Goal: Task Accomplishment & Management: Use online tool/utility

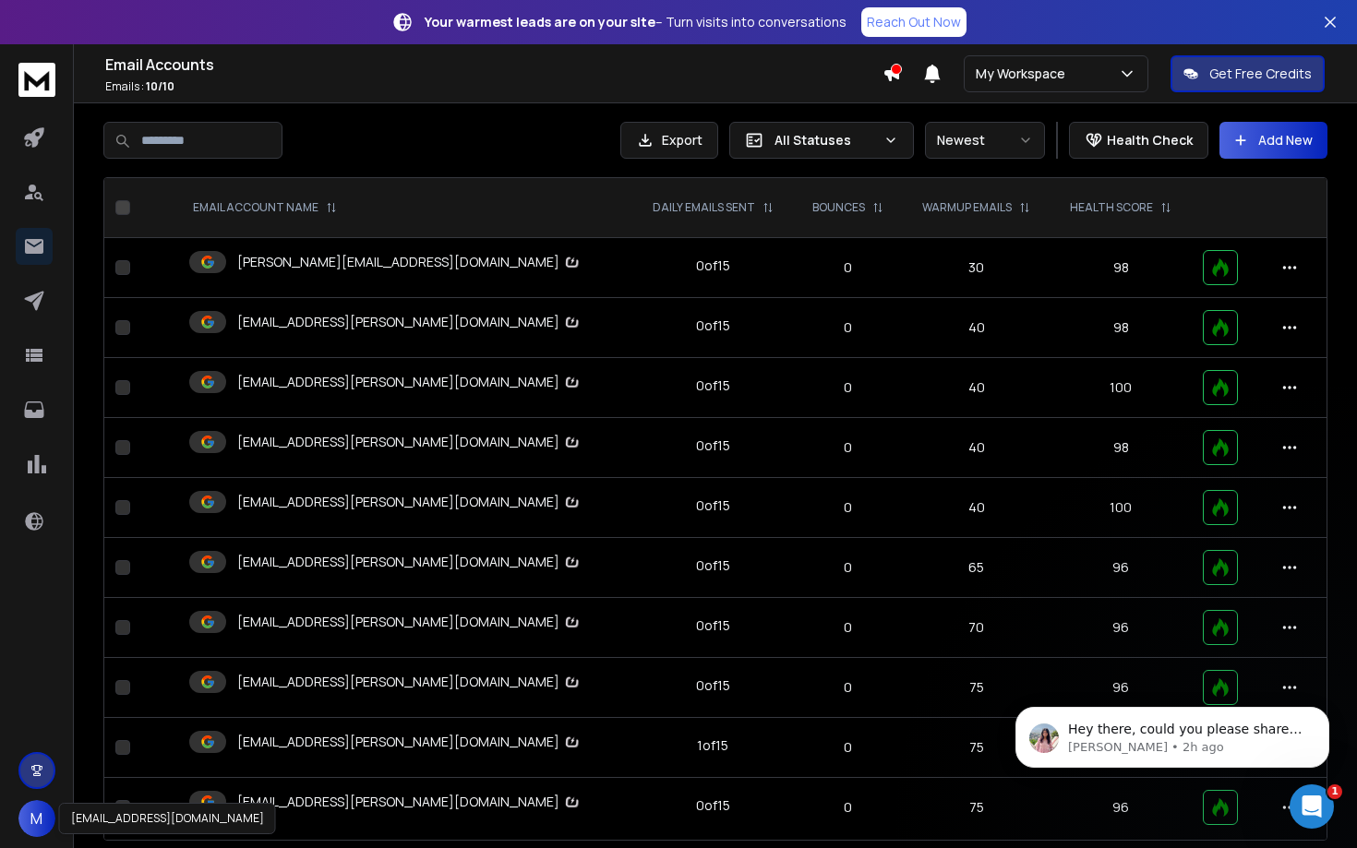
click at [32, 835] on span "M" at bounding box center [36, 818] width 37 height 37
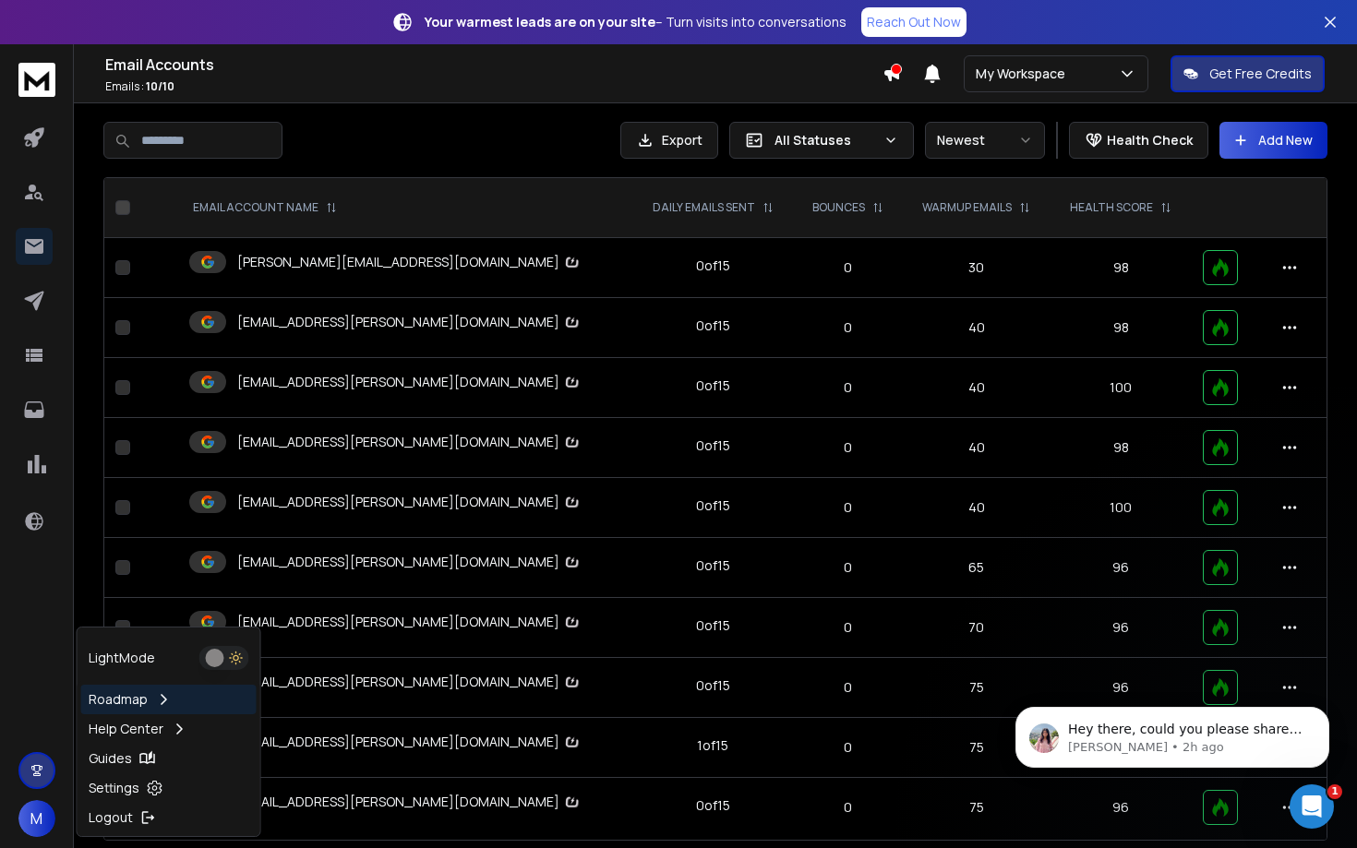
click at [0, 690] on div "M" at bounding box center [37, 449] width 74 height 811
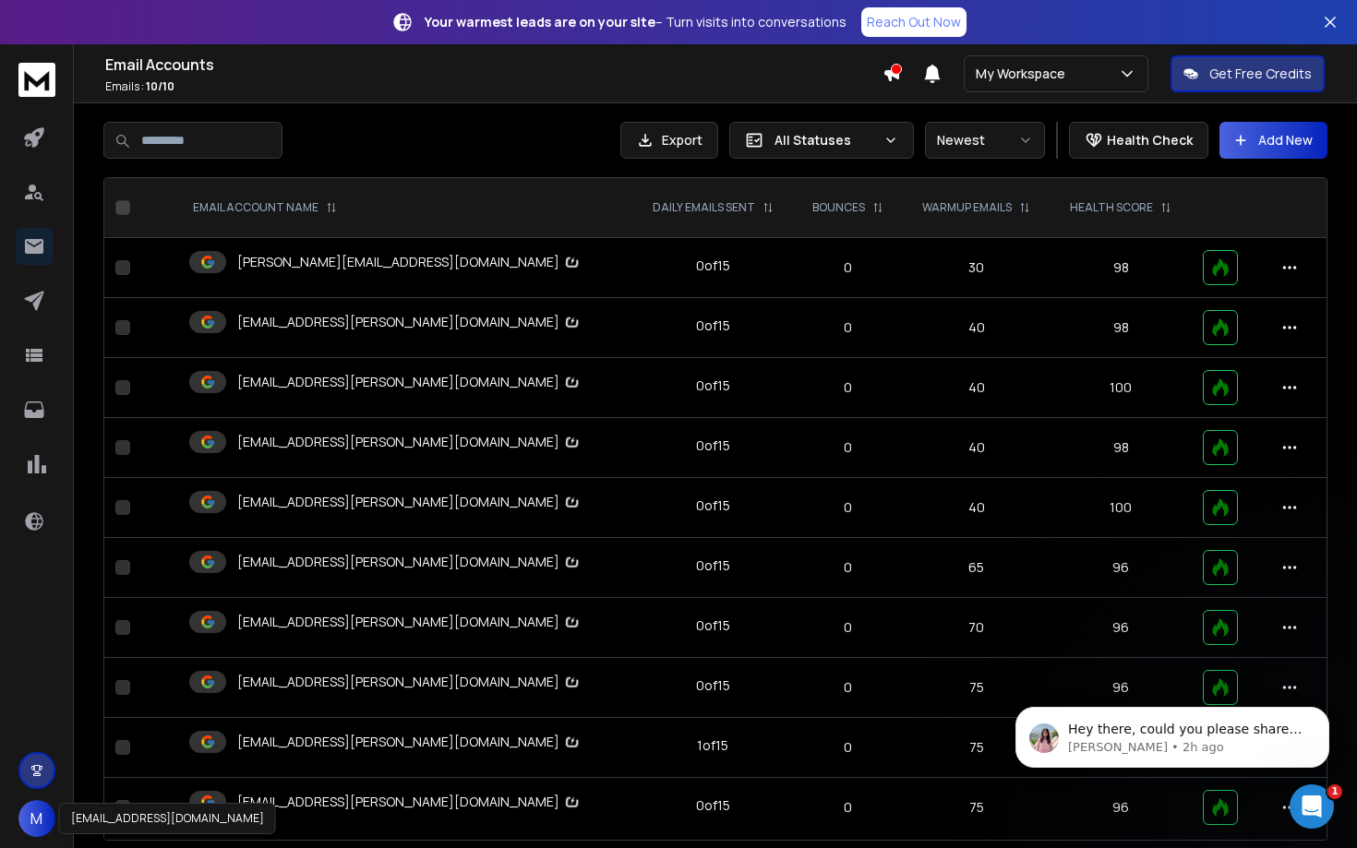
click at [33, 822] on span "M" at bounding box center [36, 818] width 37 height 37
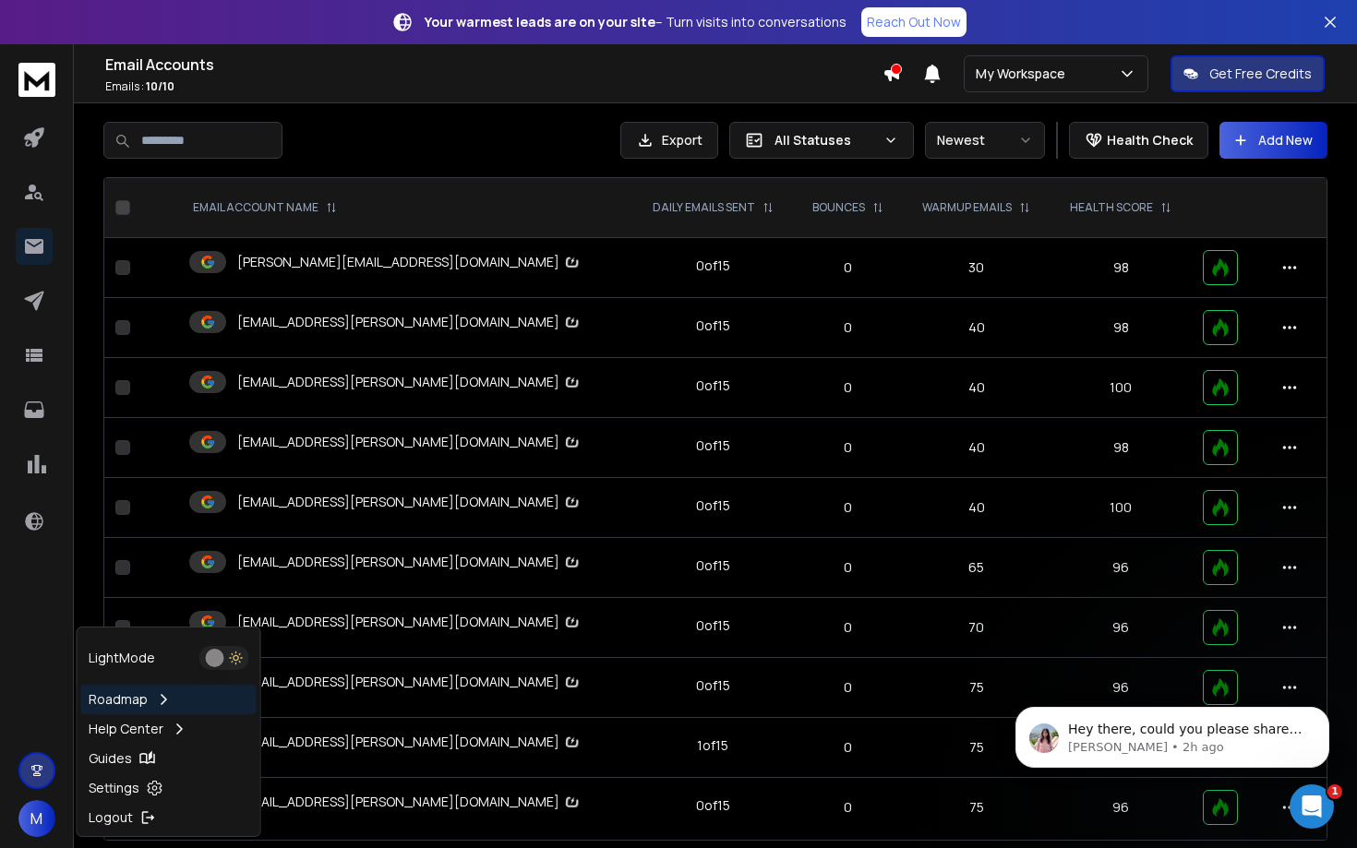
click at [33, 822] on span "M" at bounding box center [36, 818] width 37 height 37
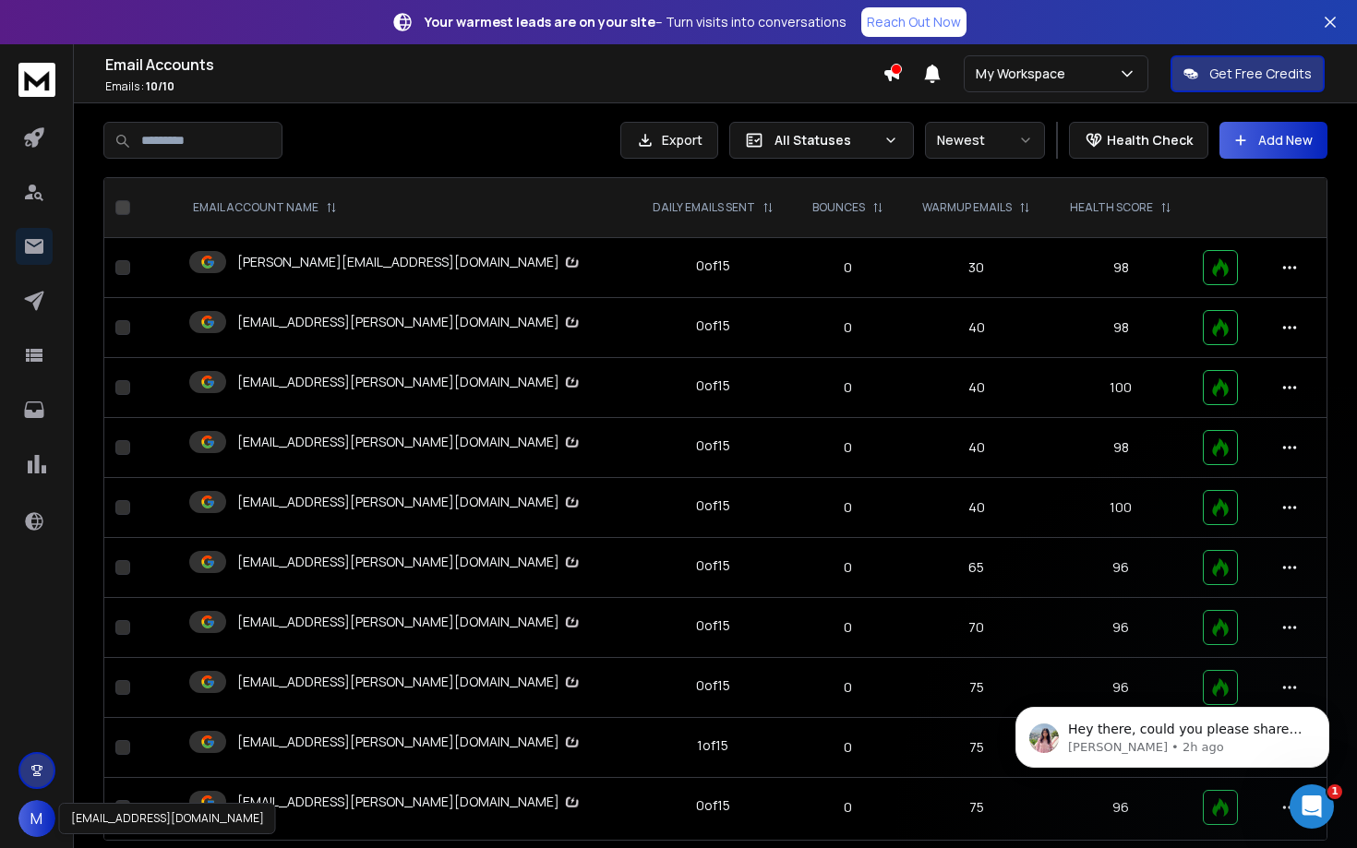
click at [33, 822] on span "M" at bounding box center [36, 818] width 37 height 37
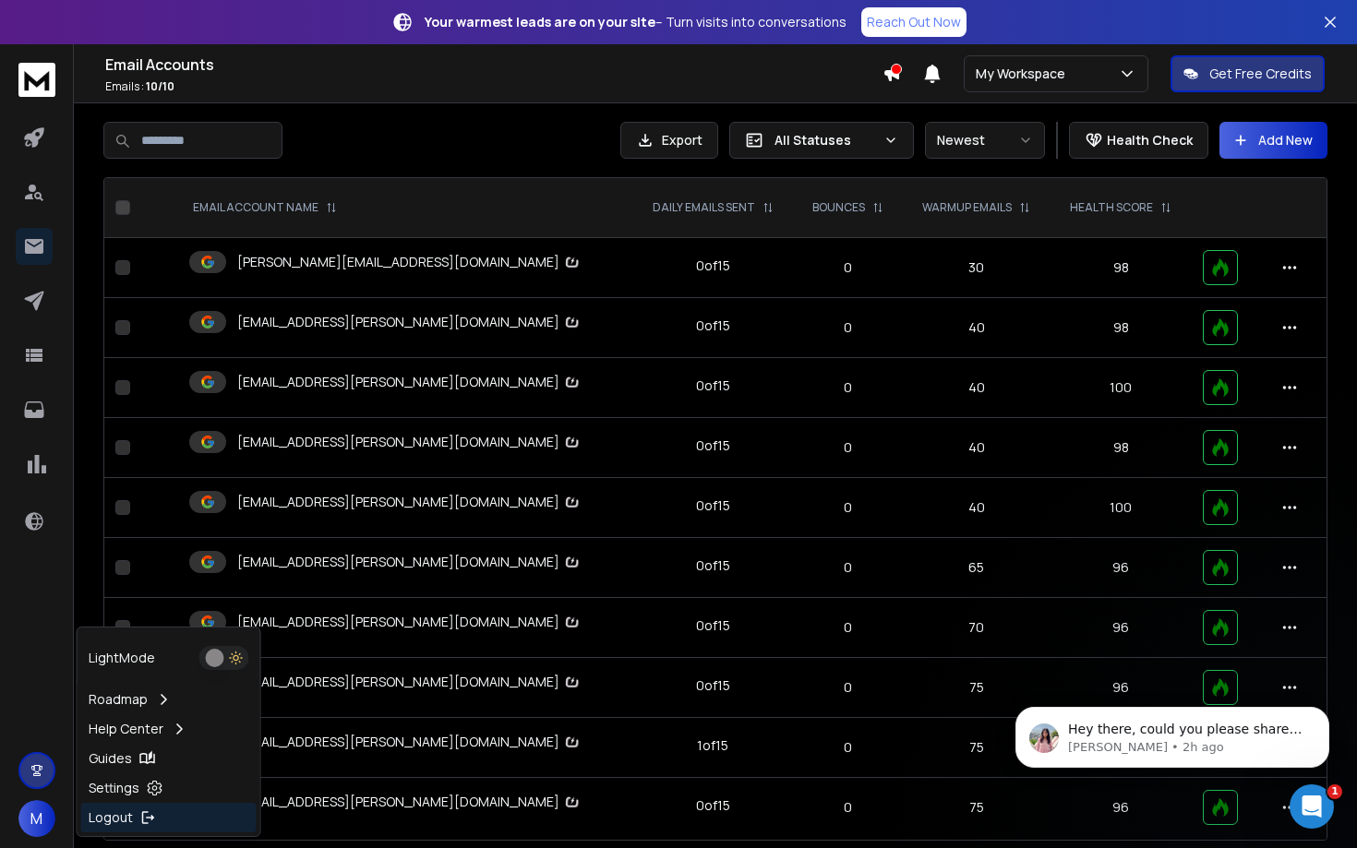
click at [131, 822] on div "Logout" at bounding box center [168, 818] width 175 height 30
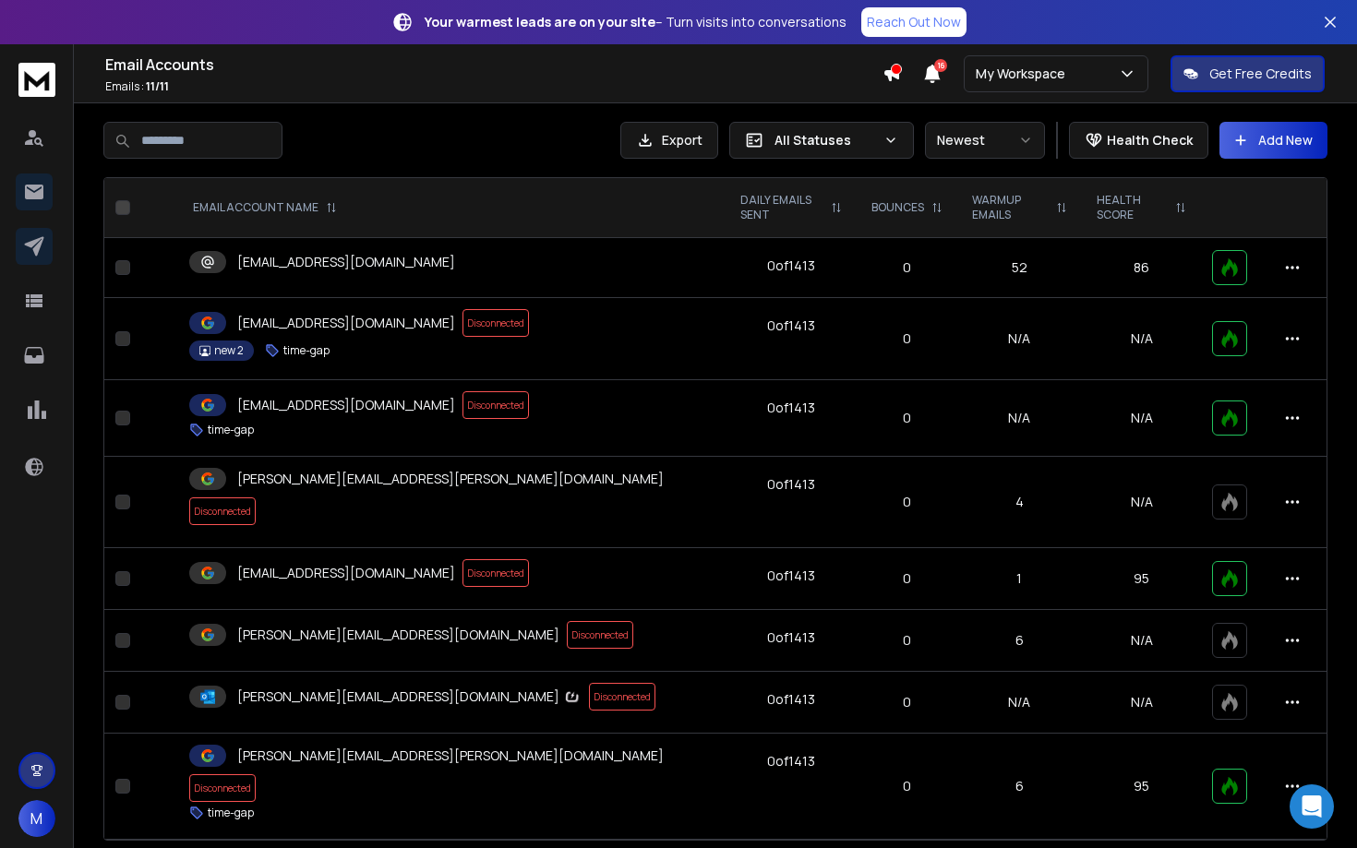
click at [45, 235] on link at bounding box center [34, 246] width 37 height 37
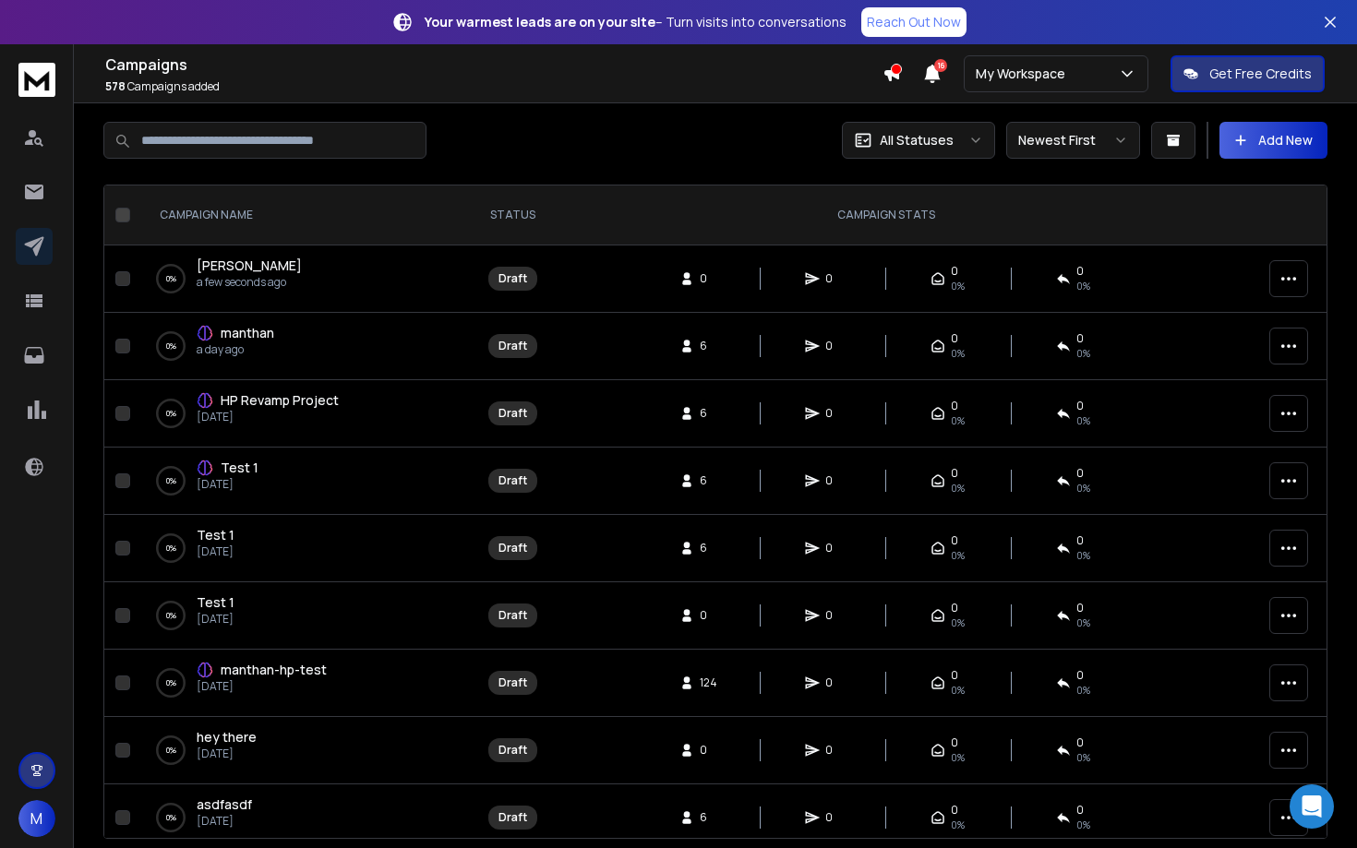
click at [264, 336] on span "manthan" at bounding box center [248, 333] width 54 height 18
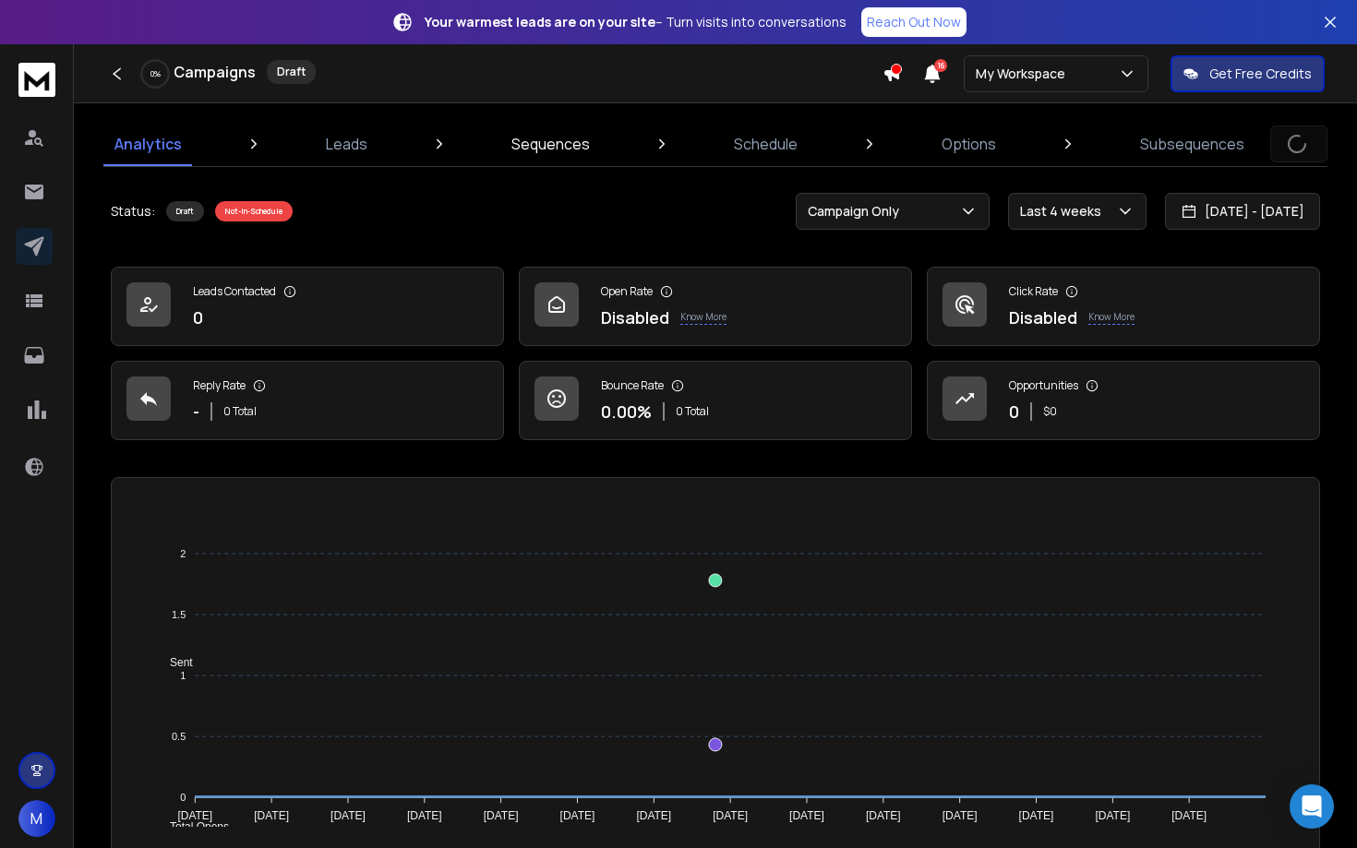
click at [573, 153] on p "Sequences" at bounding box center [550, 144] width 78 height 22
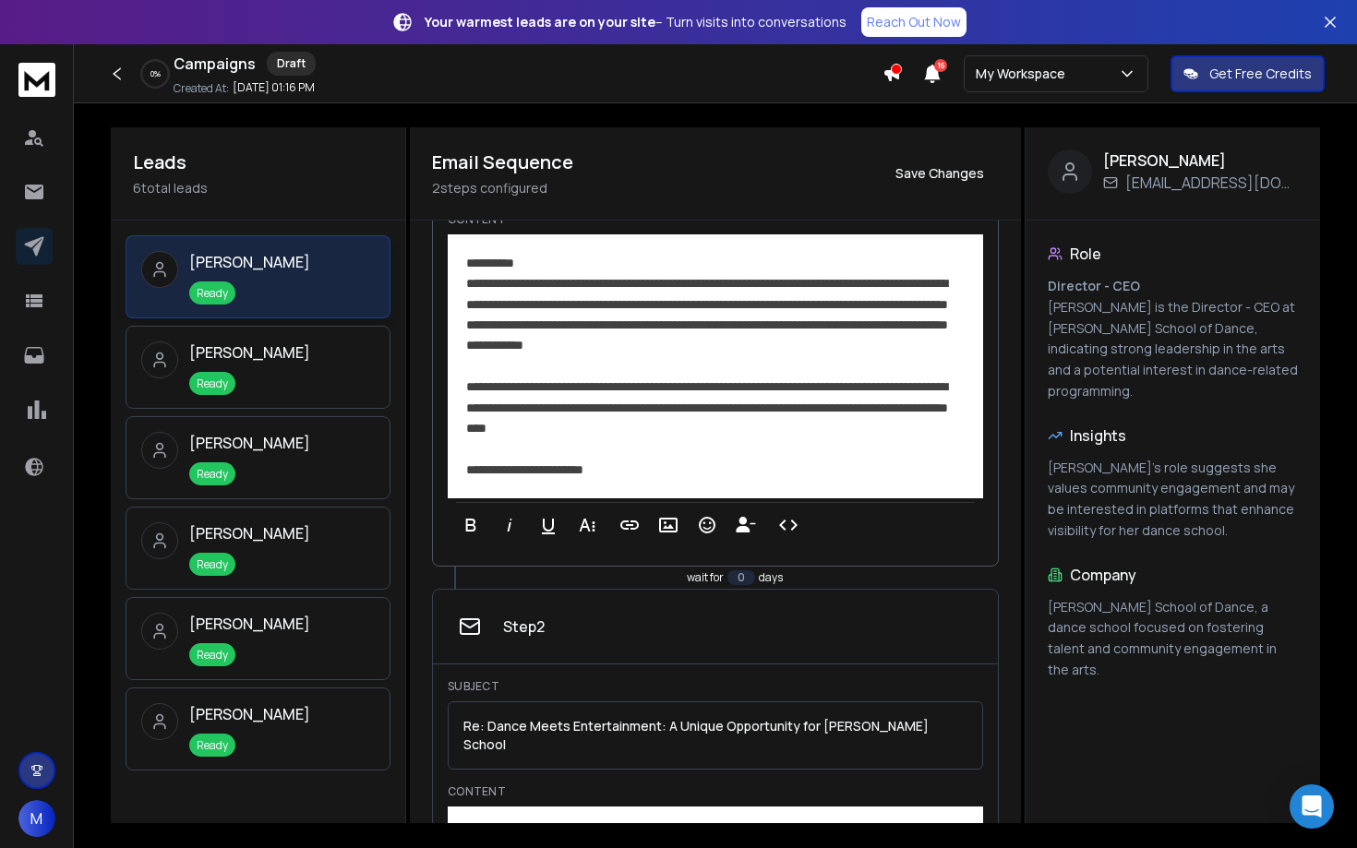
scroll to position [466, 0]
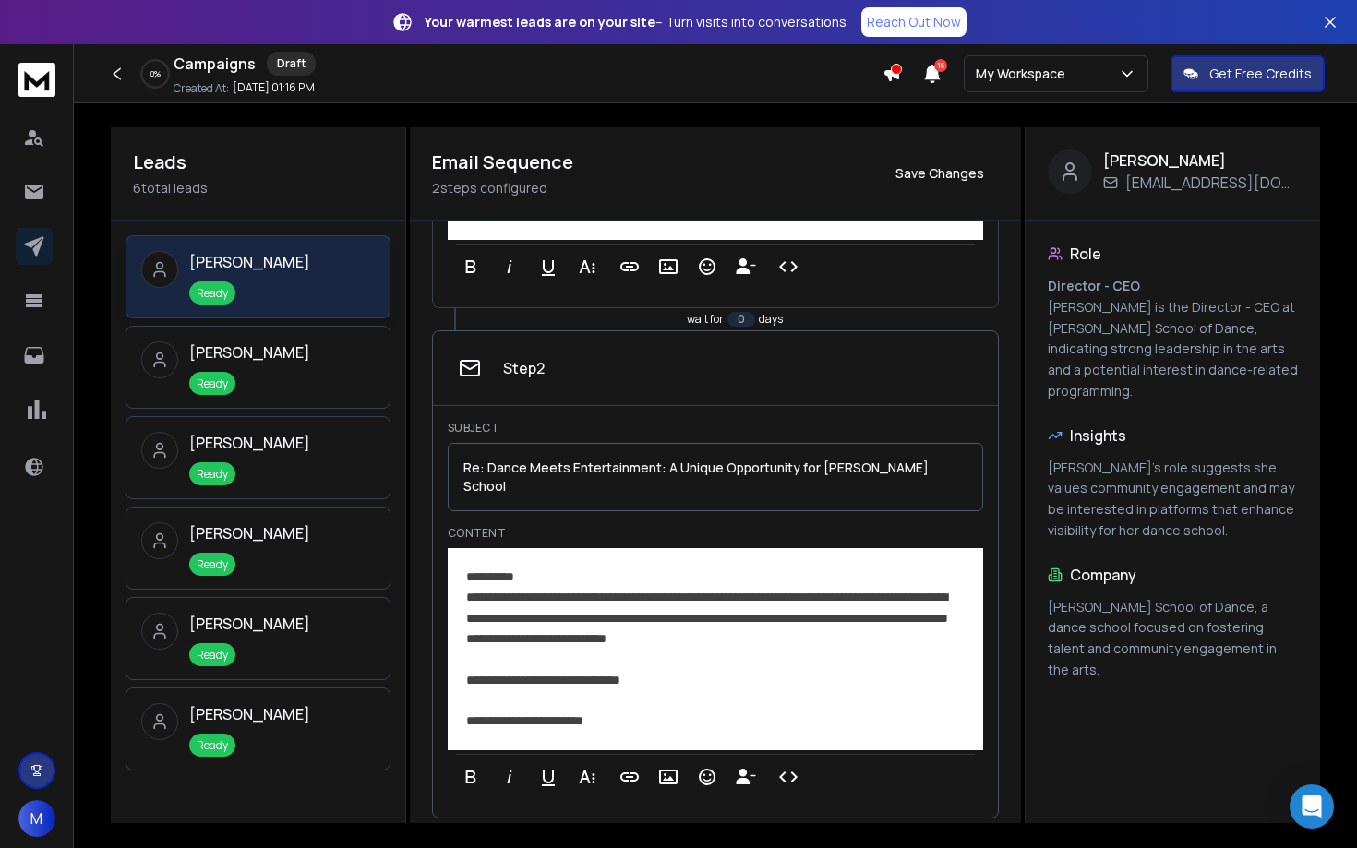
click at [639, 471] on p "Re: Dance Meets Entertainment: A Unique Opportunity for Juline School" at bounding box center [715, 477] width 504 height 37
drag, startPoint x: 860, startPoint y: 465, endPoint x: 564, endPoint y: 465, distance: 296.3
click at [564, 465] on p "Re: Dance Meets Entertainment: A Unique Opportunity for Juline School" at bounding box center [715, 477] width 504 height 37
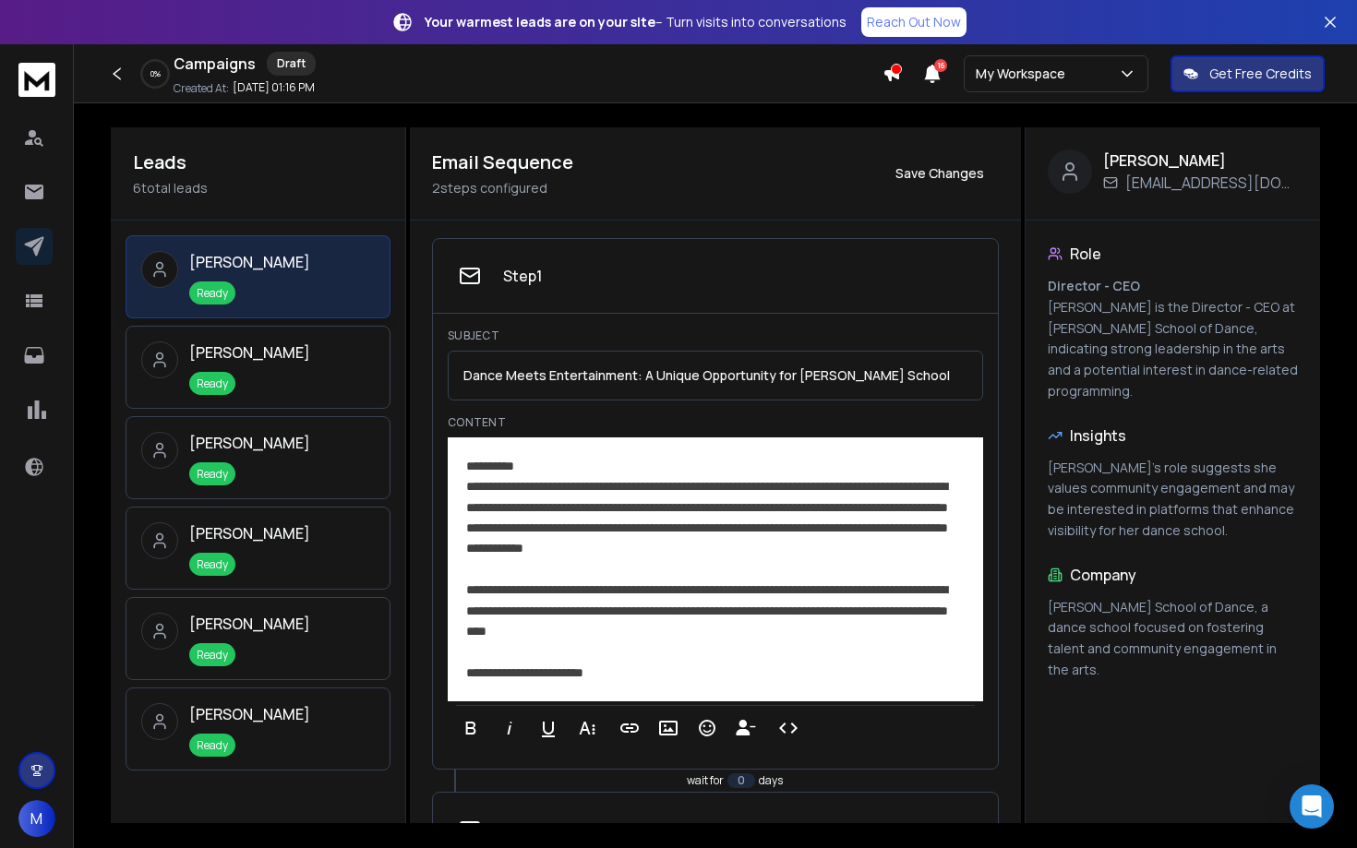
scroll to position [0, 0]
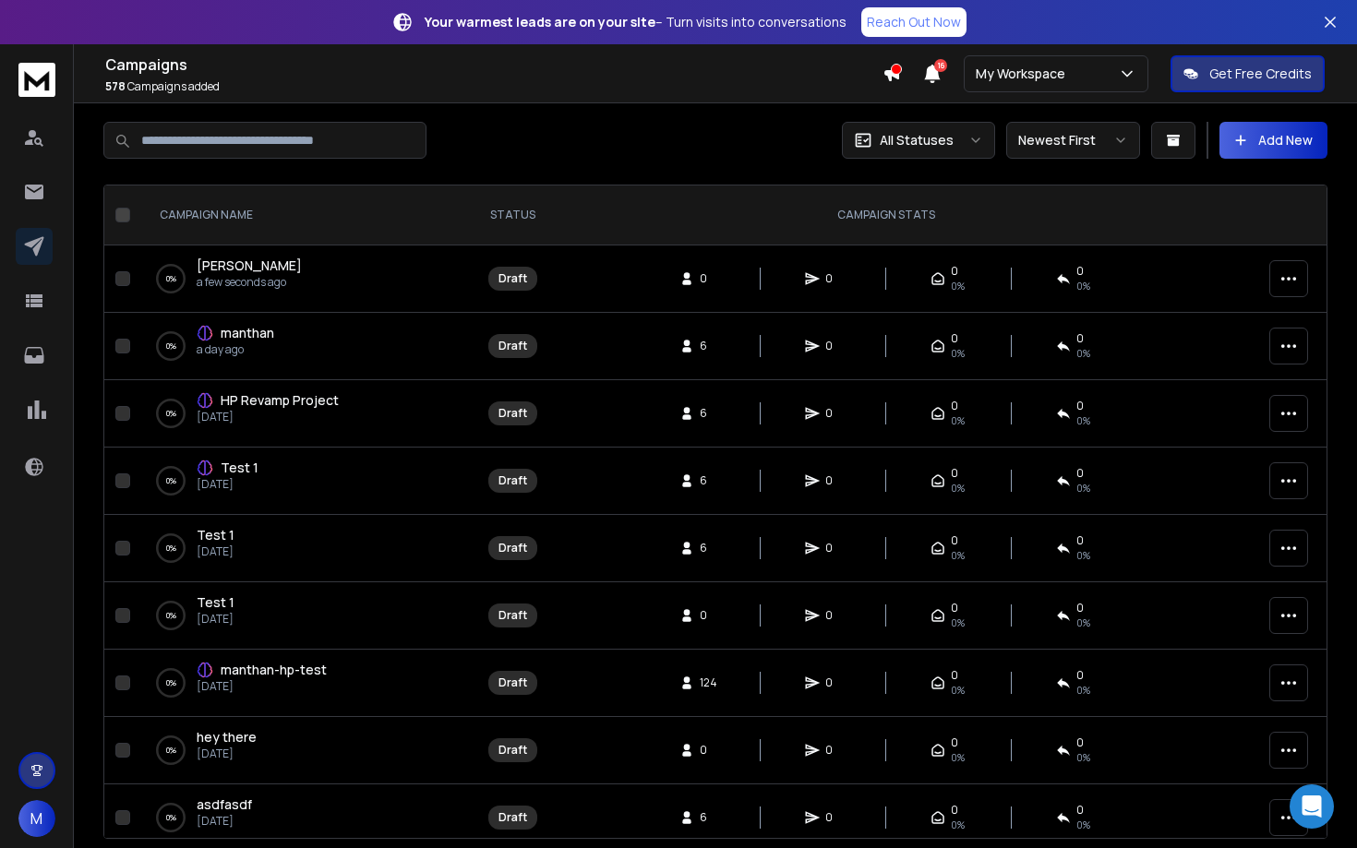
click at [273, 277] on p "a few seconds ago" at bounding box center [249, 282] width 105 height 15
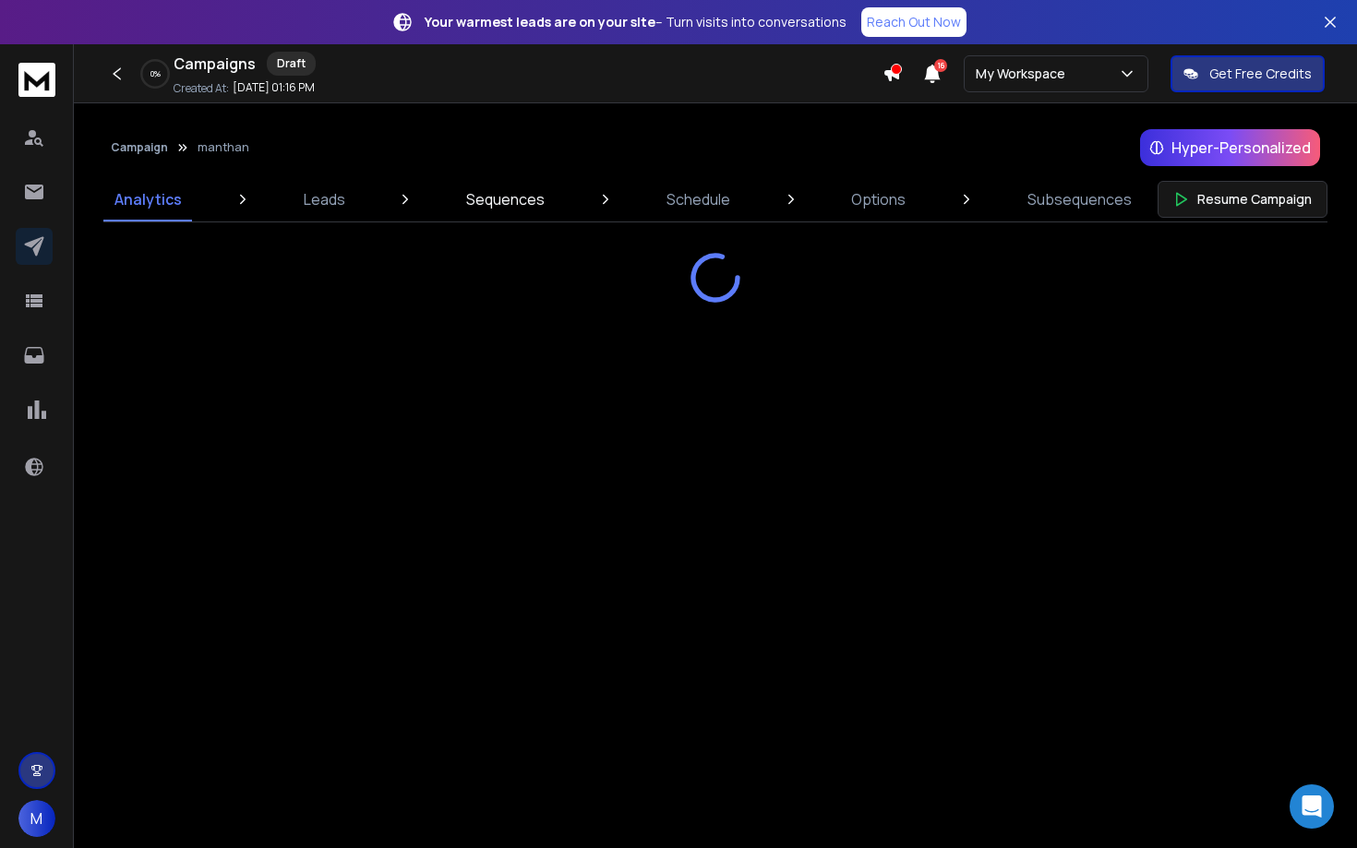
click at [507, 202] on p "Sequences" at bounding box center [505, 199] width 78 height 22
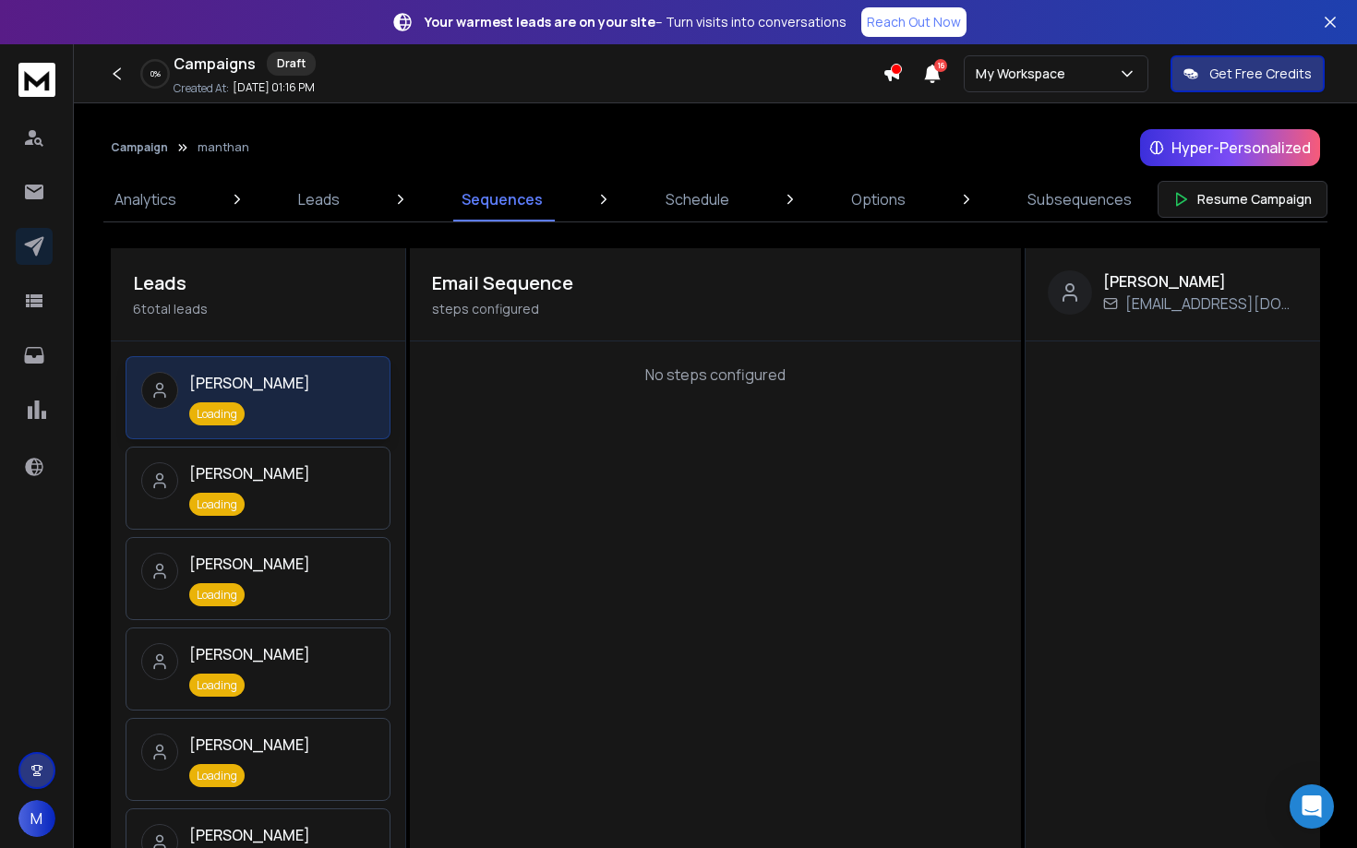
scroll to position [30, 0]
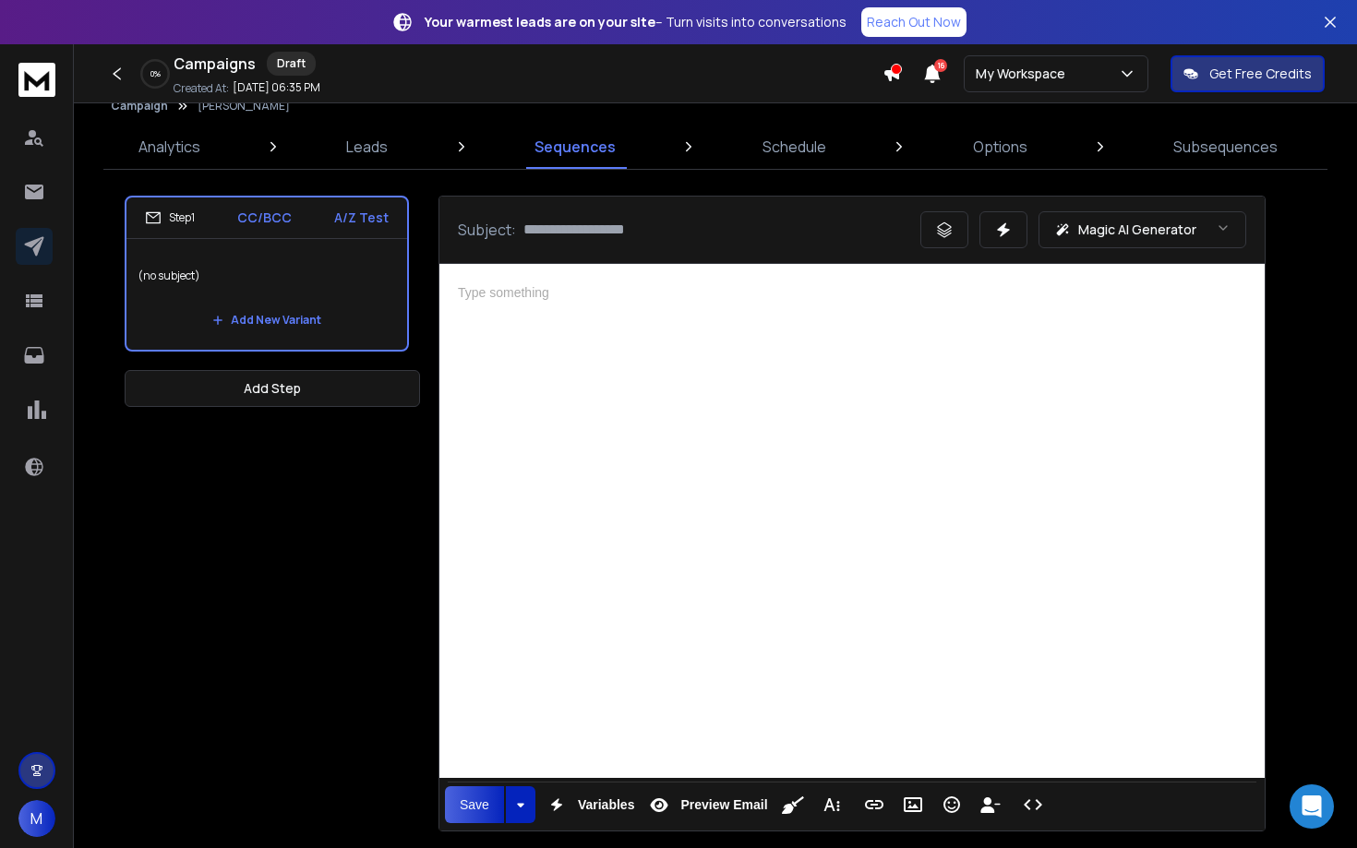
click at [583, 162] on link "Sequences" at bounding box center [574, 147] width 103 height 44
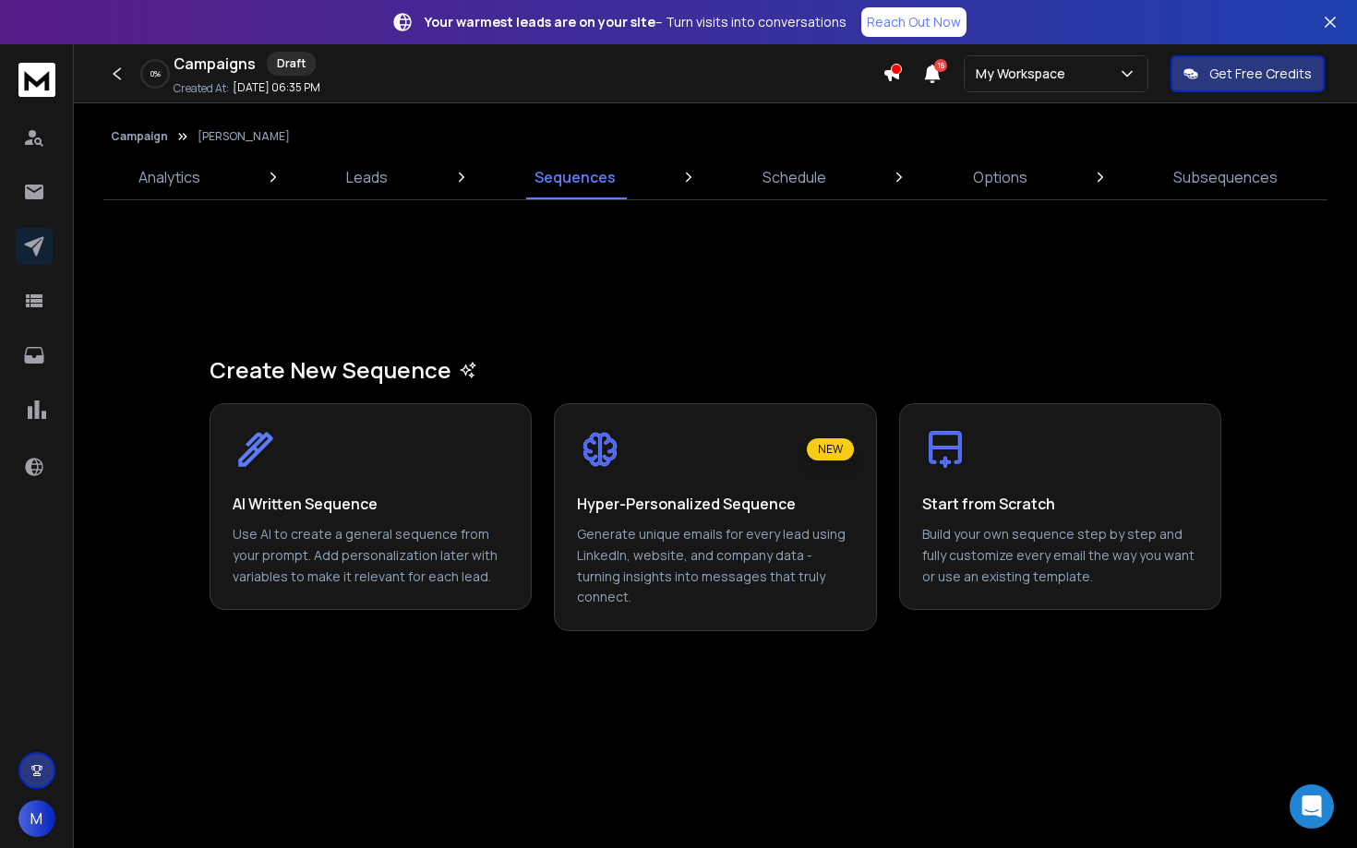
click at [667, 450] on div "NEW" at bounding box center [715, 450] width 276 height 46
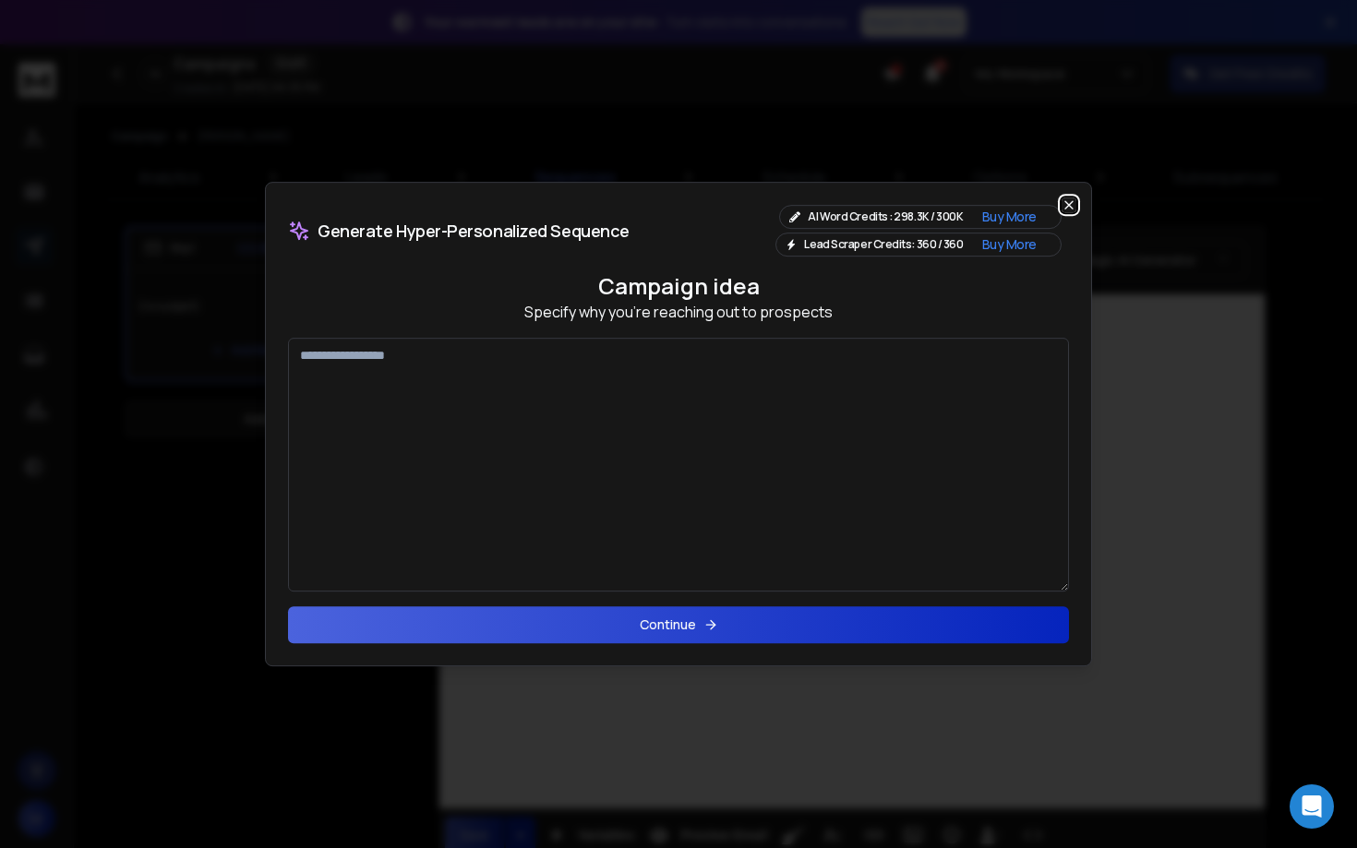
click at [1068, 203] on icon "button" at bounding box center [1069, 205] width 15 height 15
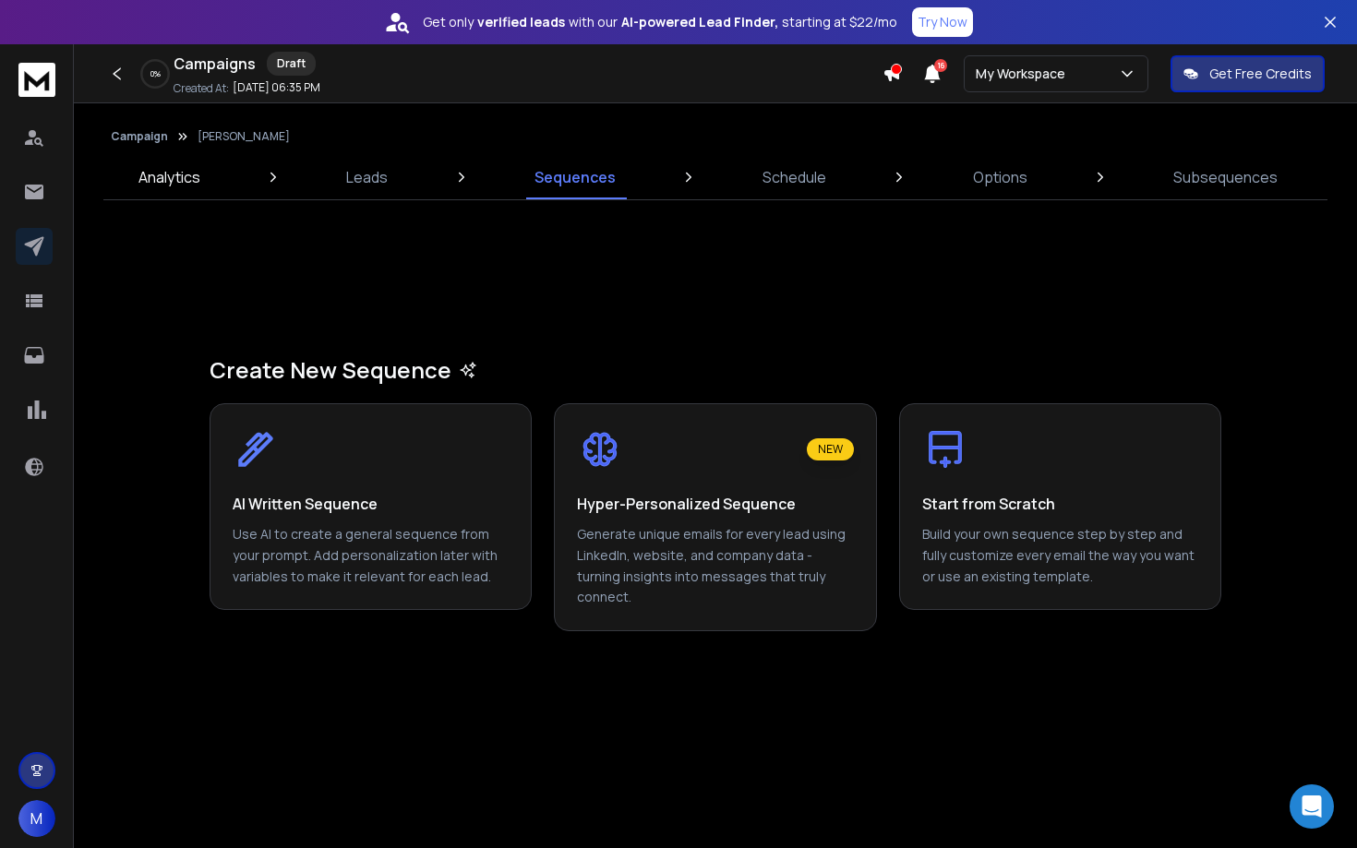
click at [166, 179] on p "Analytics" at bounding box center [169, 177] width 62 height 22
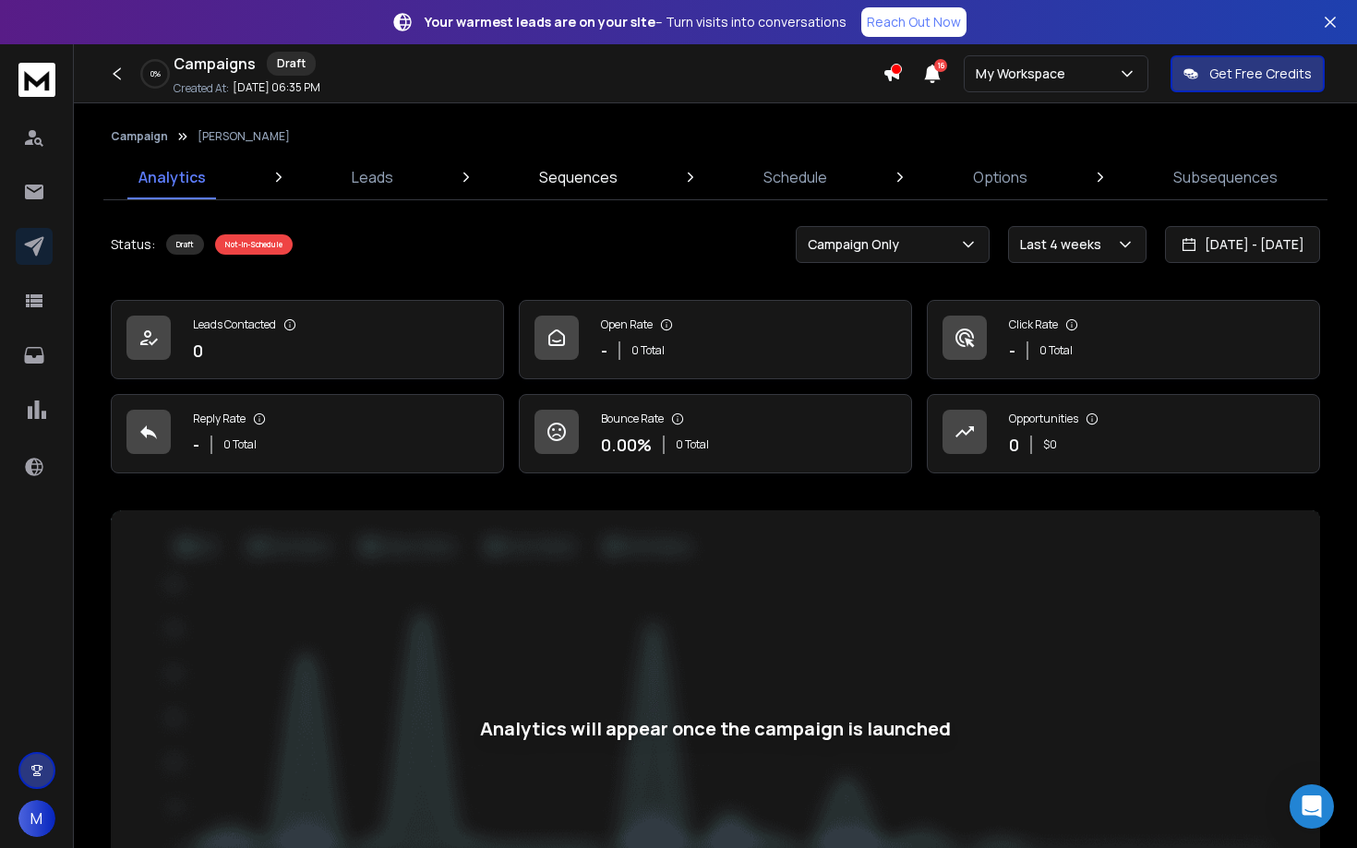
click at [588, 175] on p "Sequences" at bounding box center [578, 177] width 78 height 22
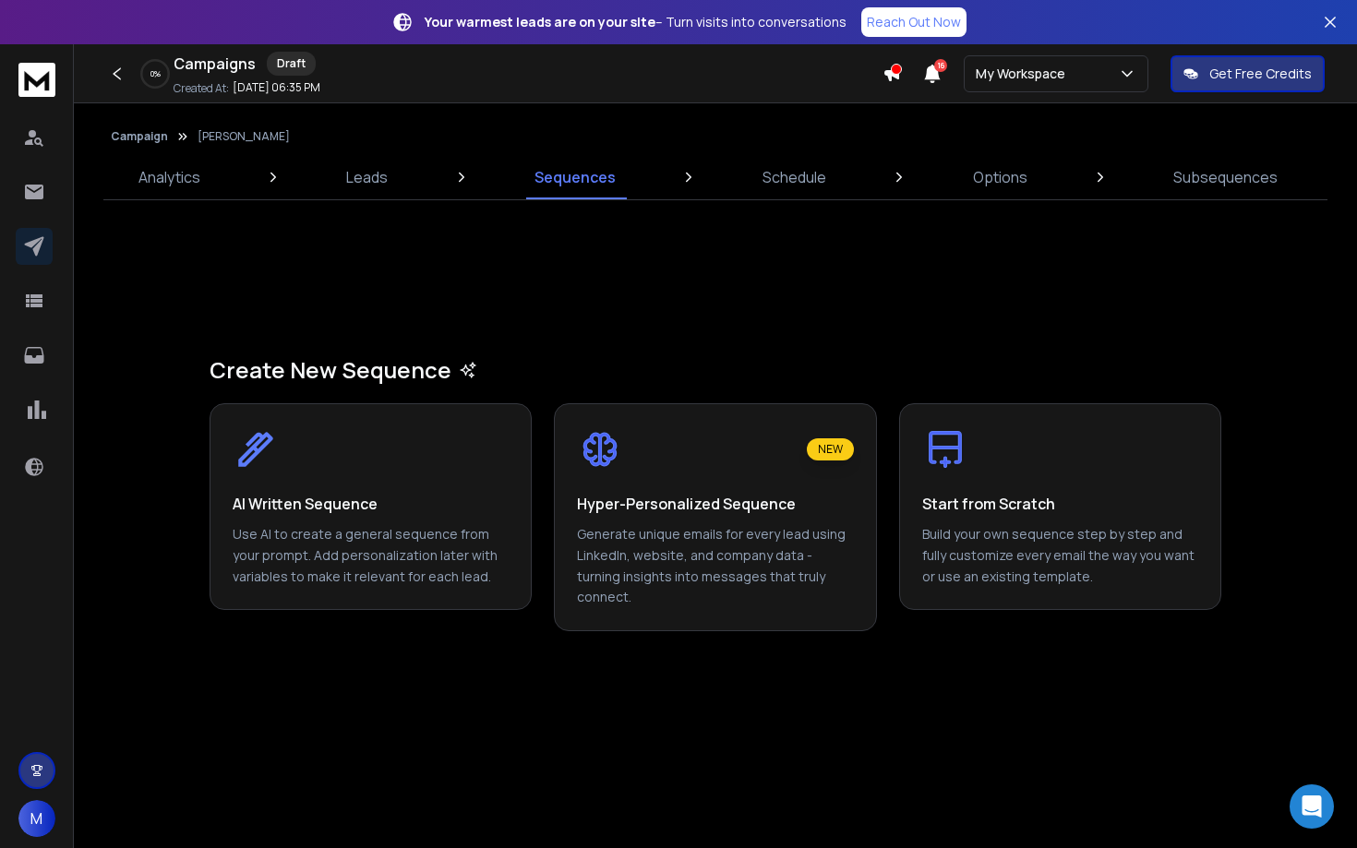
click at [711, 480] on div "NEW Hyper-Personalized Sequence Generate unique emails for every lead using Lin…" at bounding box center [715, 517] width 320 height 226
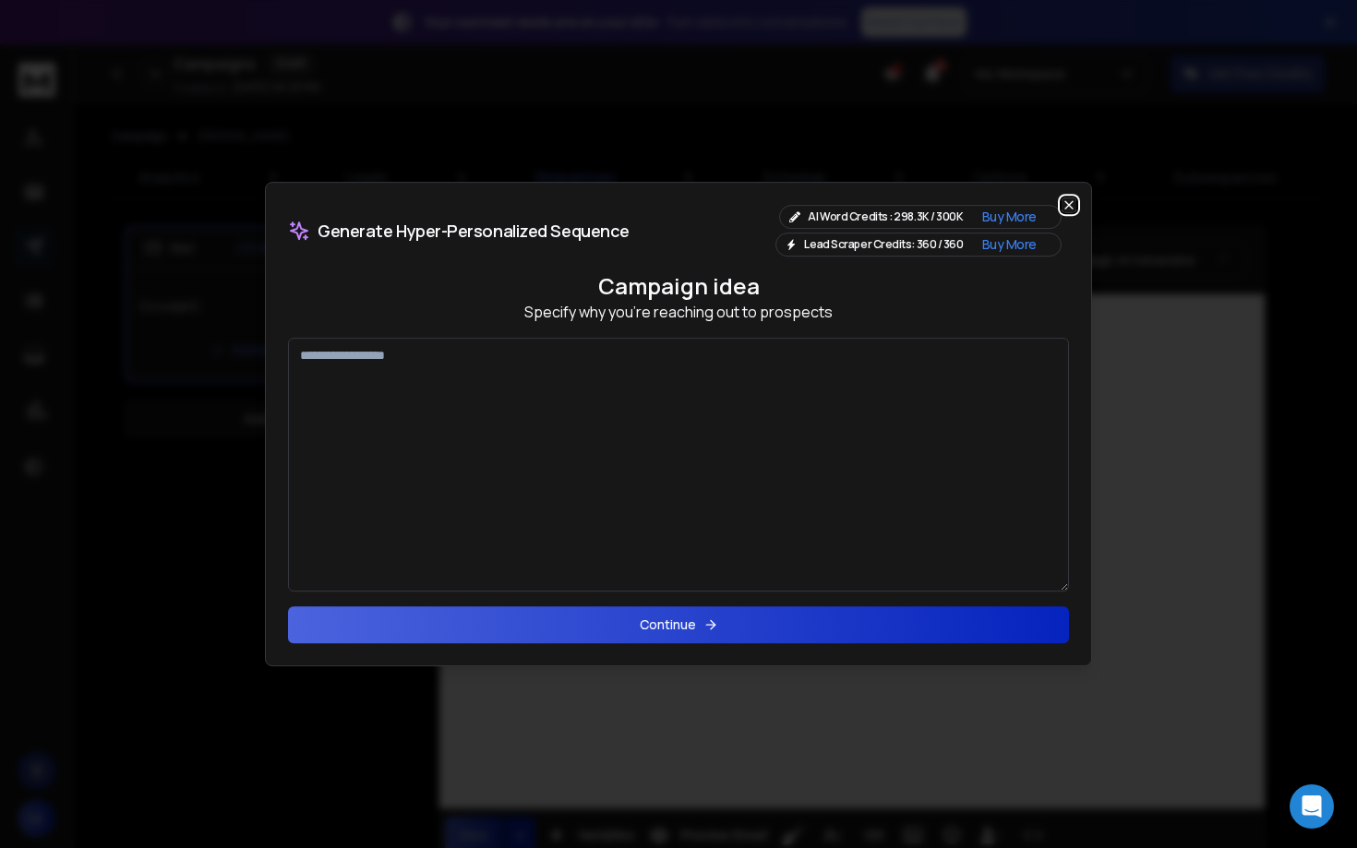
click at [1072, 198] on icon "button" at bounding box center [1069, 205] width 15 height 15
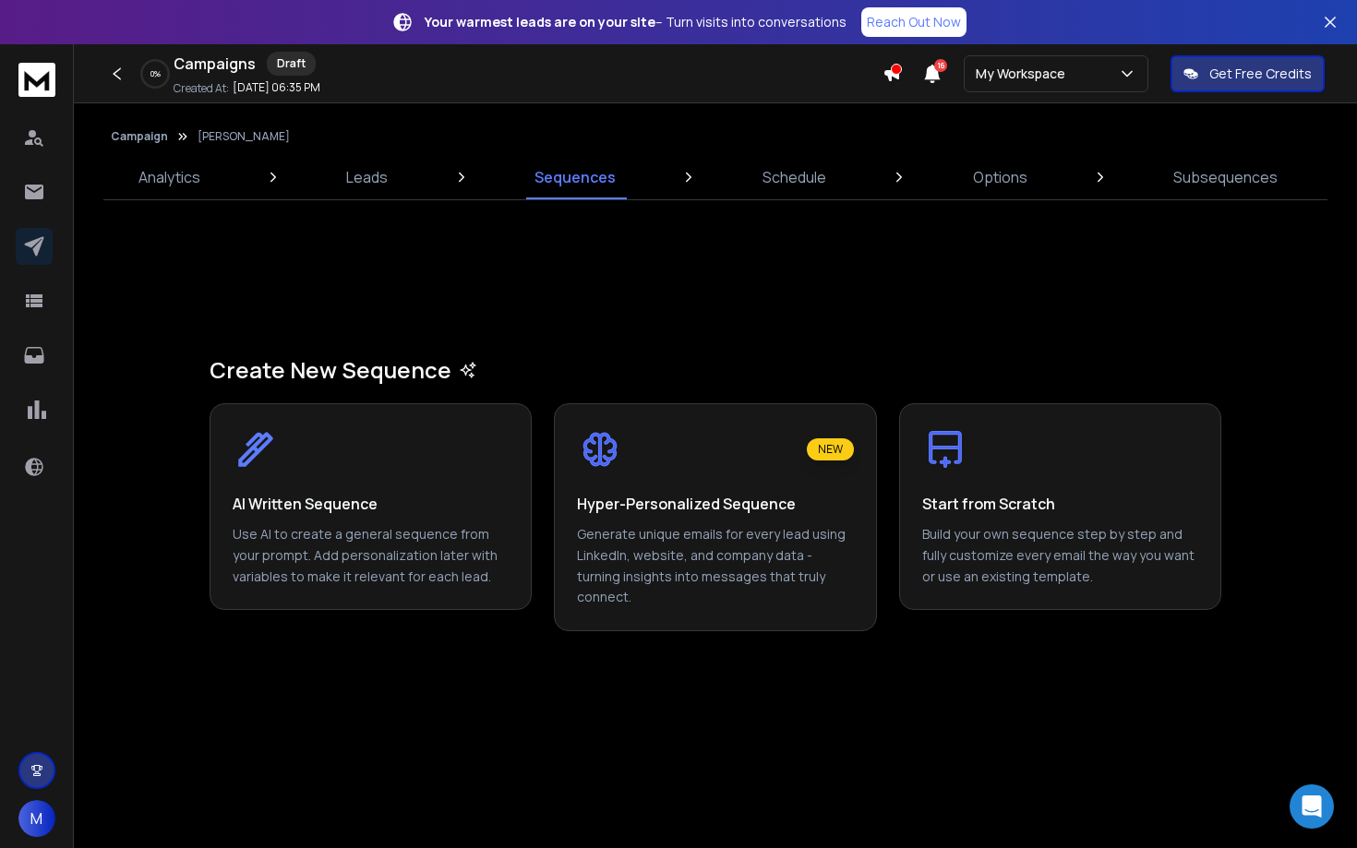
click at [38, 242] on icon at bounding box center [34, 246] width 22 height 22
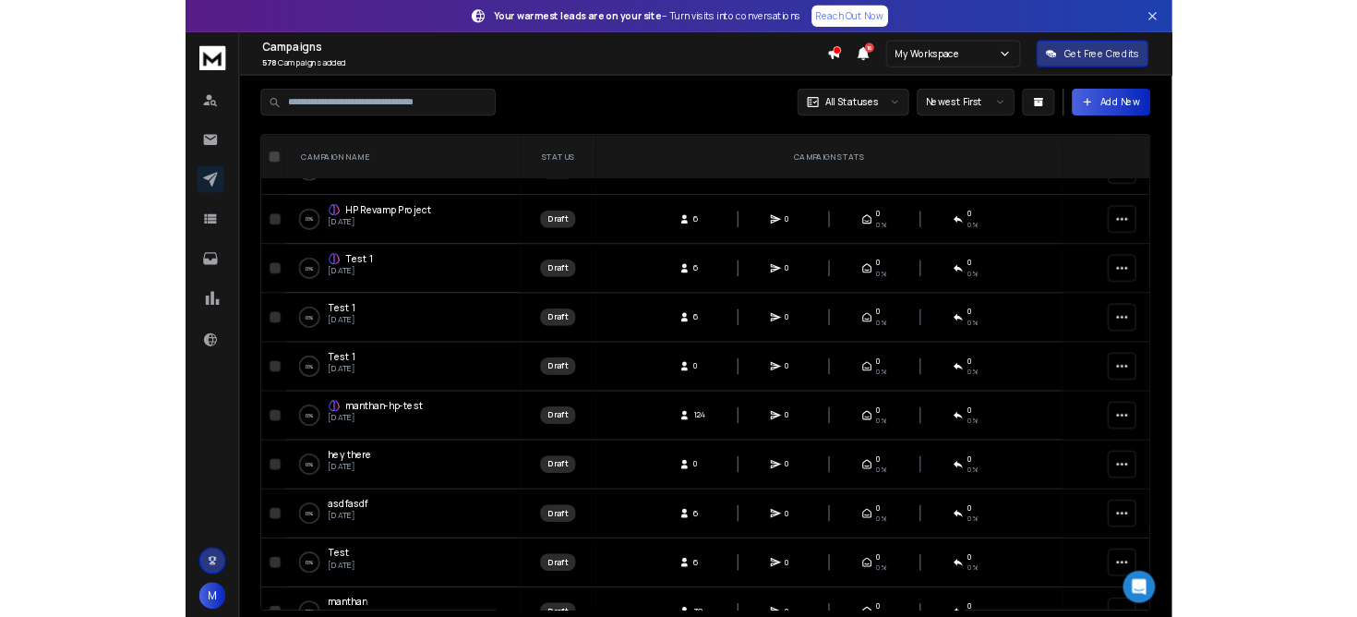
scroll to position [120, 0]
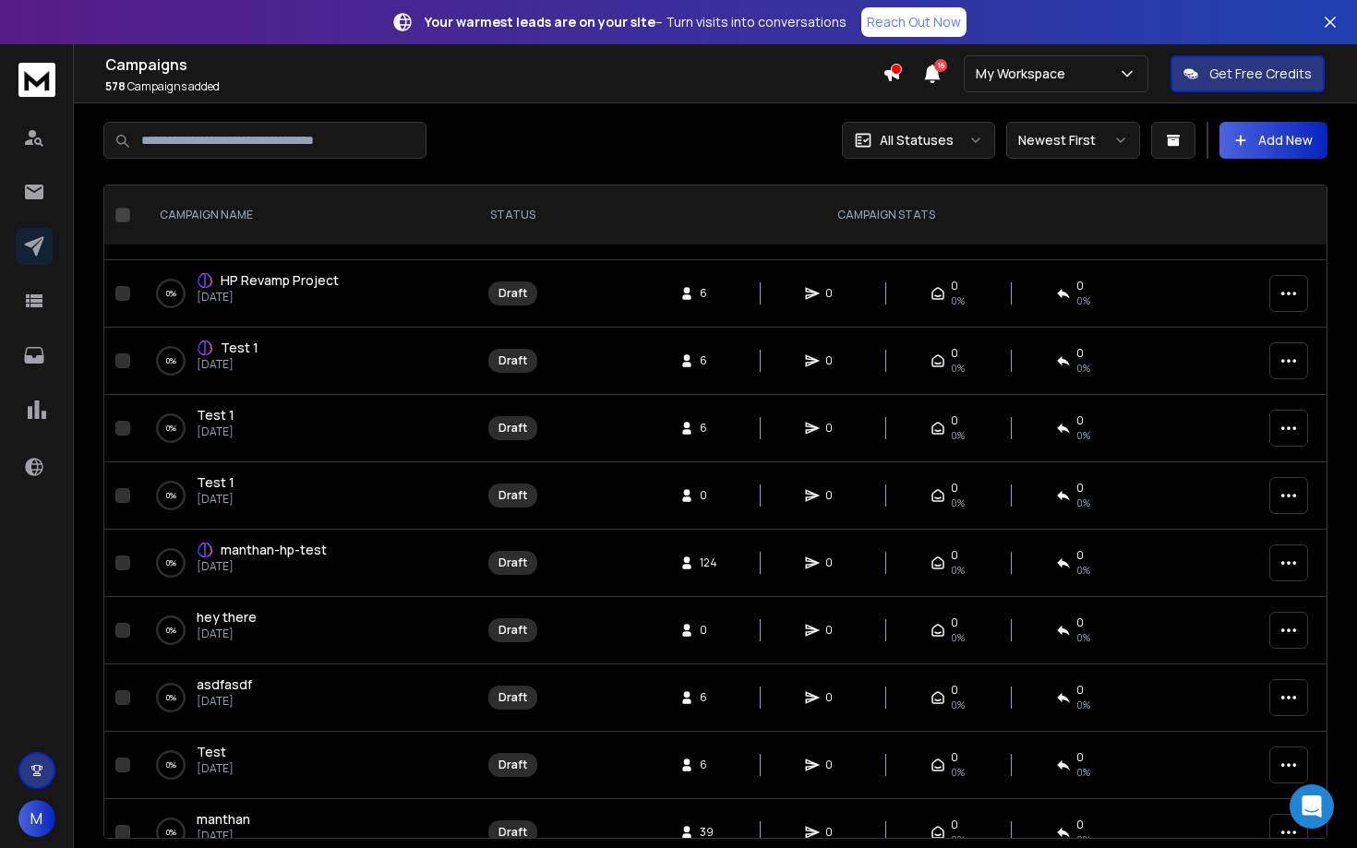
click at [251, 353] on span "Test 1" at bounding box center [240, 348] width 38 height 18
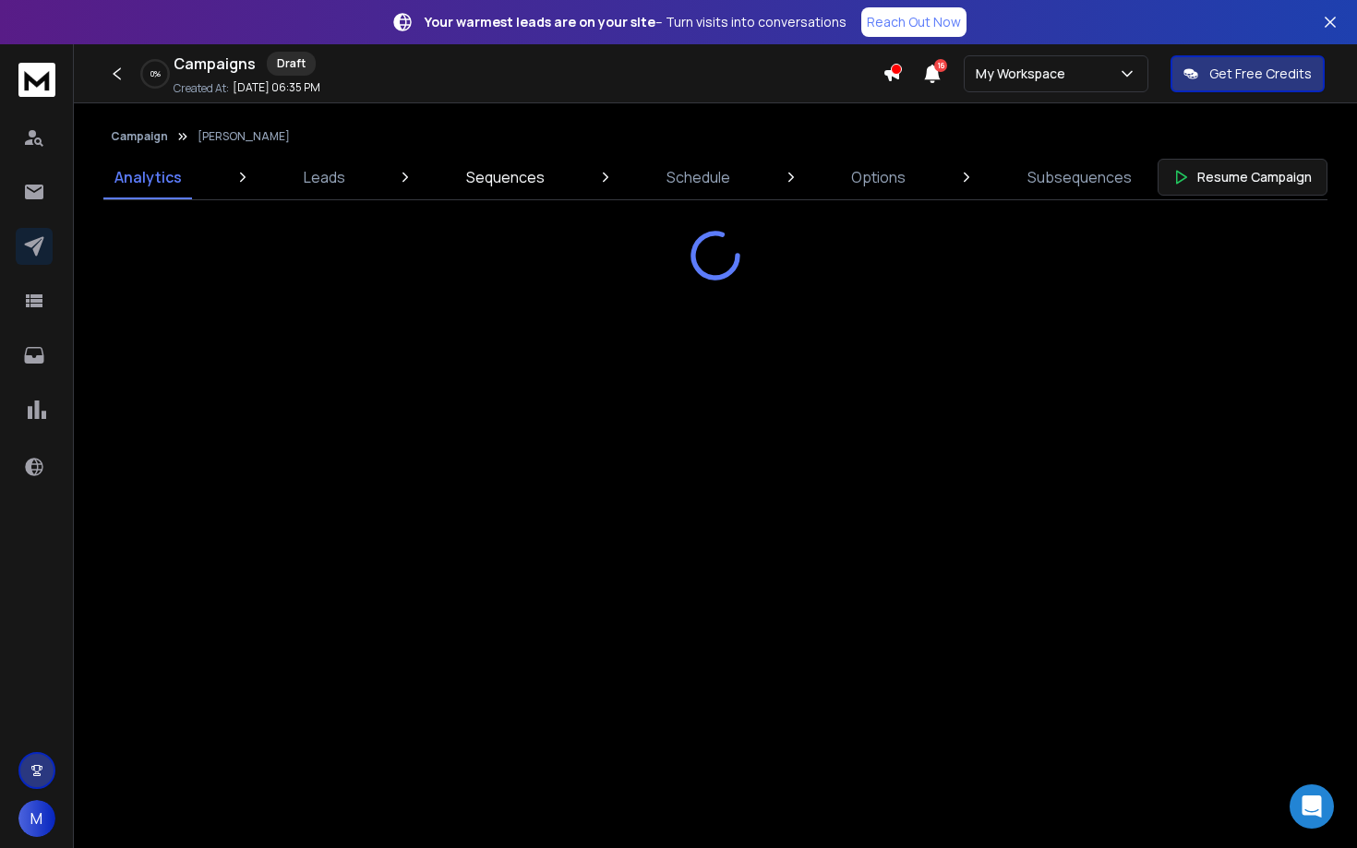
click at [519, 185] on p "Sequences" at bounding box center [505, 177] width 78 height 22
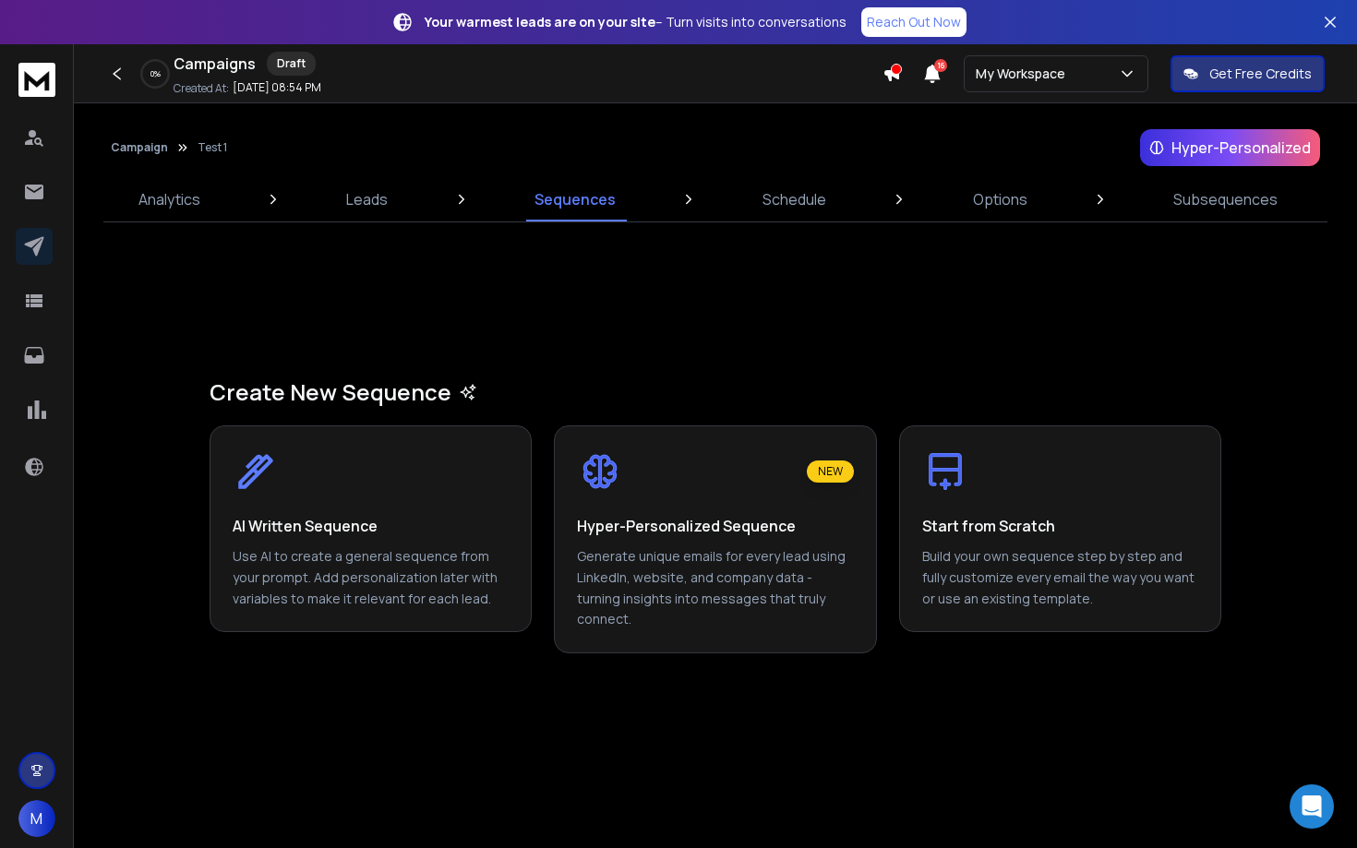
click at [691, 548] on p "Generate unique emails for every lead using LinkedIn, website, and company data…" at bounding box center [715, 589] width 276 height 84
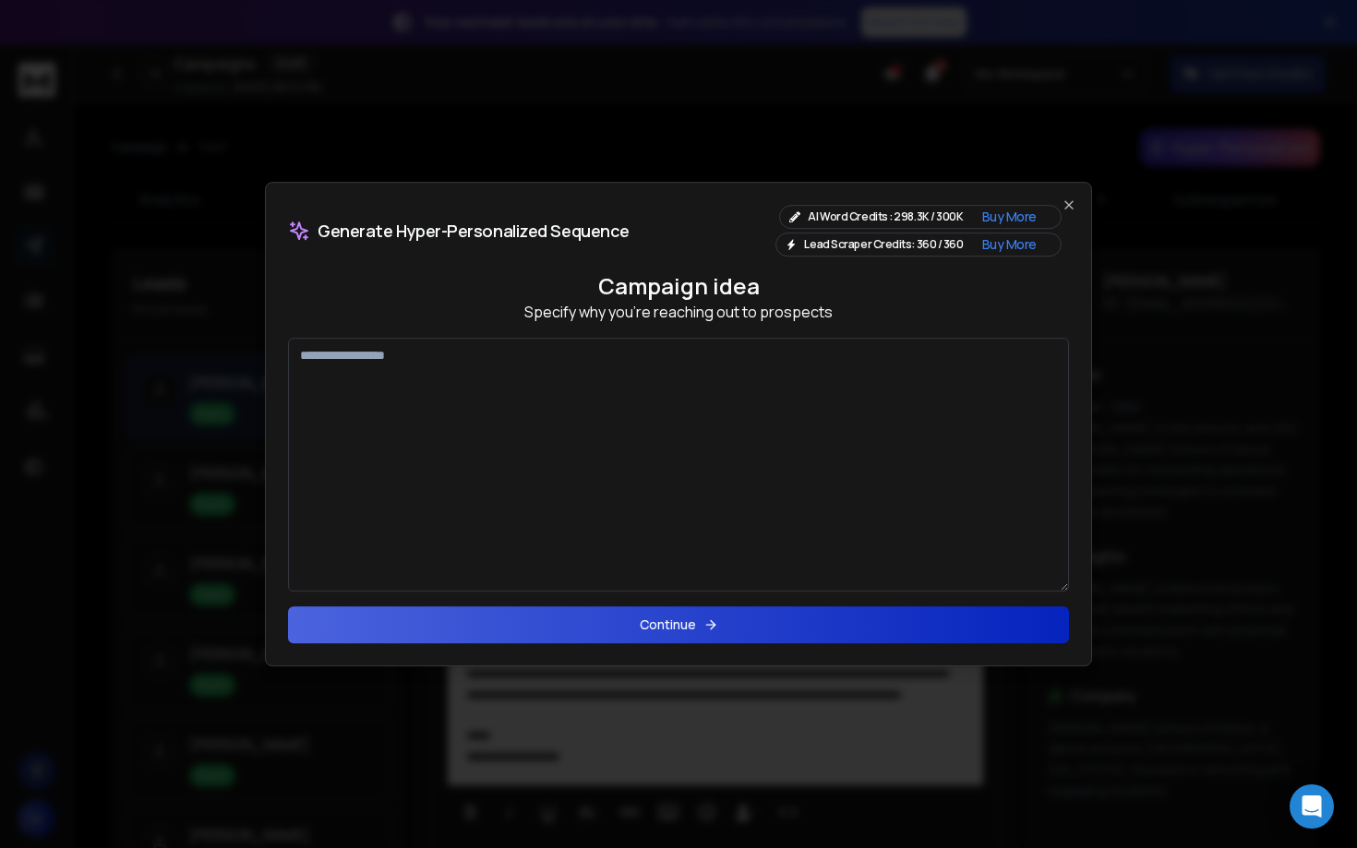
click at [708, 613] on button "Continue" at bounding box center [678, 625] width 781 height 37
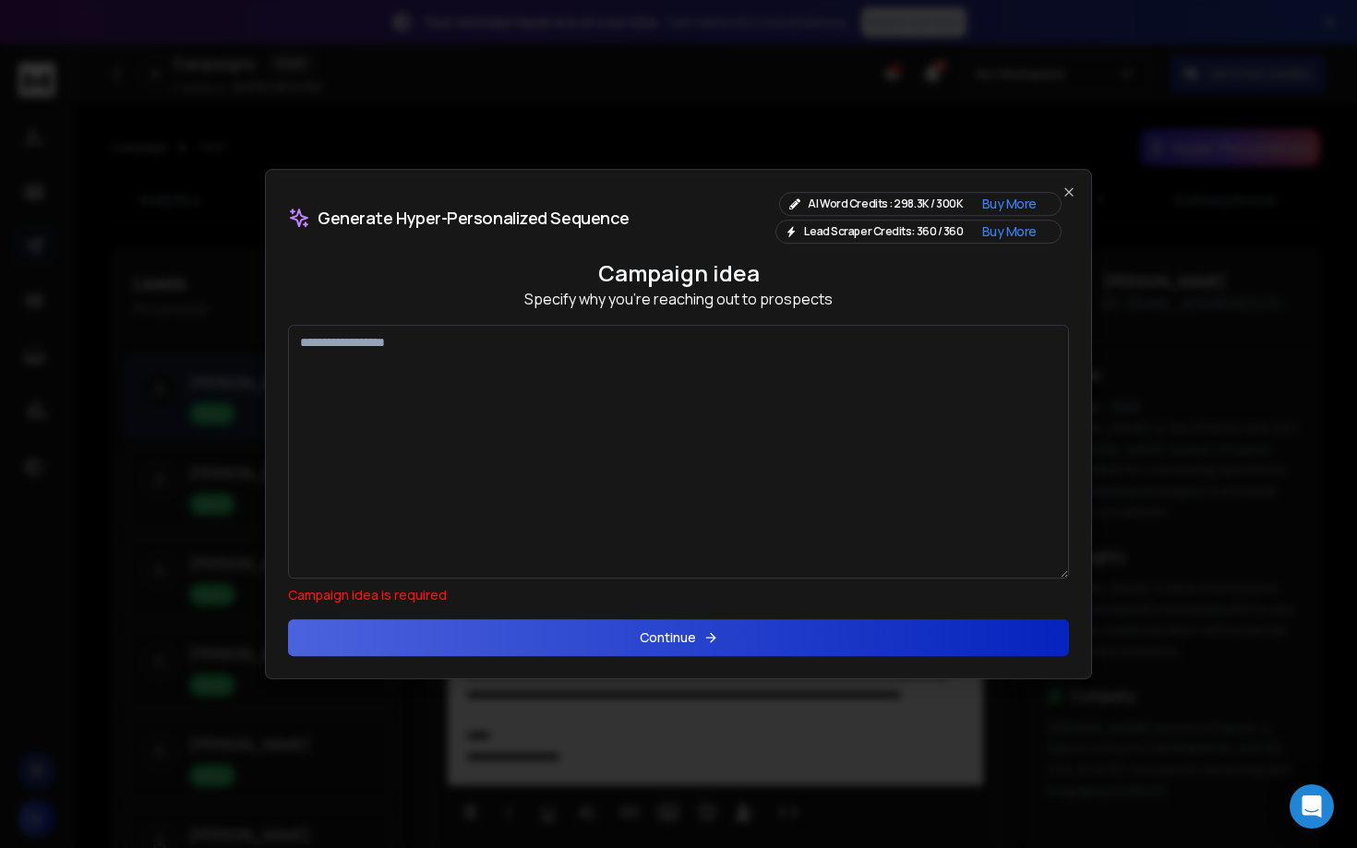
click at [1069, 183] on div "Dialog Title Generate Hyper-Personalized Sequence AI Word Credits : 298.3K / 30…" at bounding box center [678, 424] width 827 height 511
click at [1070, 195] on icon "button" at bounding box center [1069, 192] width 15 height 15
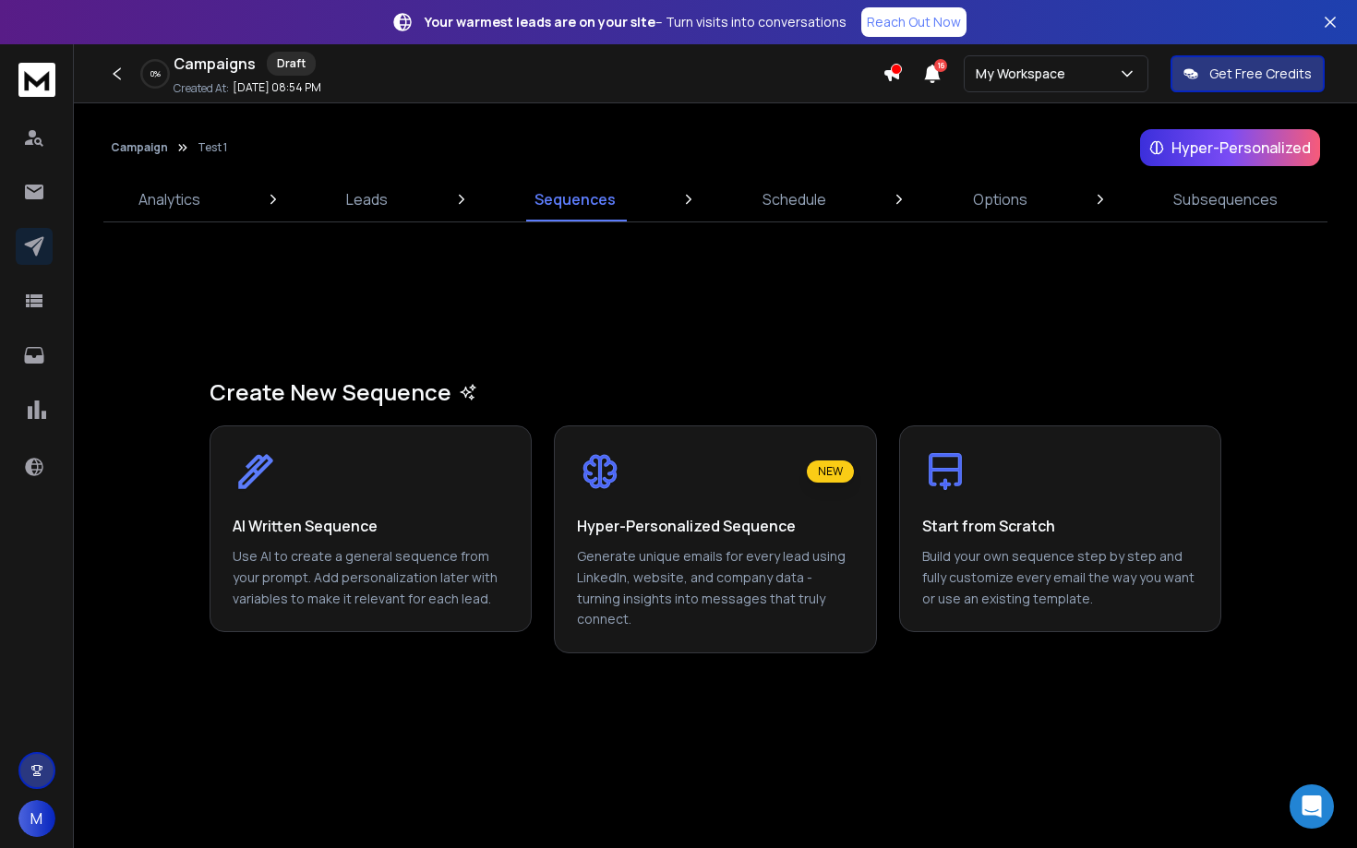
click at [635, 504] on div "NEW Hyper-Personalized Sequence Generate unique emails for every lead using Lin…" at bounding box center [715, 540] width 320 height 226
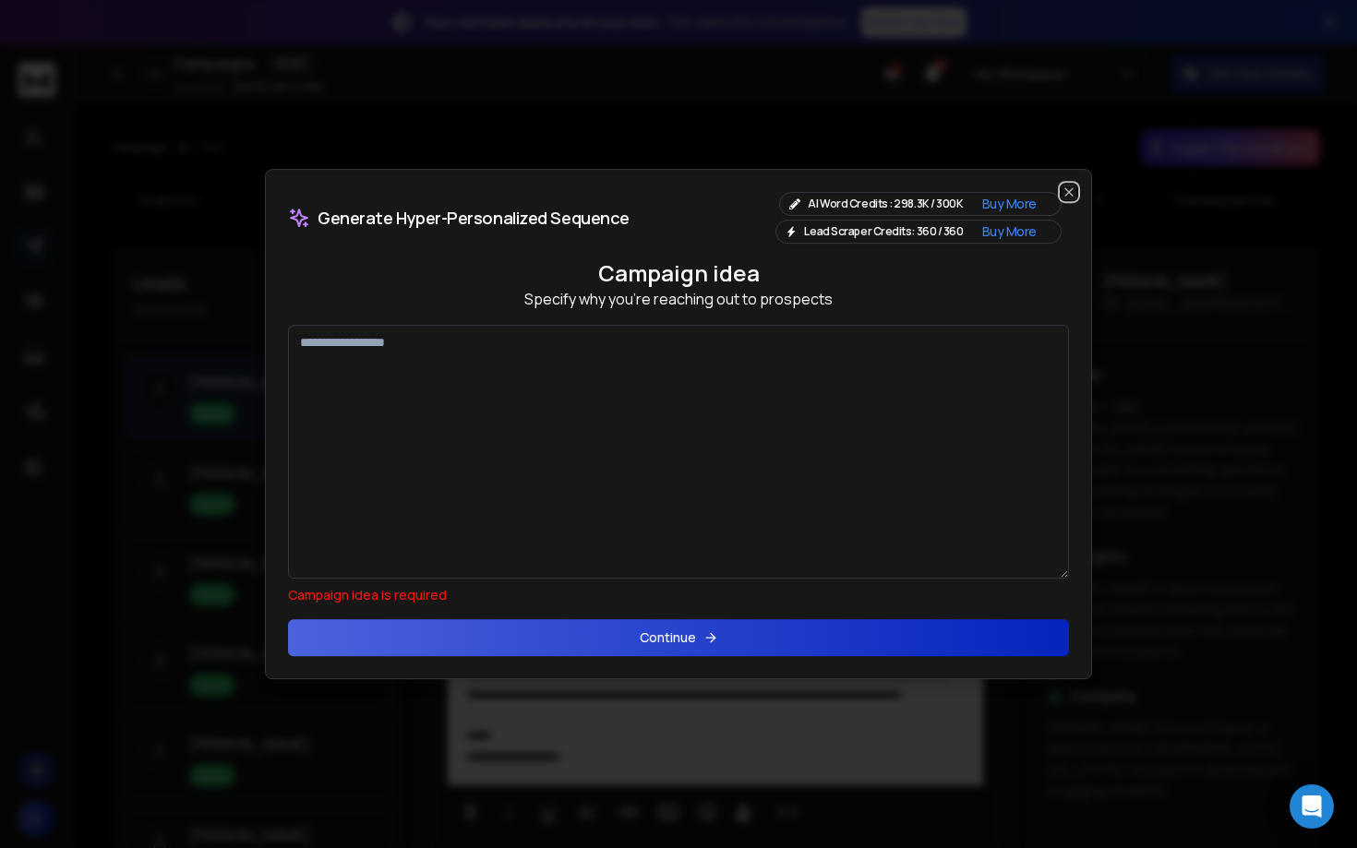
click at [1067, 188] on icon "button" at bounding box center [1069, 192] width 15 height 15
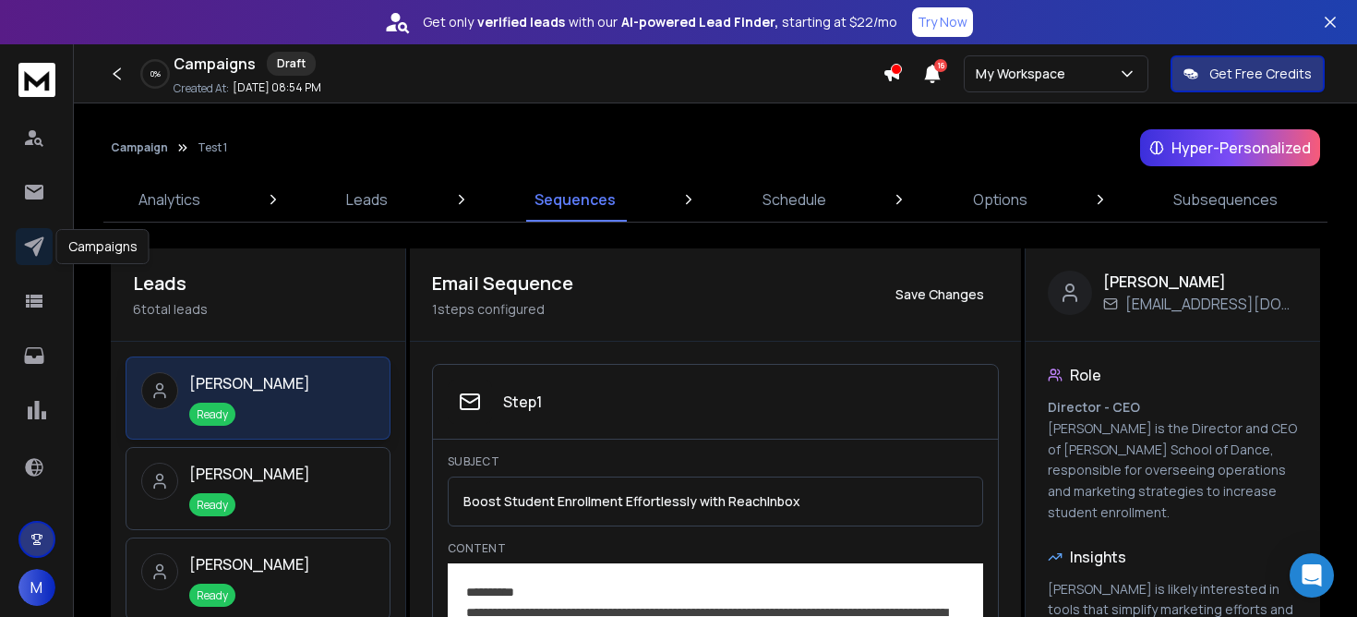
click at [67, 238] on div "Campaigns" at bounding box center [102, 246] width 93 height 35
click at [44, 239] on link at bounding box center [34, 246] width 37 height 37
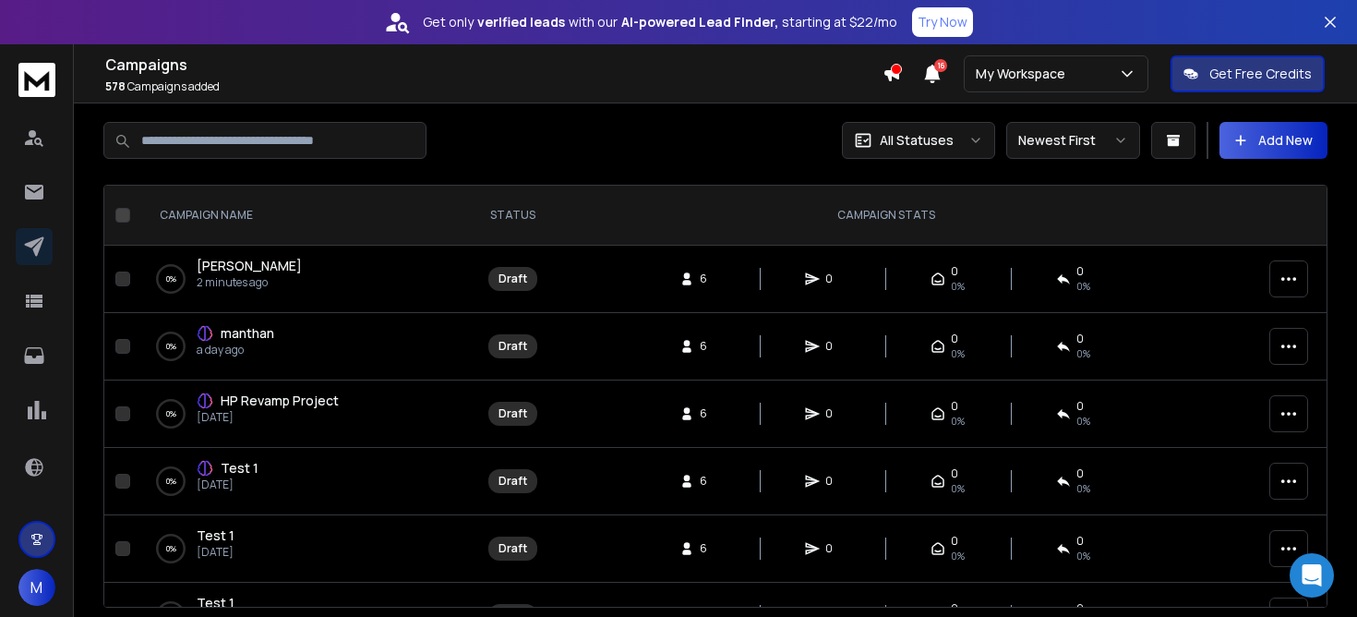
click at [224, 266] on span "Arthur Morgan" at bounding box center [249, 266] width 105 height 18
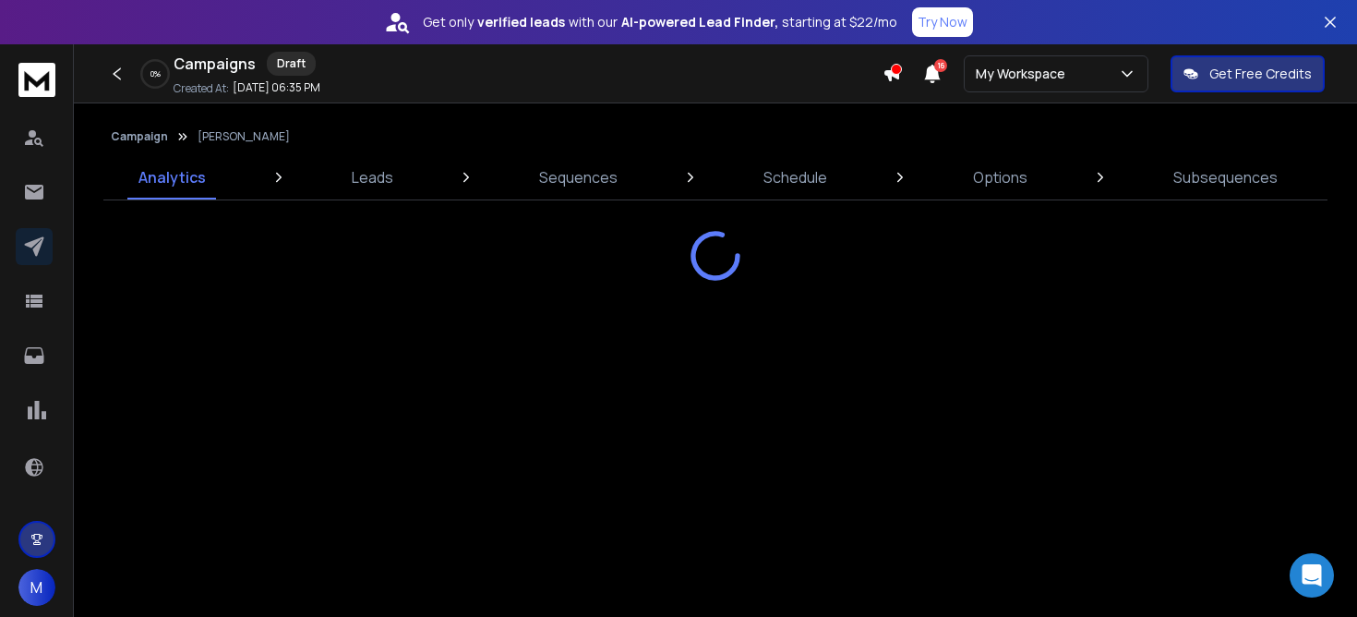
click at [509, 203] on div "Campaign Arthur Morgan Analytics Leads Sequences Schedule Options Subsequences" at bounding box center [715, 486] width 1224 height 728
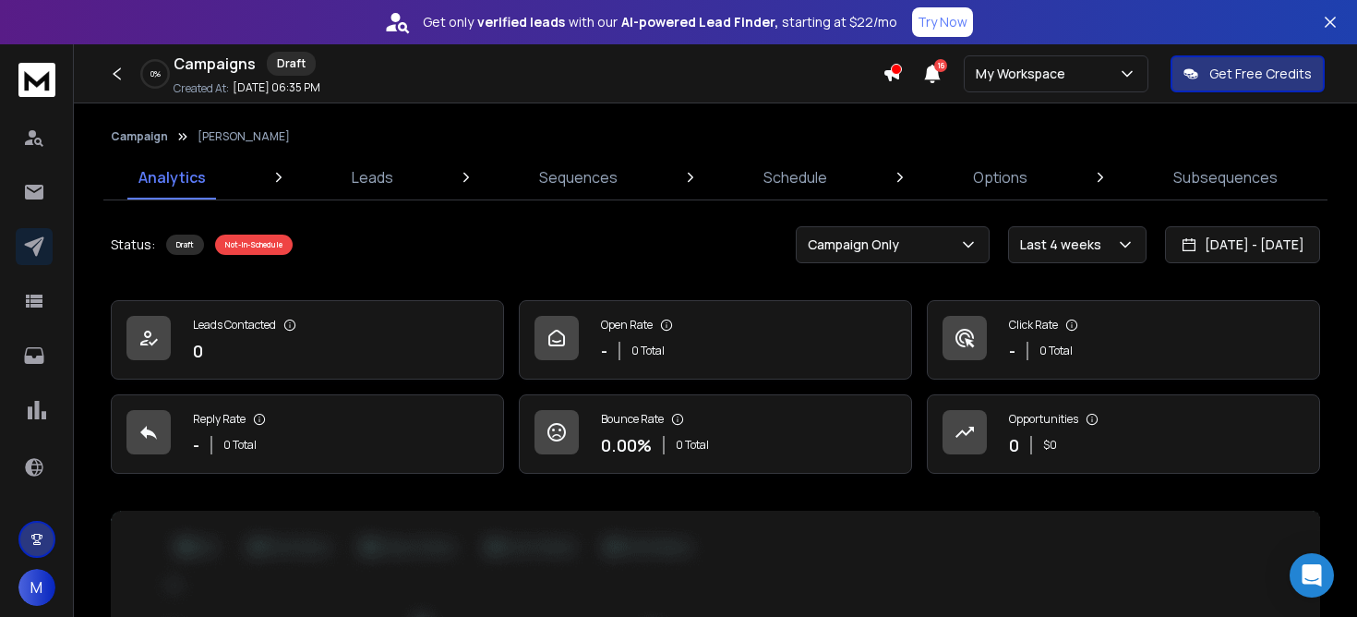
drag, startPoint x: 608, startPoint y: 180, endPoint x: 608, endPoint y: 216, distance: 36.0
click at [608, 180] on p "Sequences" at bounding box center [578, 177] width 78 height 22
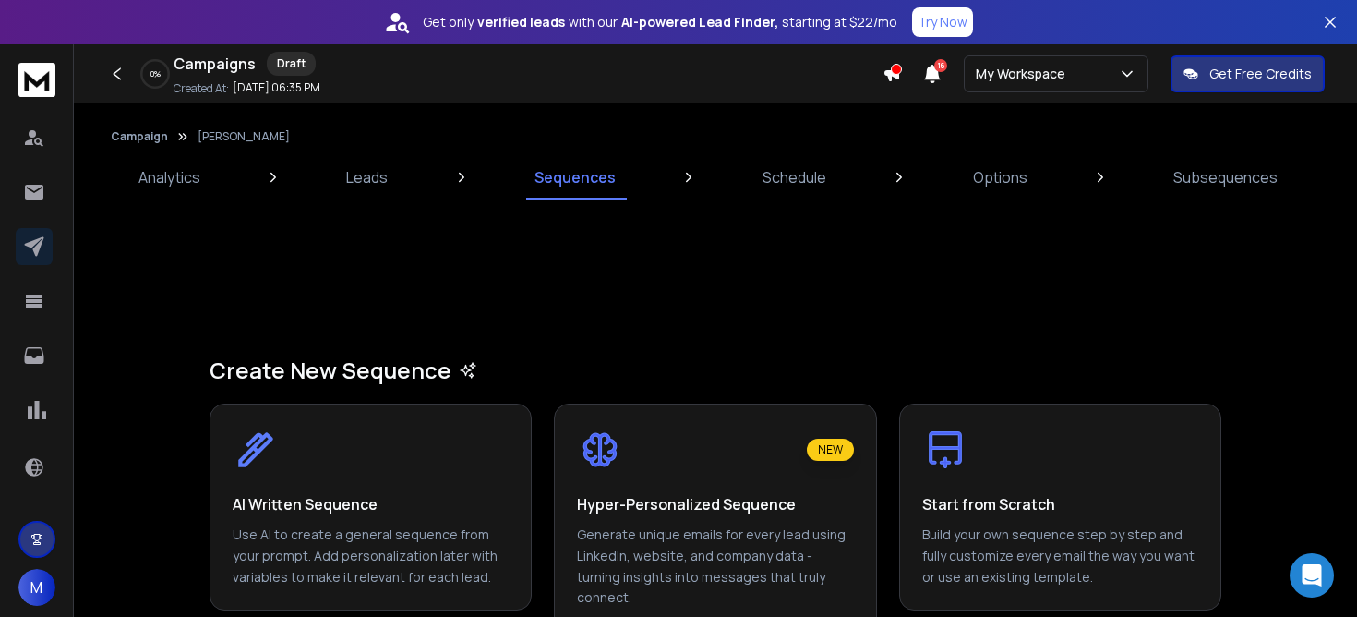
click at [667, 550] on p "Generate unique emails for every lead using LinkedIn, website, and company data…" at bounding box center [715, 566] width 276 height 84
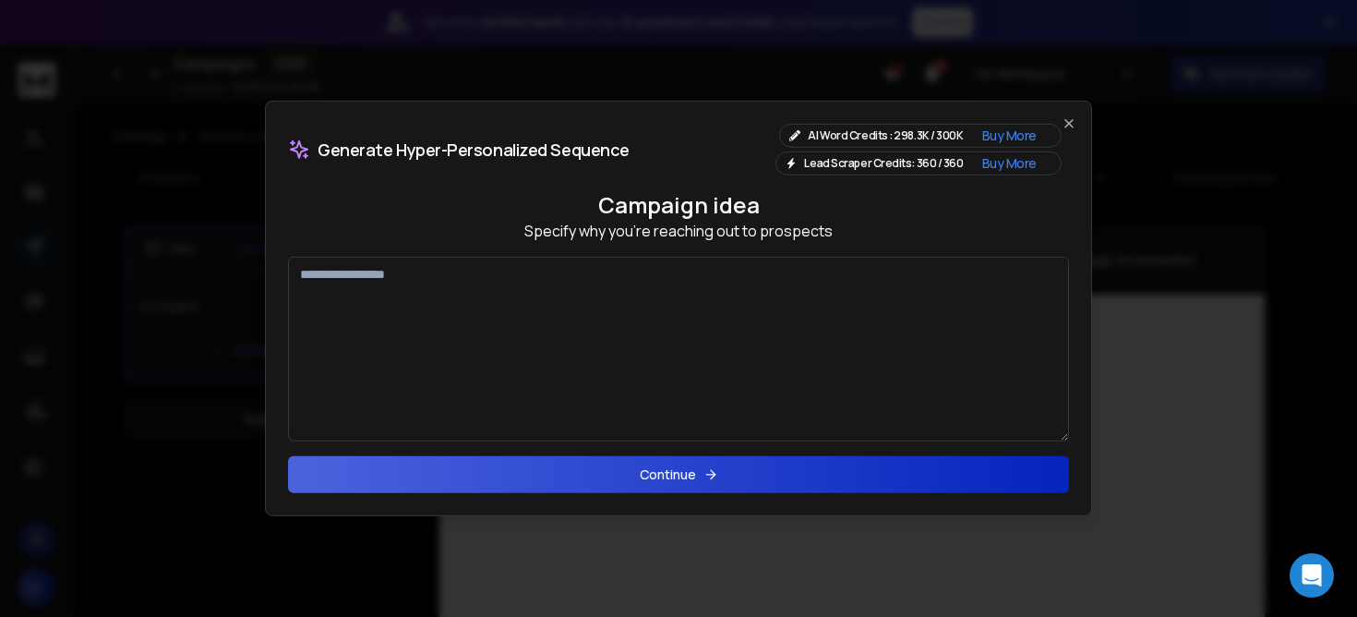
click at [1076, 126] on div "Dialog Title Generate Hyper-Personalized Sequence AI Word Credits : 298.3K / 30…" at bounding box center [678, 308] width 827 height 415
click at [1070, 125] on icon "button" at bounding box center [1068, 123] width 7 height 7
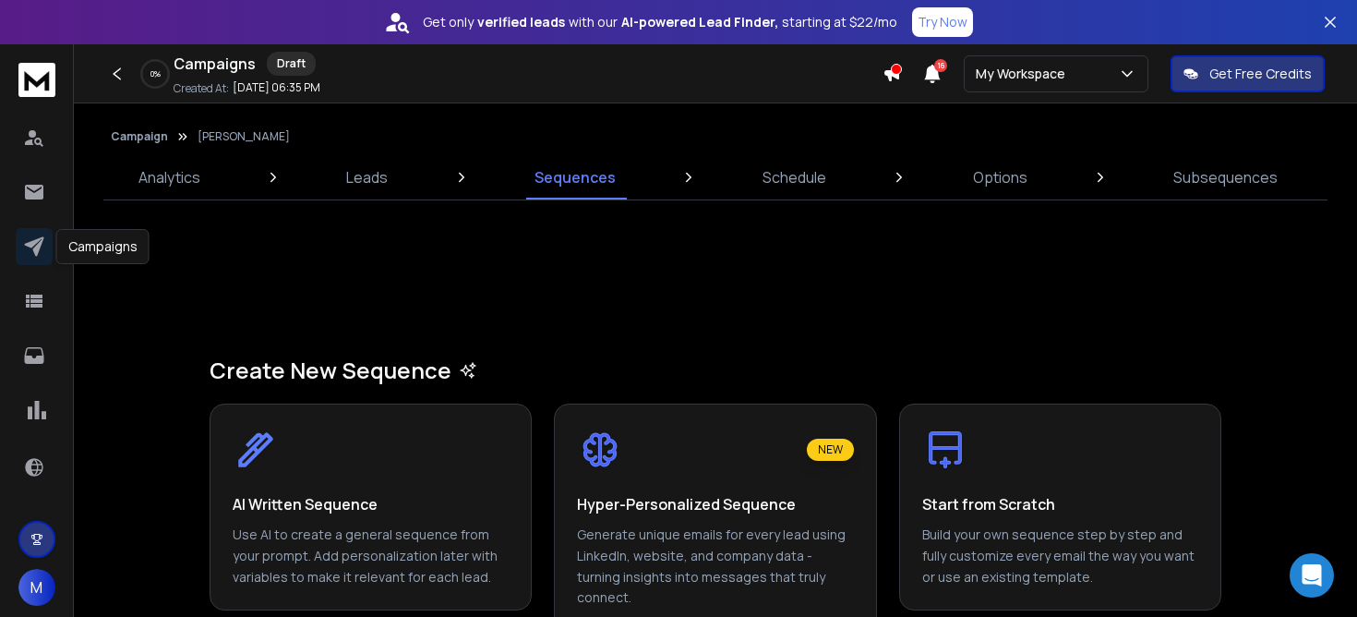
click at [35, 242] on icon at bounding box center [33, 245] width 19 height 19
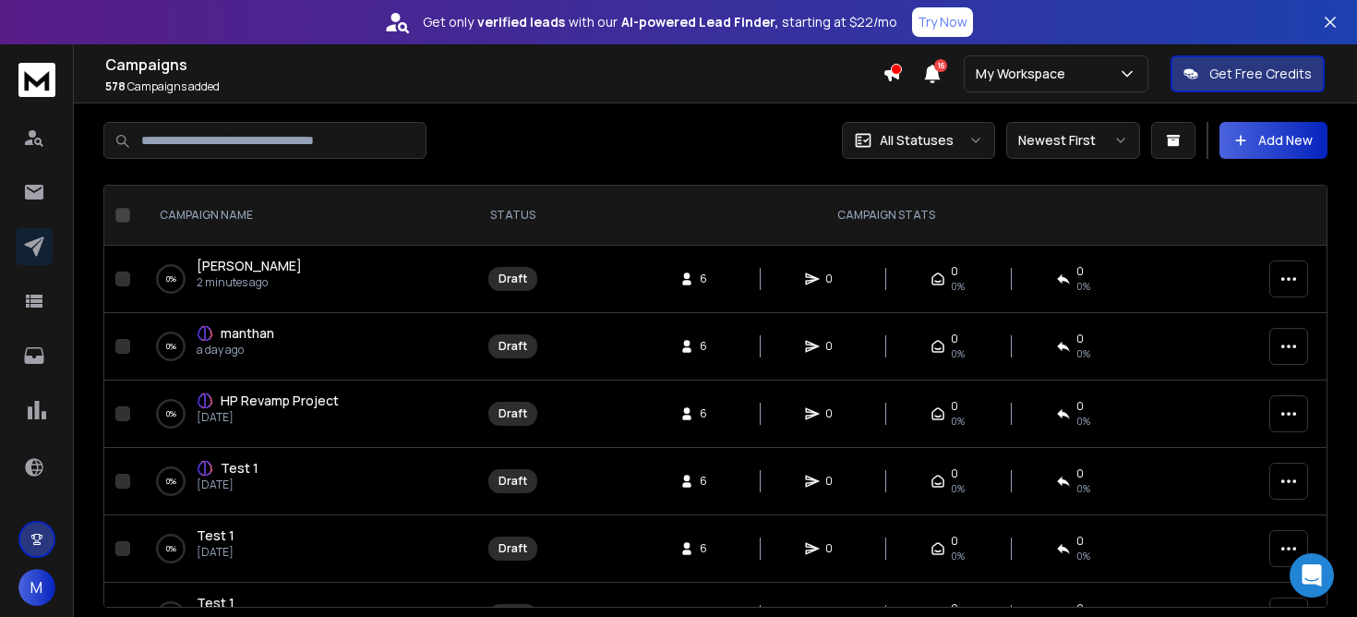
click at [215, 359] on div "manthan a day ago" at bounding box center [236, 346] width 78 height 44
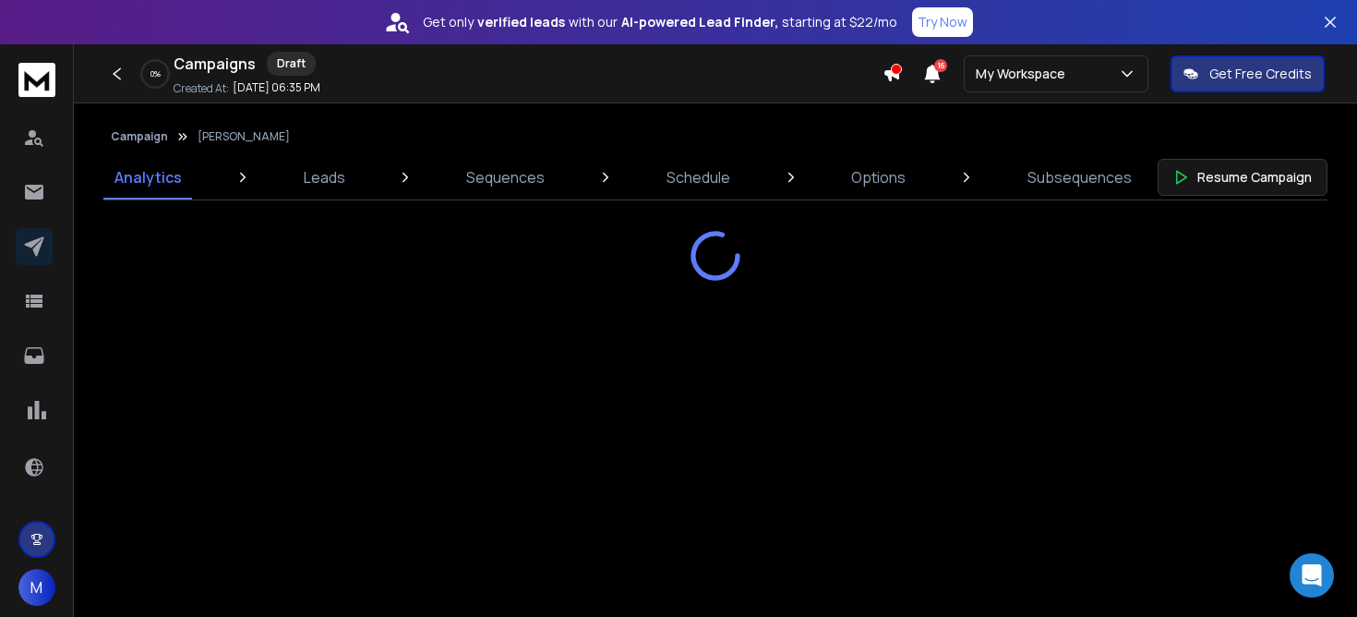
click at [521, 204] on div "Campaign Arthur Morgan Analytics Leads Sequences Schedule Options Subsequences …" at bounding box center [715, 486] width 1224 height 728
click at [520, 188] on link "Sequences" at bounding box center [505, 177] width 101 height 44
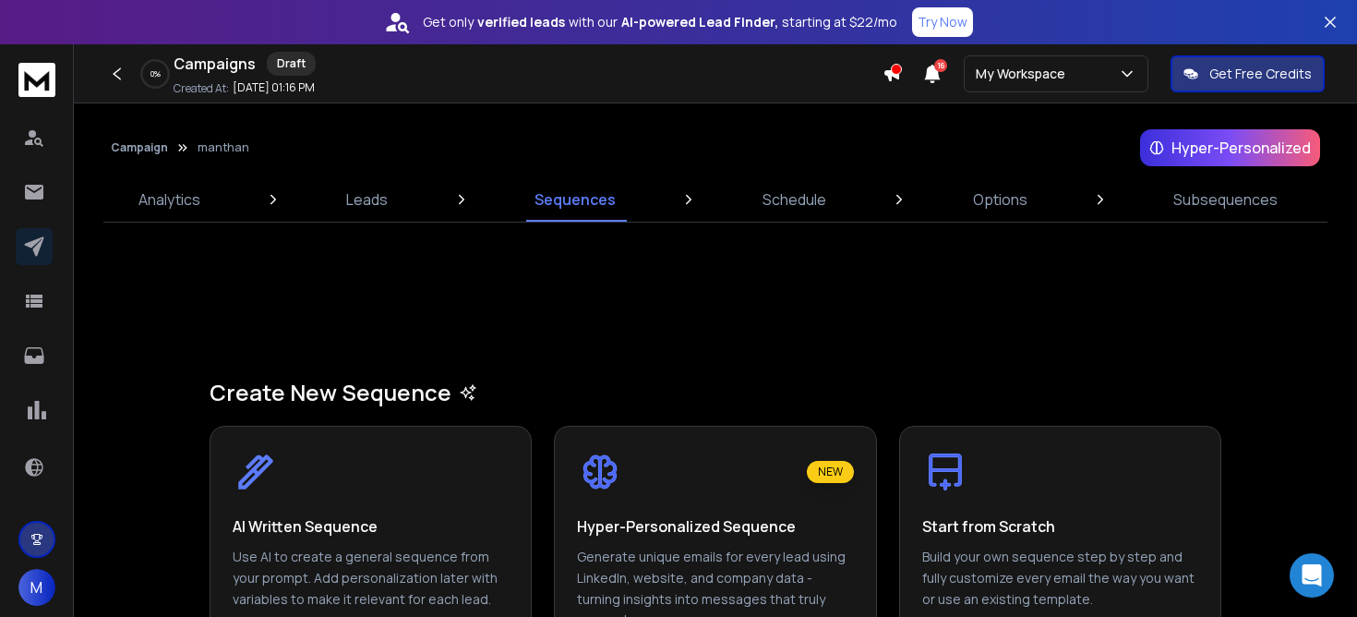
click at [724, 475] on div "NEW" at bounding box center [715, 472] width 276 height 46
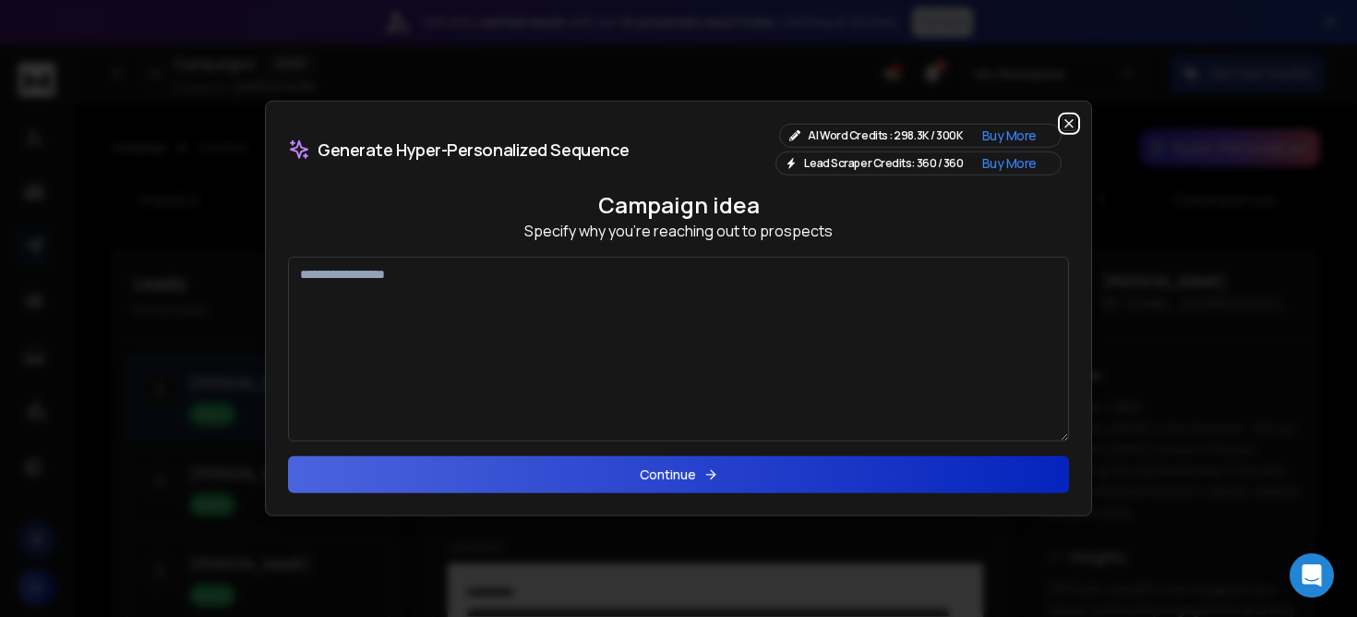
click at [1069, 126] on icon "button" at bounding box center [1069, 123] width 15 height 15
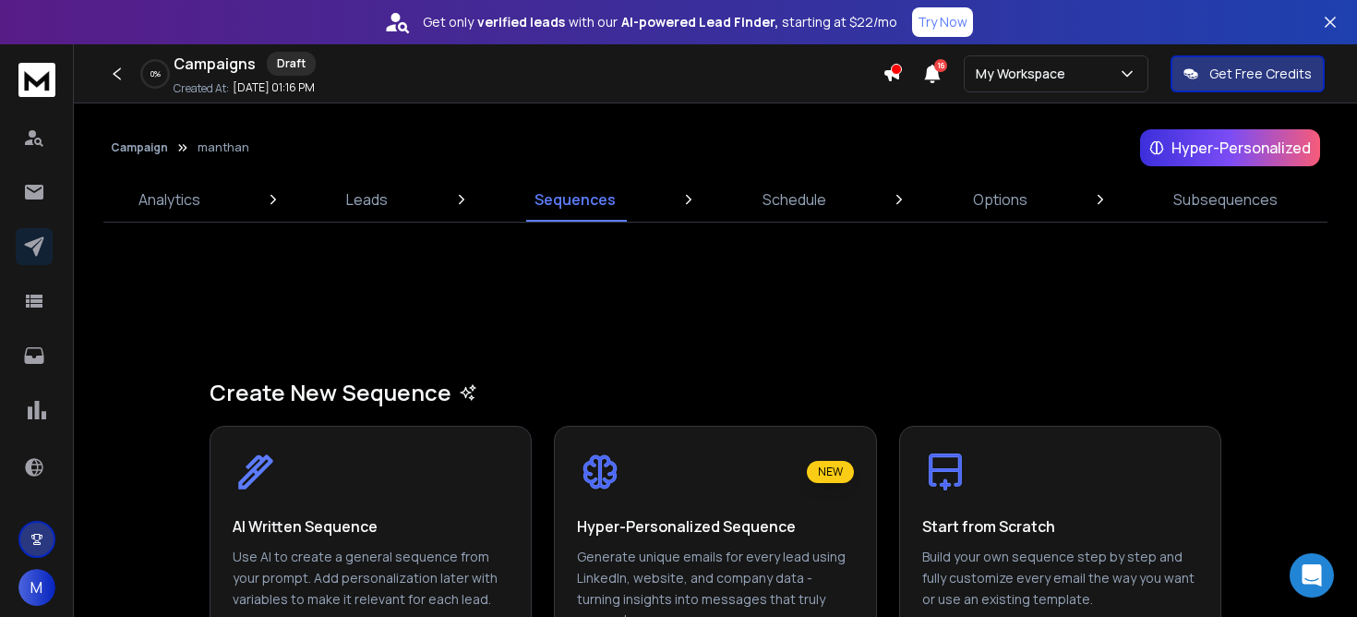
click at [415, 318] on div "Create New Sequence AI Written Sequence Use AI to create a general sequence fro…" at bounding box center [715, 463] width 1209 height 431
click at [642, 283] on div "Create New Sequence AI Written Sequence Use AI to create a general sequence fro…" at bounding box center [715, 463] width 1209 height 431
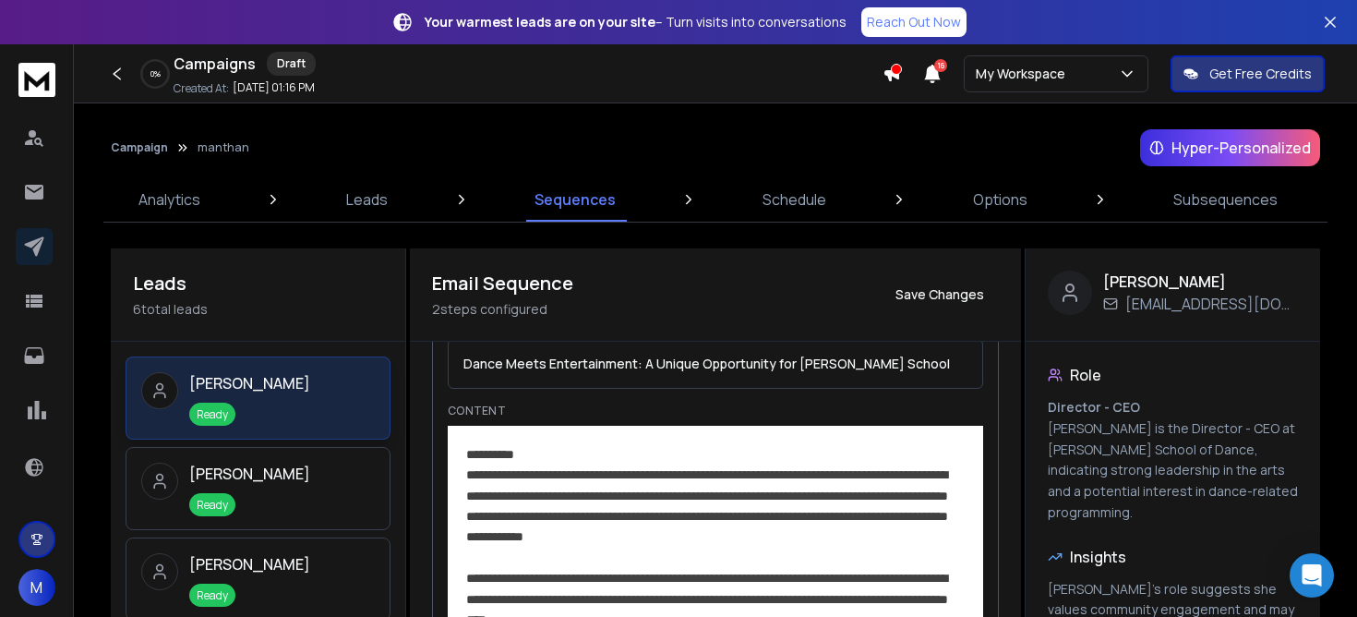
scroll to position [141, 0]
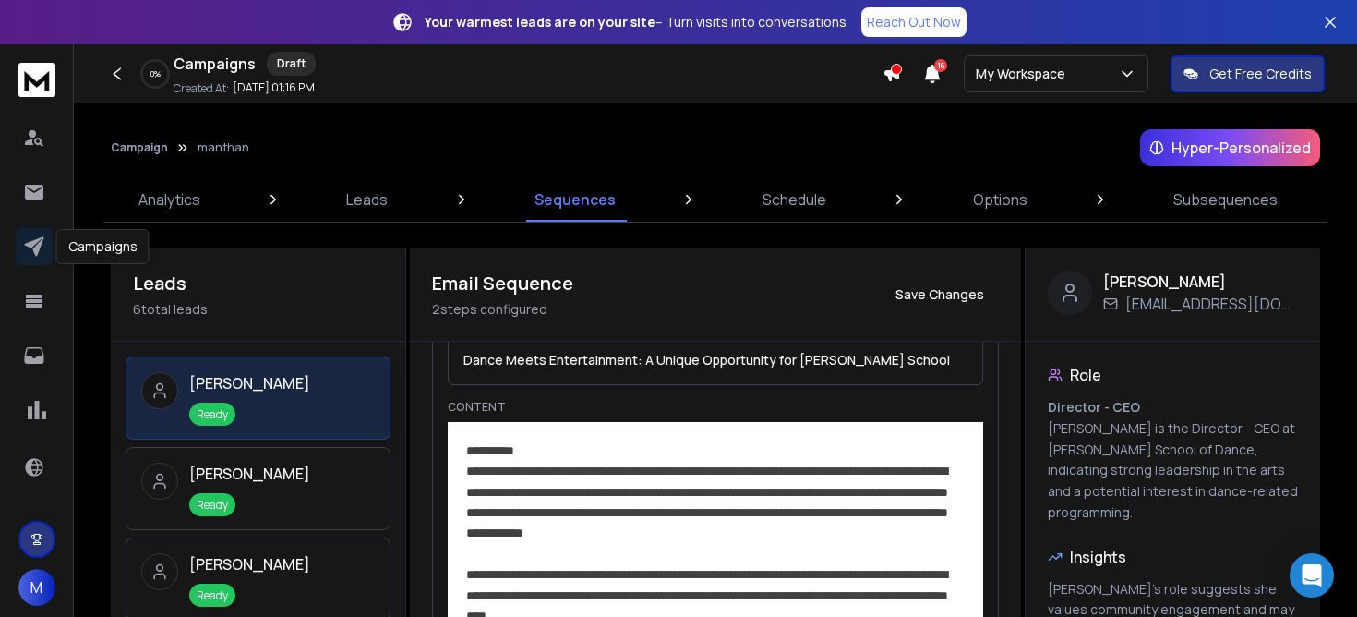
click at [38, 239] on icon at bounding box center [33, 245] width 19 height 19
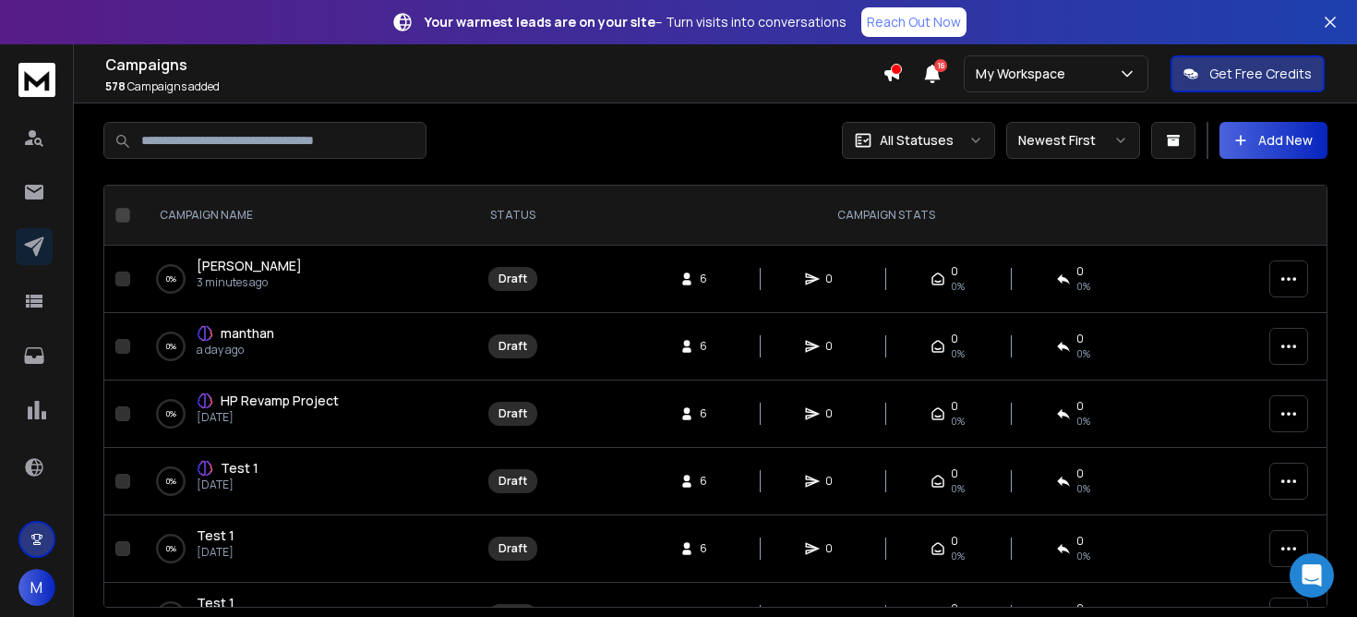
click at [256, 324] on link "manthan" at bounding box center [248, 333] width 54 height 18
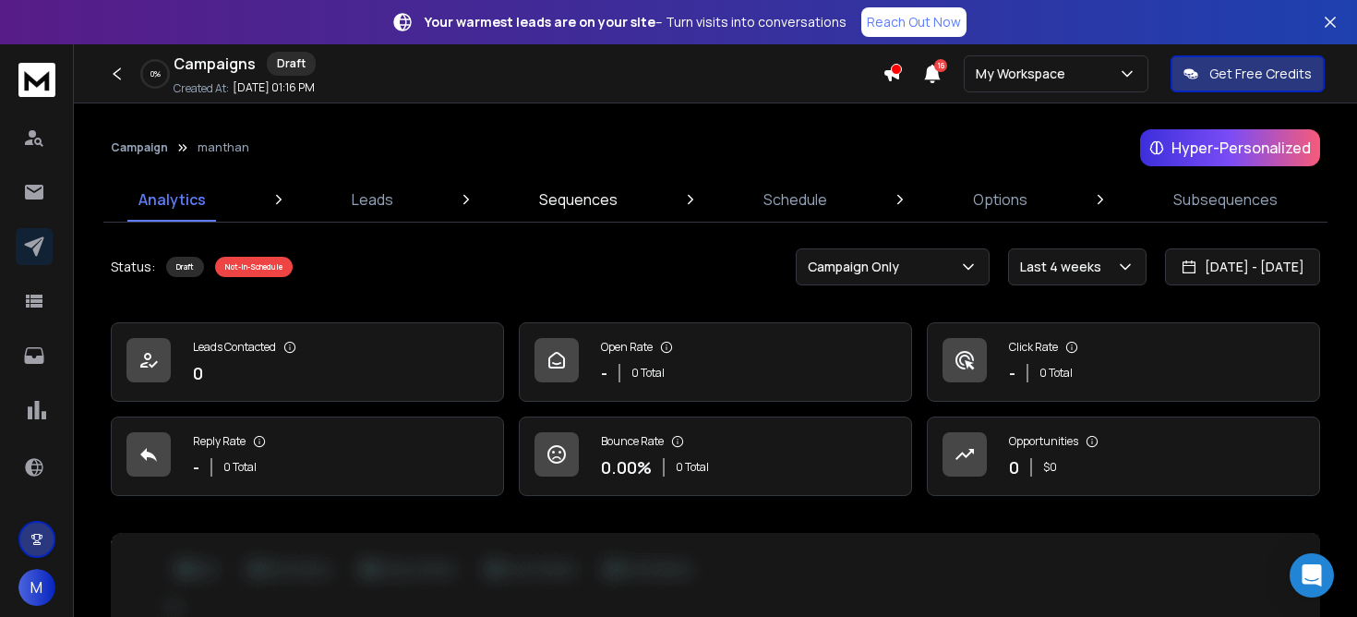
click at [583, 201] on p "Sequences" at bounding box center [578, 199] width 78 height 22
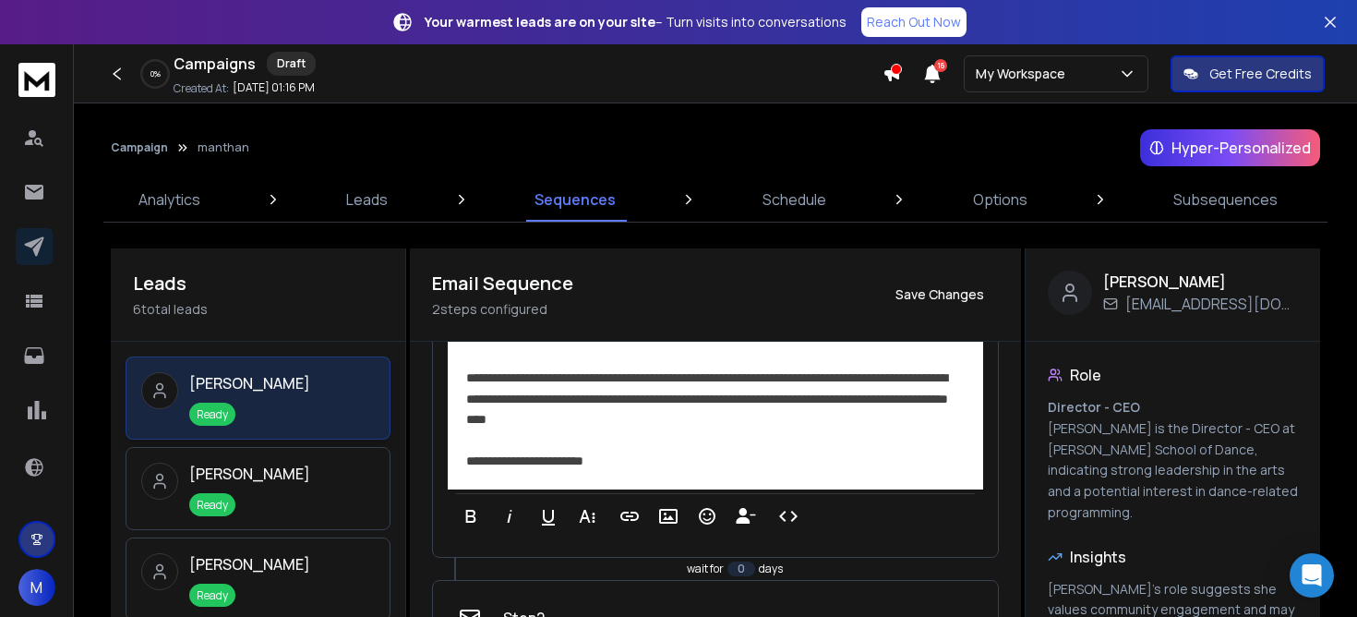
scroll to position [371, 0]
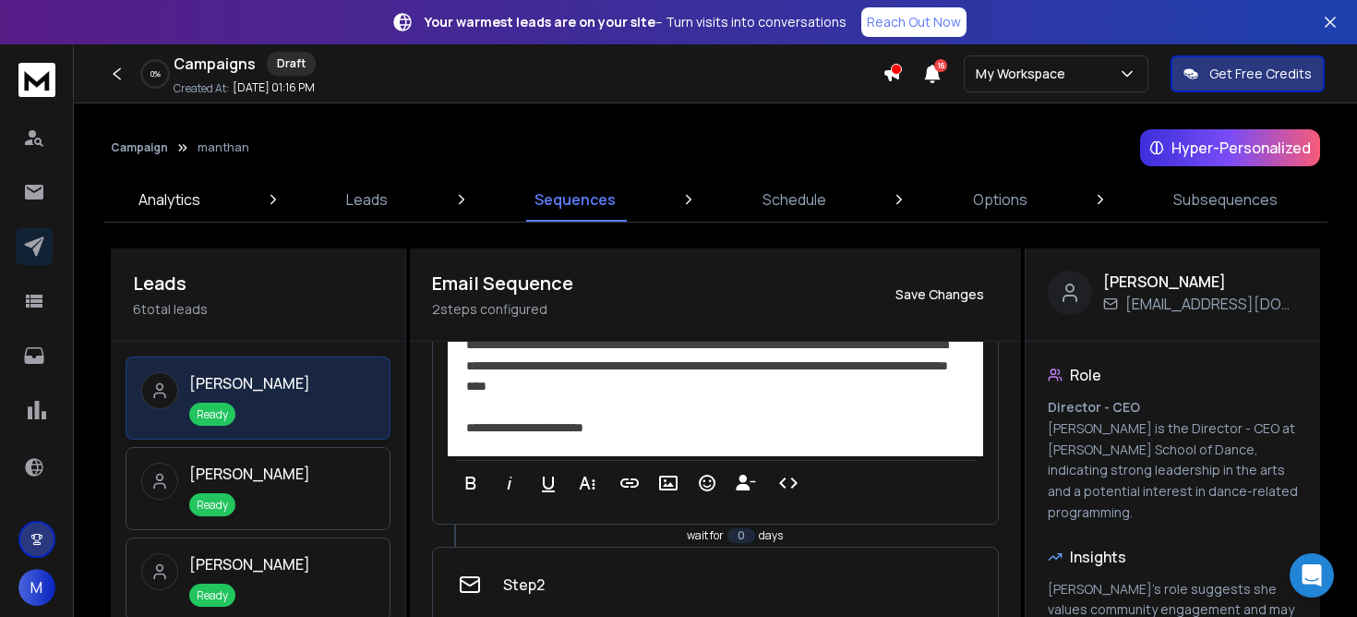
click at [155, 203] on p "Analytics" at bounding box center [169, 199] width 62 height 22
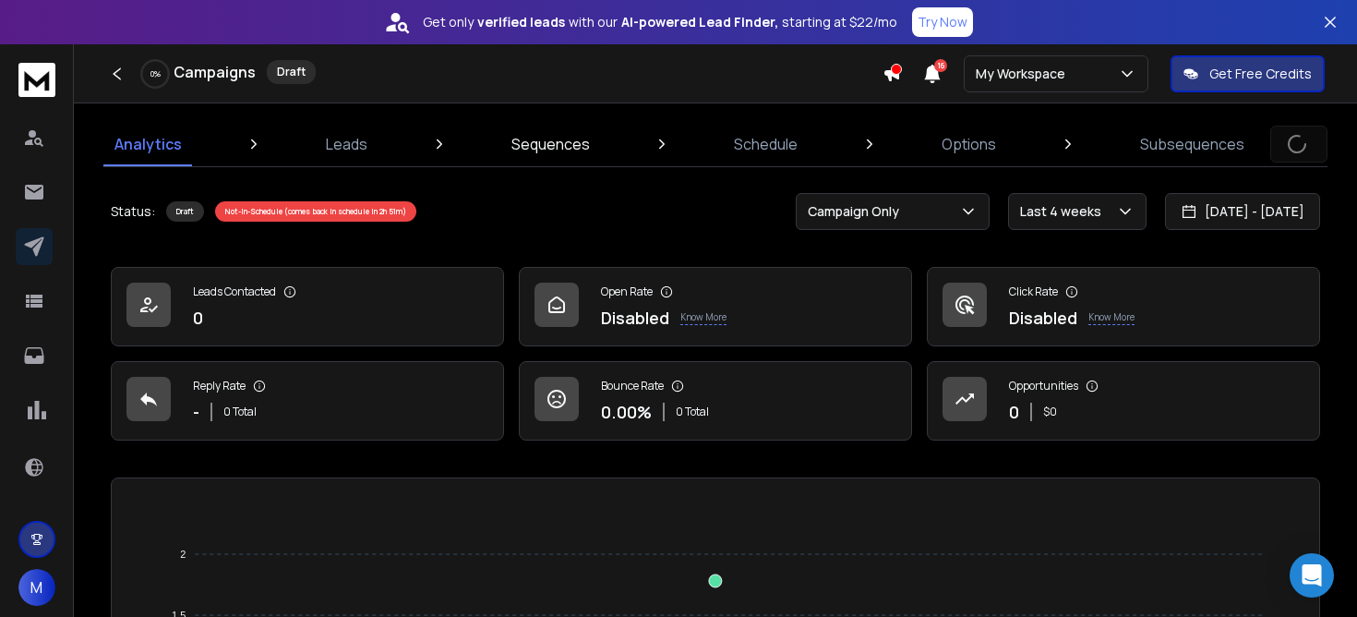
click at [560, 157] on link "Sequences" at bounding box center [550, 144] width 101 height 44
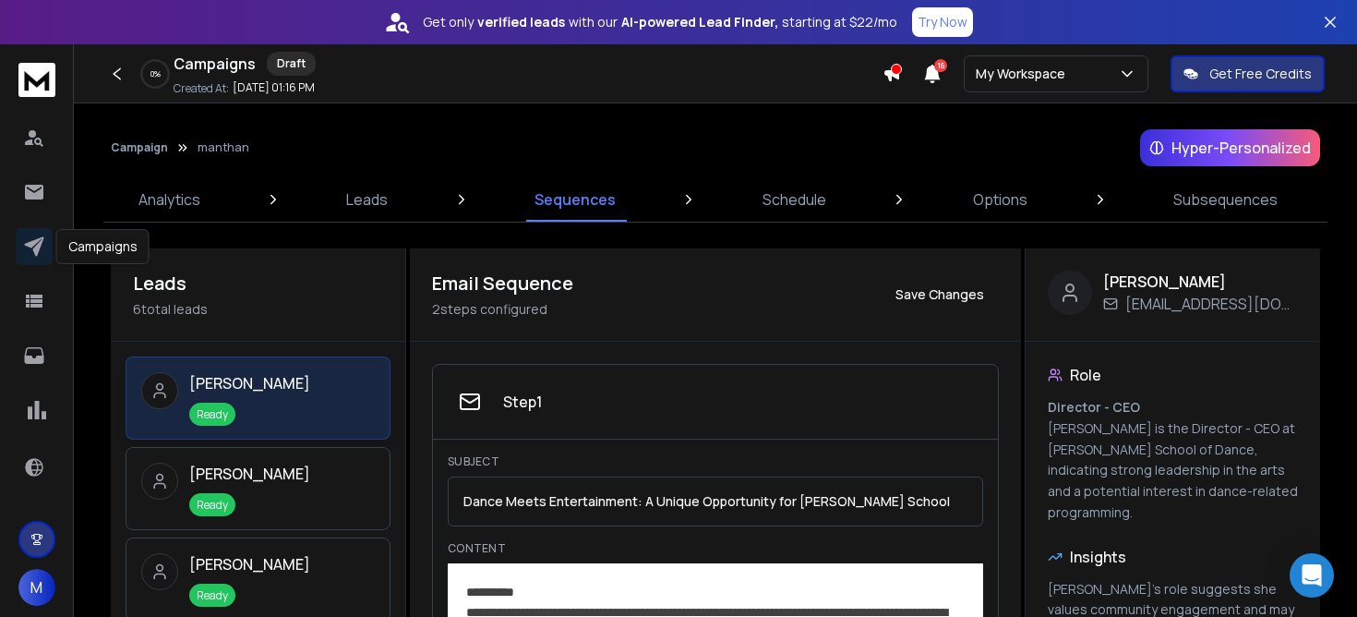
click at [34, 234] on link at bounding box center [34, 246] width 37 height 37
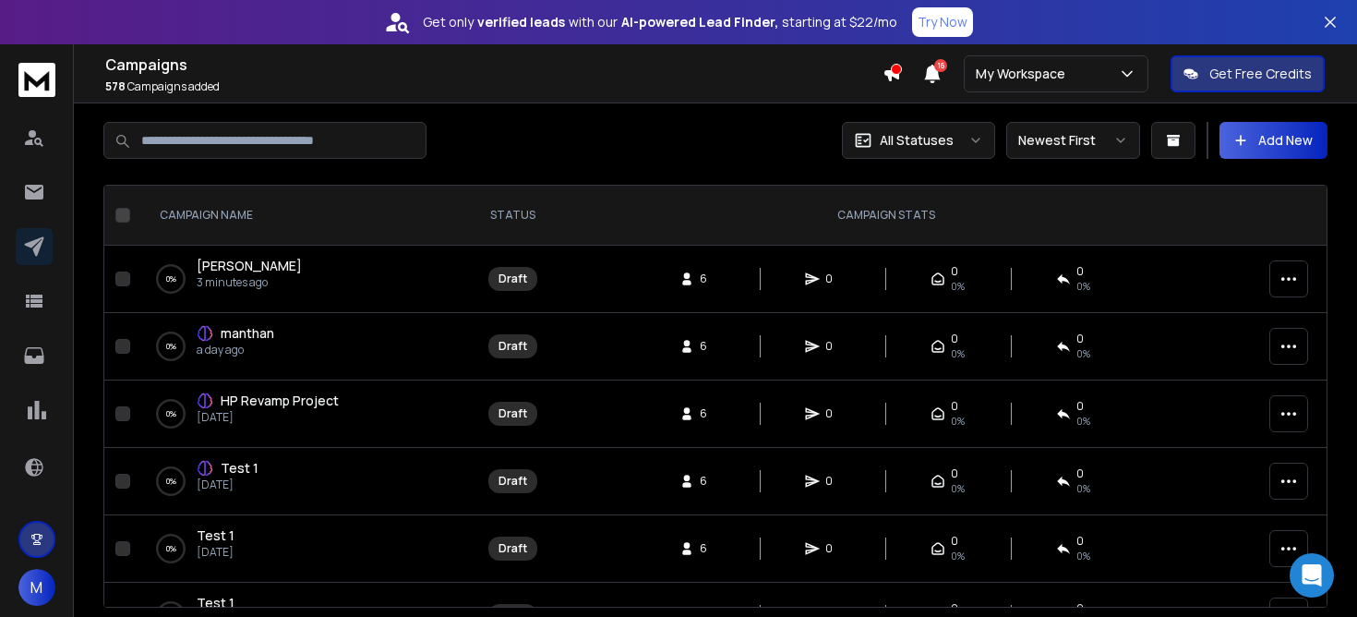
click at [224, 319] on td "0 % manthan a day ago" at bounding box center [299, 346] width 323 height 67
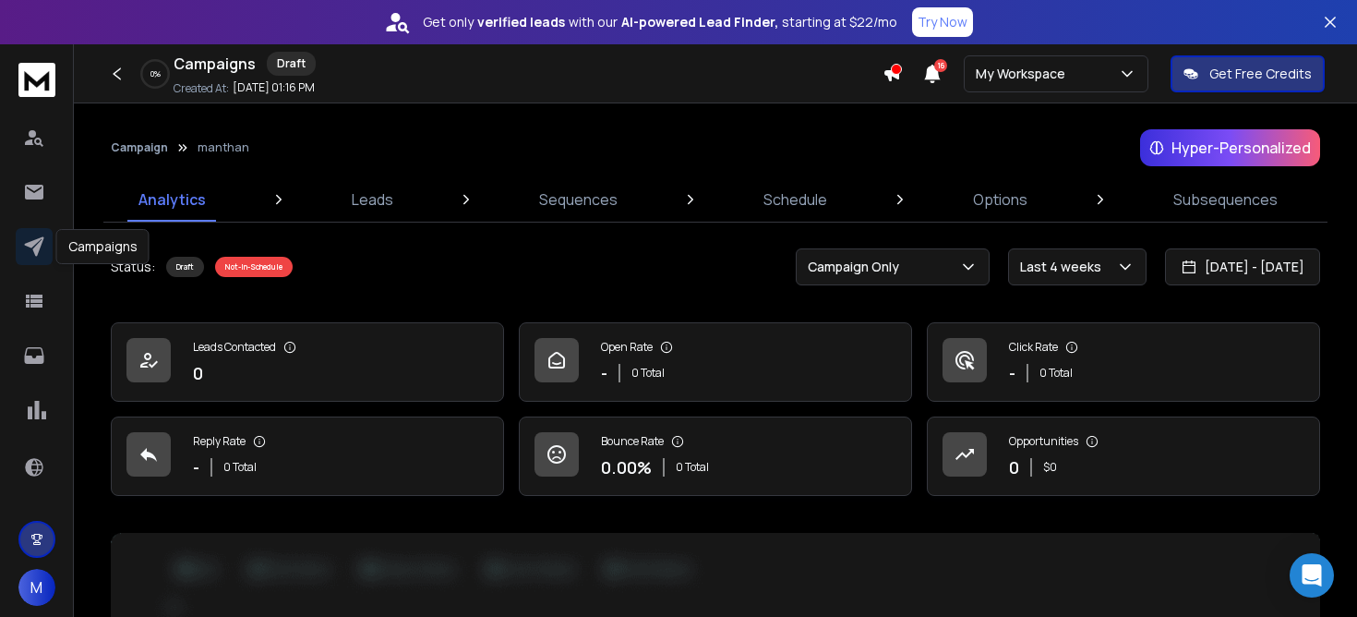
click at [42, 246] on icon at bounding box center [34, 246] width 22 height 22
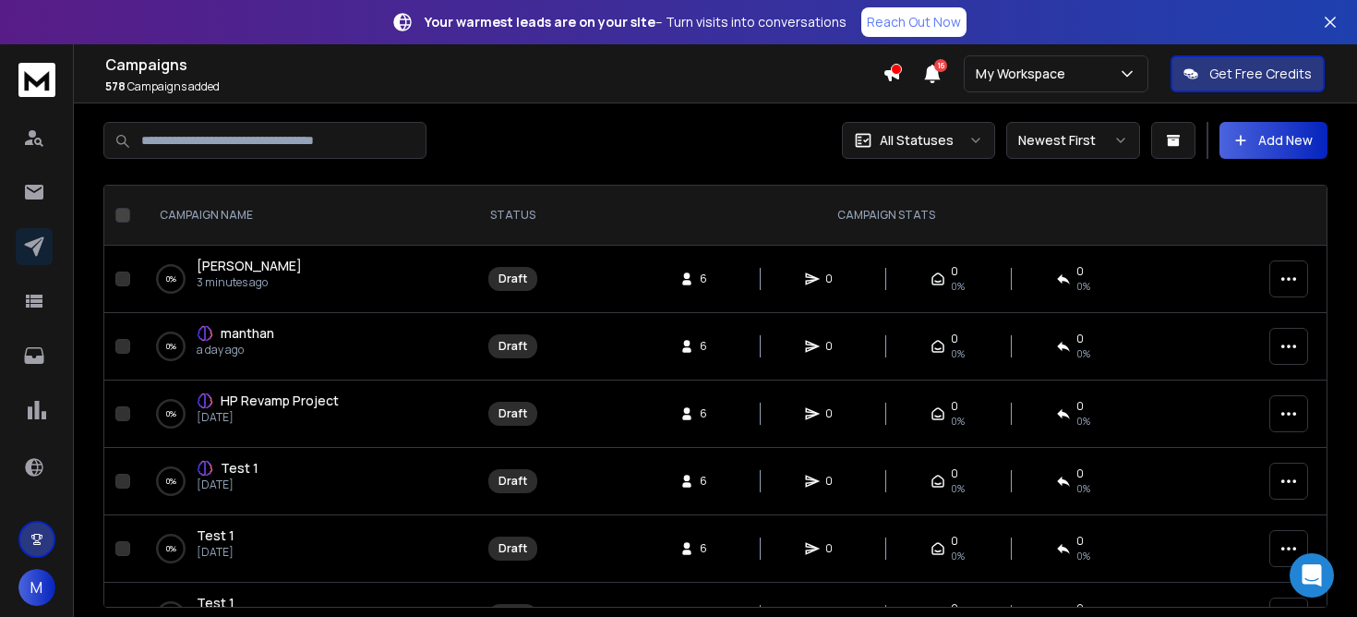
click at [270, 342] on link "manthan" at bounding box center [248, 333] width 54 height 18
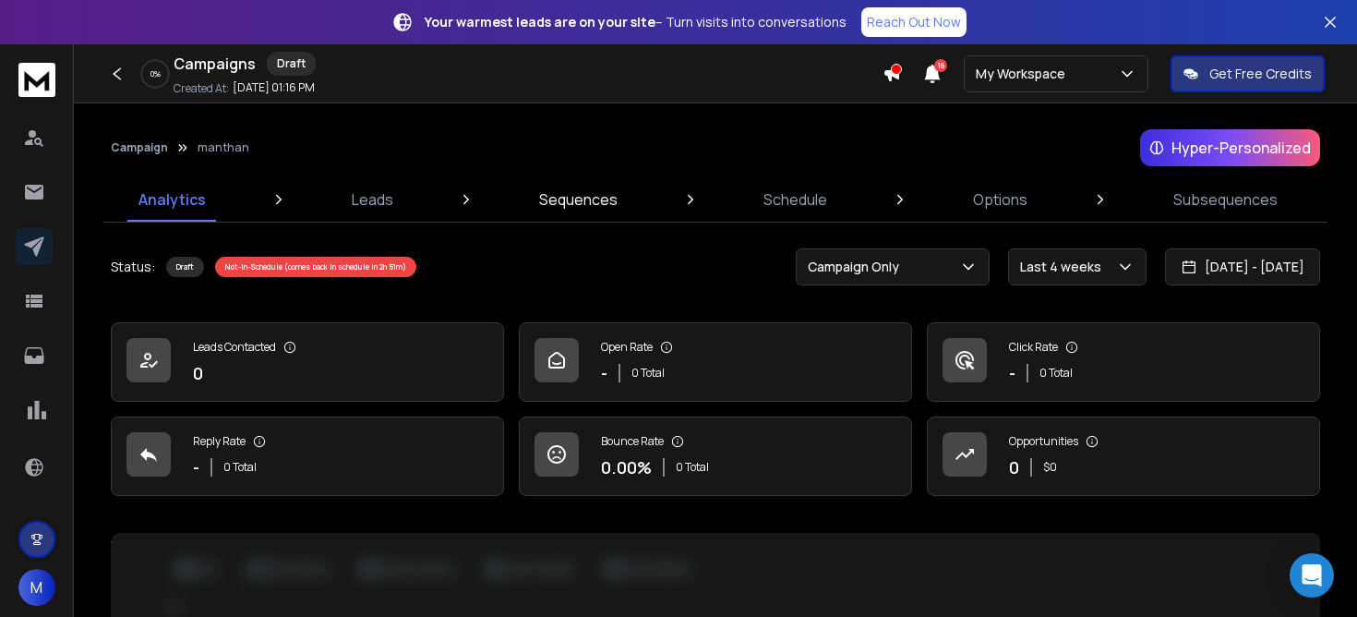
click at [555, 221] on link "Sequences" at bounding box center [578, 199] width 101 height 44
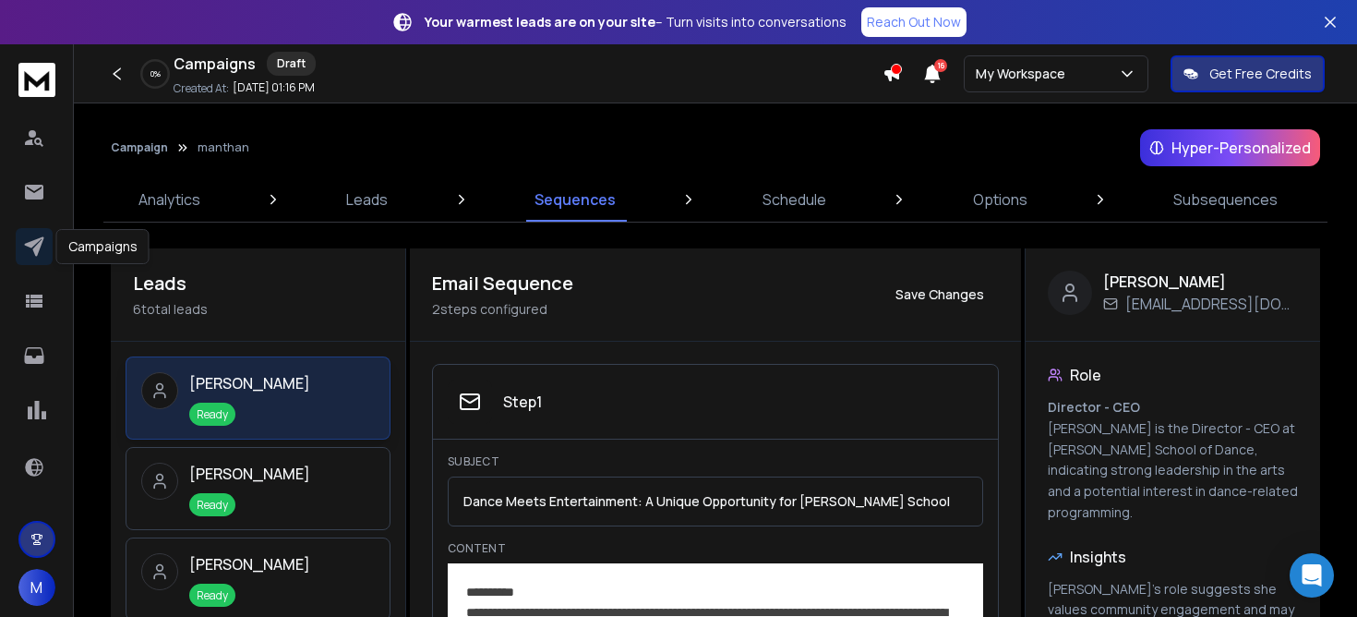
click at [43, 247] on icon at bounding box center [34, 246] width 22 height 22
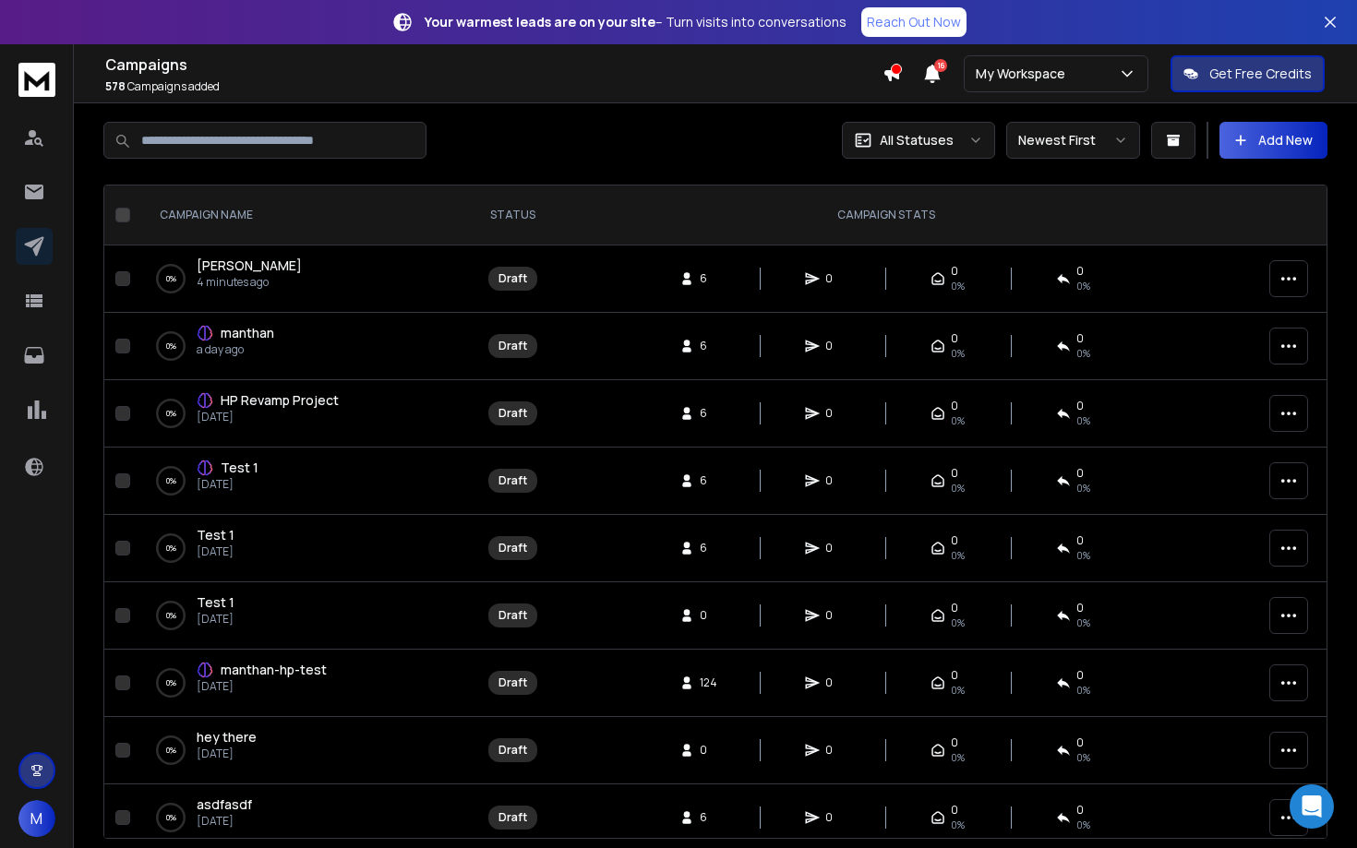
click at [278, 255] on td "0 % Arthur Morgan 4 minutes ago" at bounding box center [299, 279] width 323 height 67
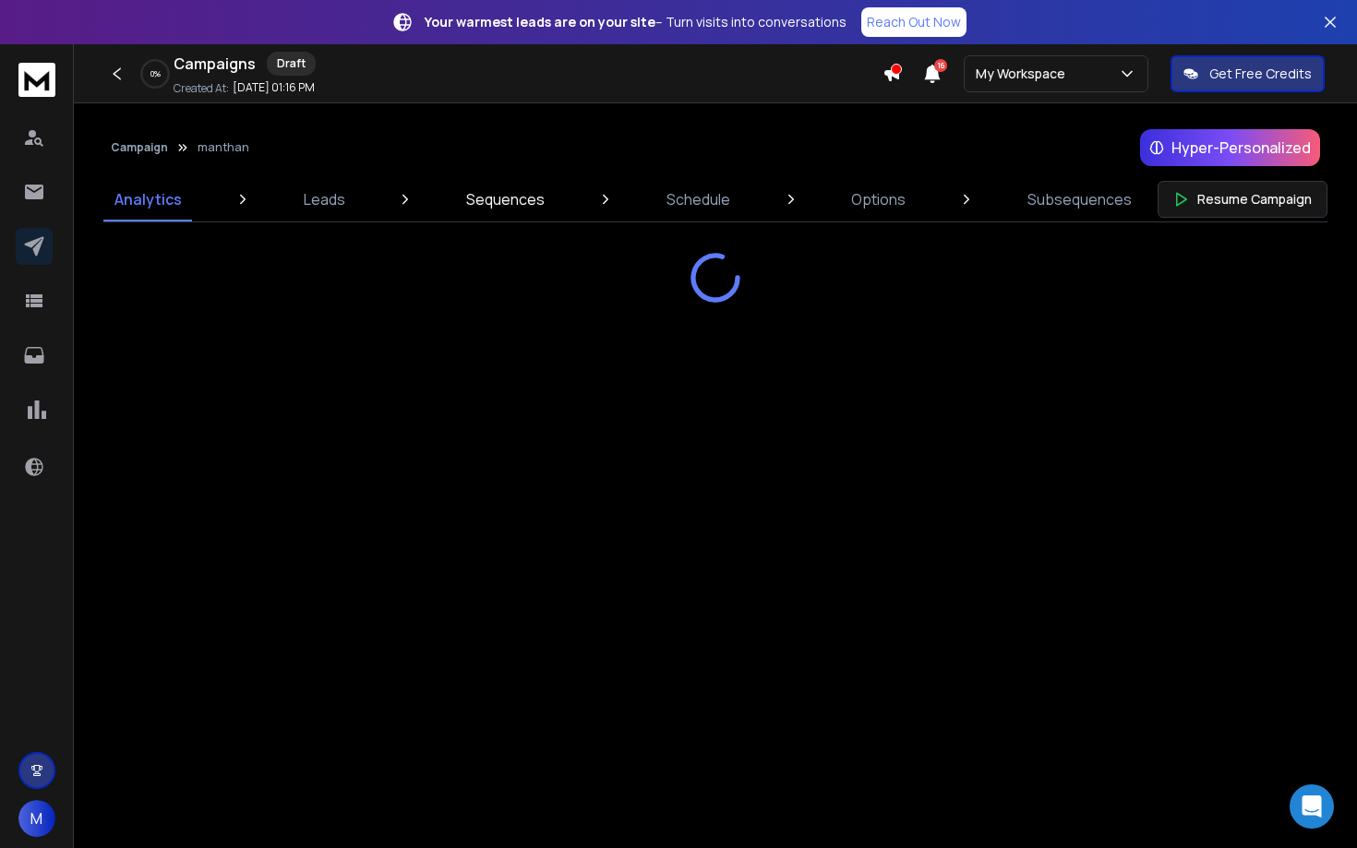
click at [508, 210] on link "Sequences" at bounding box center [505, 199] width 101 height 44
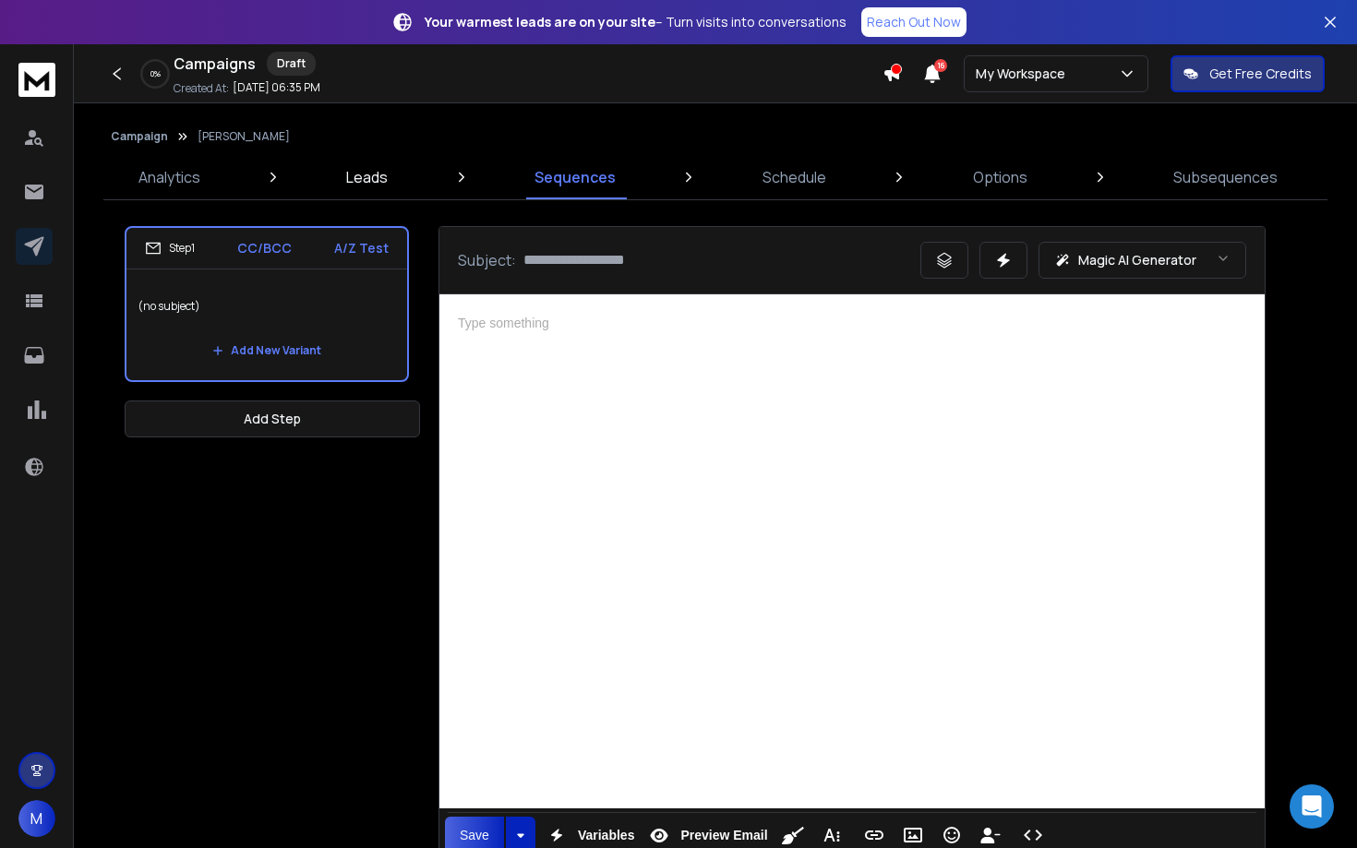
click at [399, 183] on link "Leads" at bounding box center [367, 177] width 64 height 44
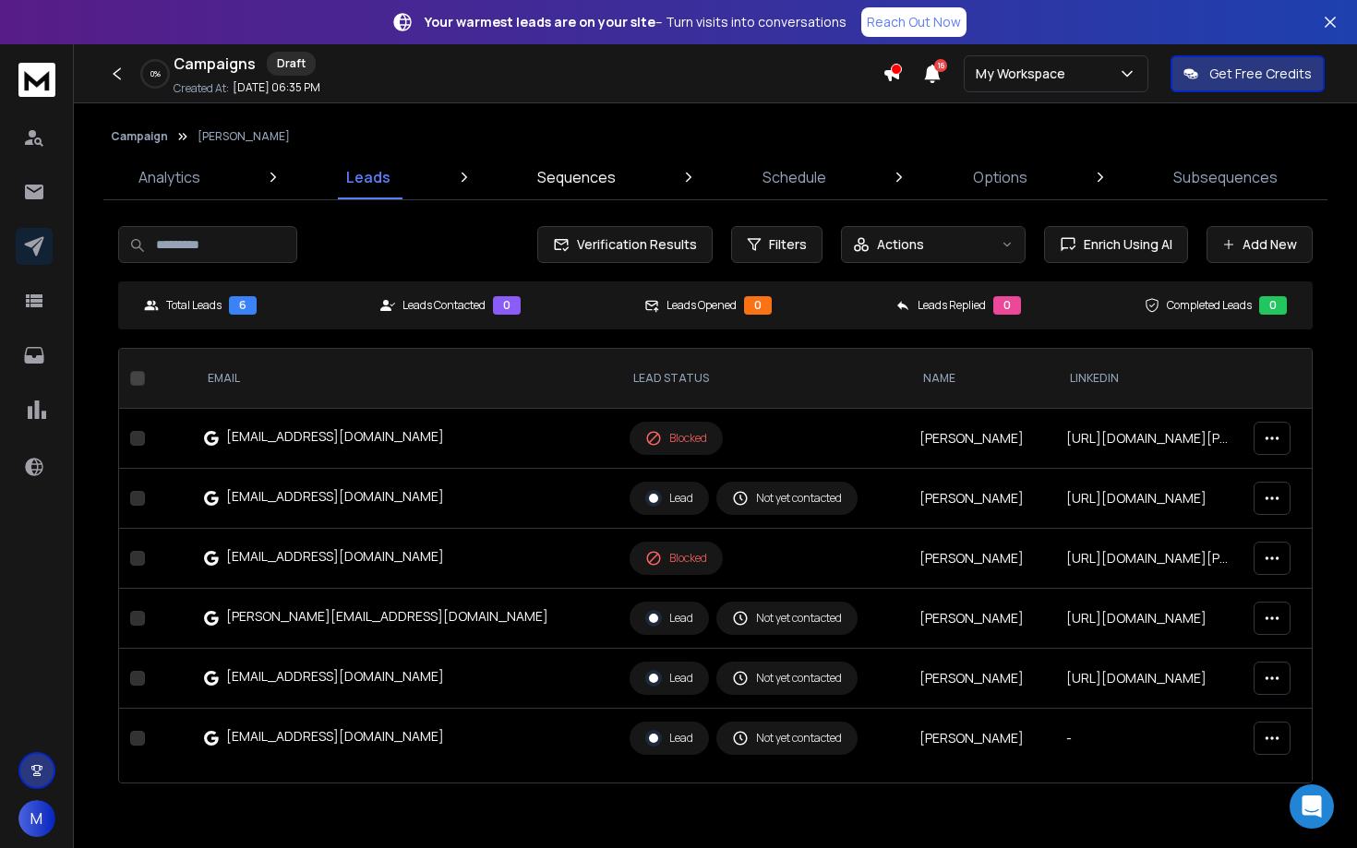
click at [547, 183] on p "Sequences" at bounding box center [576, 177] width 78 height 22
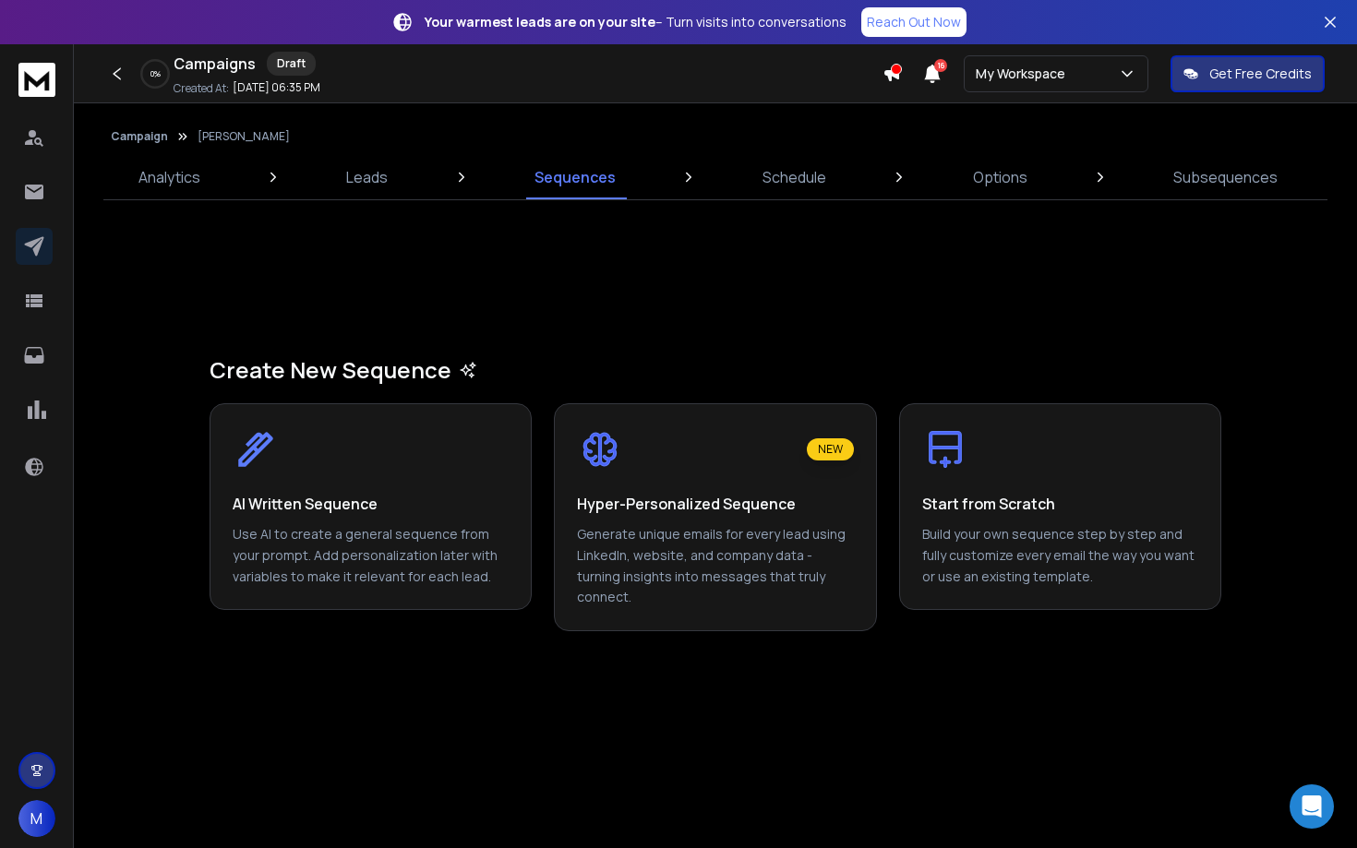
click at [695, 463] on div "NEW" at bounding box center [715, 450] width 276 height 46
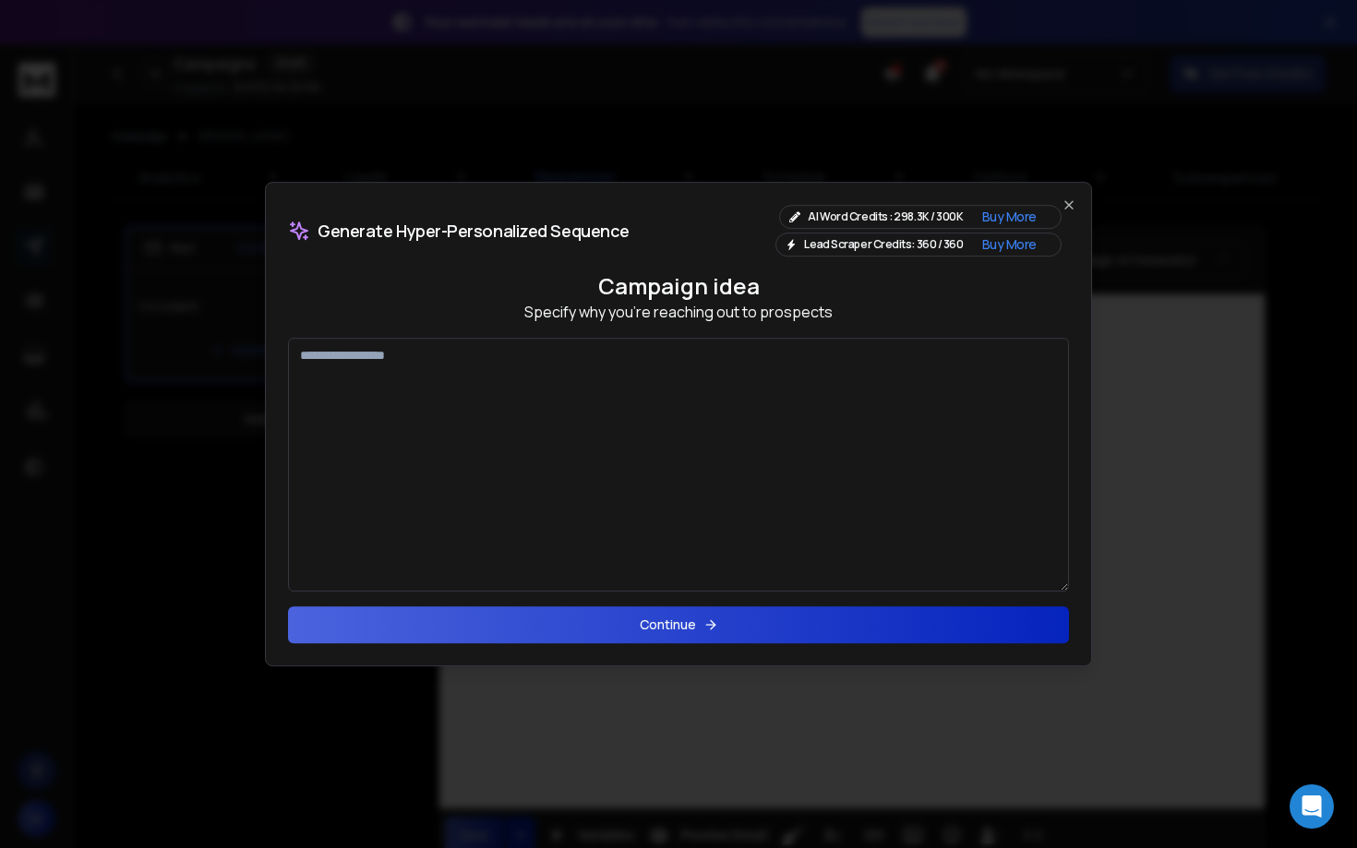
click at [647, 271] on h4 "Campaign idea" at bounding box center [678, 286] width 781 height 30
click at [728, 263] on div "Dialog Title Generate Hyper-Personalized Sequence AI Word Credits : 298.3K / 30…" at bounding box center [678, 425] width 827 height 486
click at [588, 397] on textarea at bounding box center [678, 465] width 781 height 255
type textarea "*****"
click at [742, 611] on button "Continue" at bounding box center [678, 625] width 781 height 37
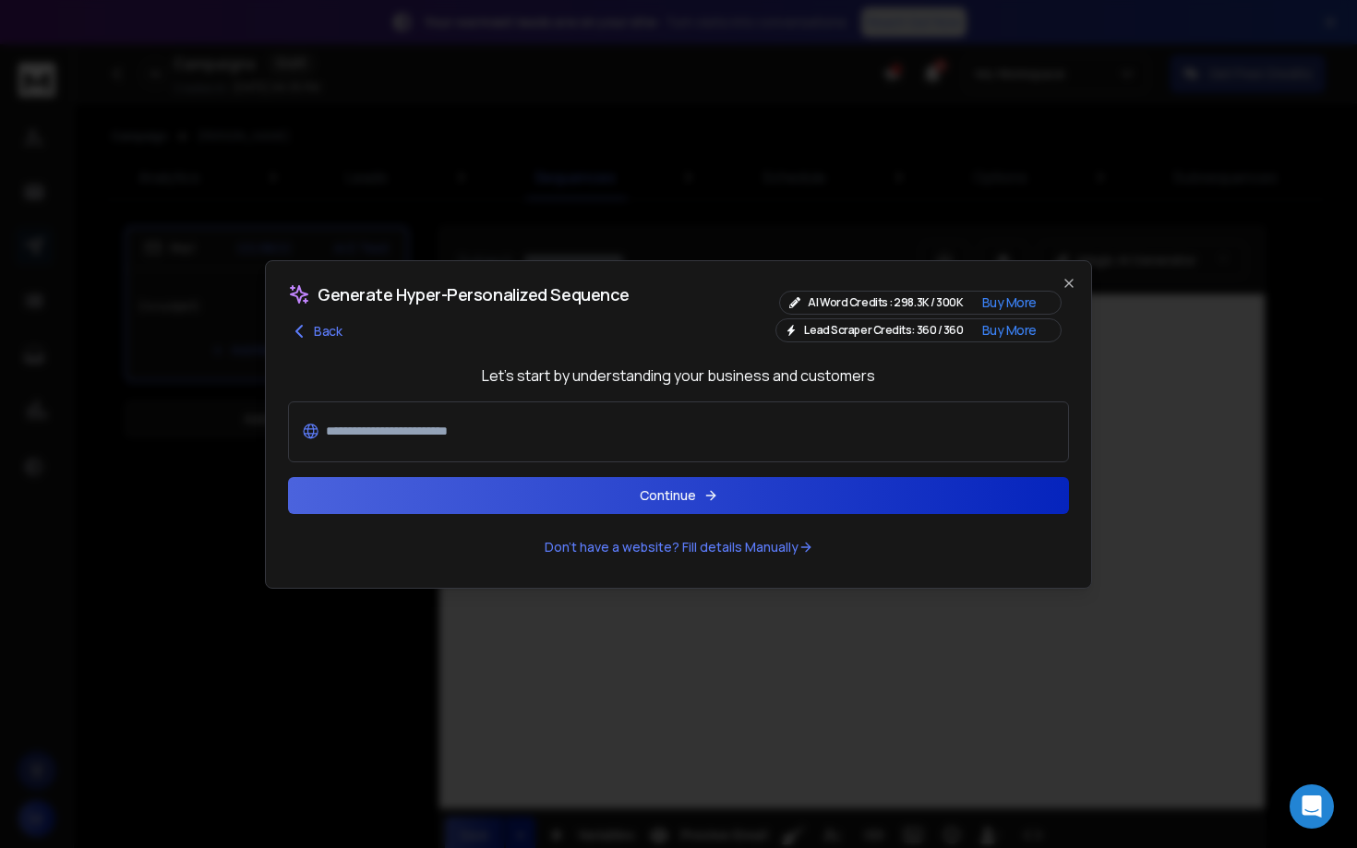
click at [599, 421] on input "url" at bounding box center [678, 432] width 781 height 61
type input "**********"
click at [670, 504] on button "Continue" at bounding box center [678, 495] width 781 height 37
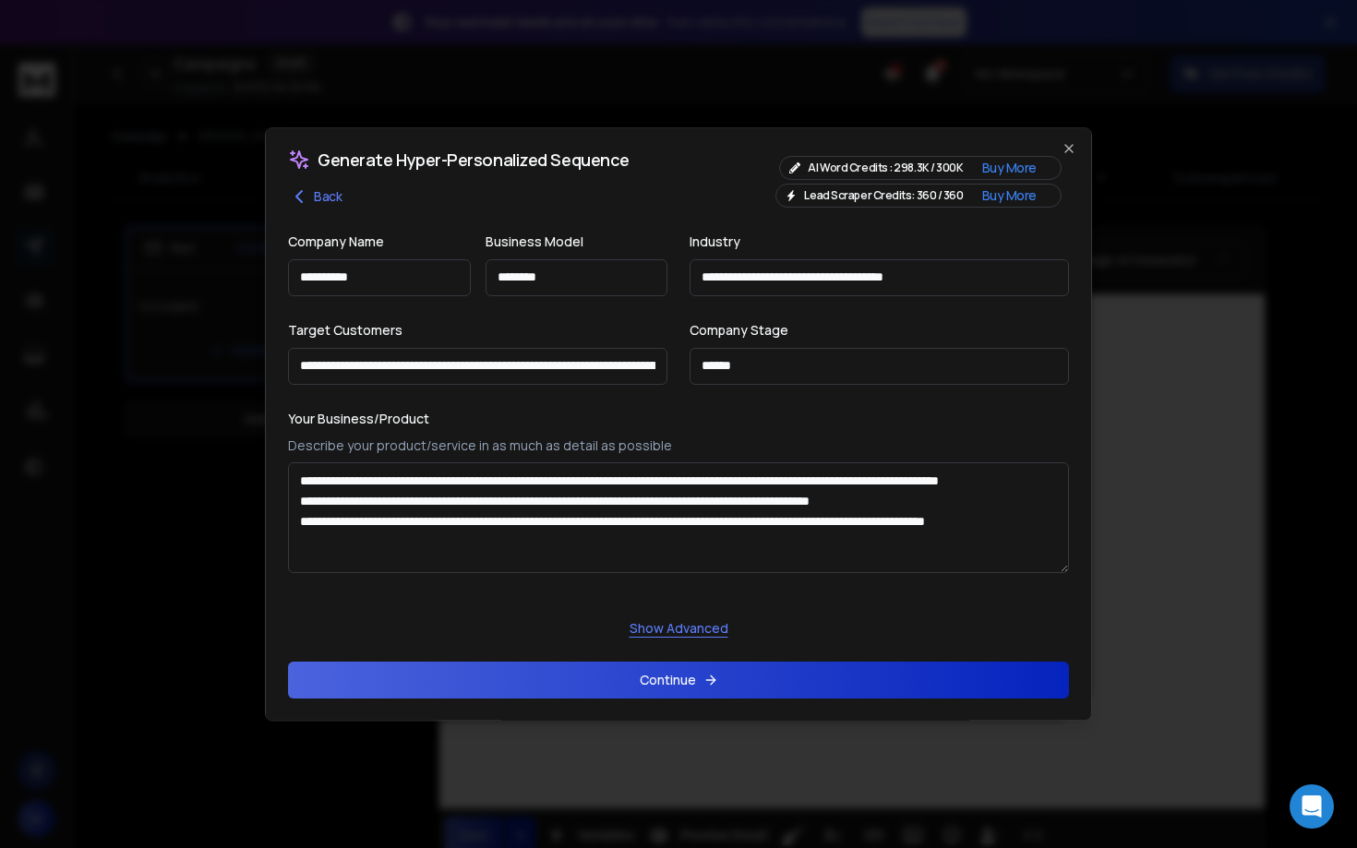
click at [687, 616] on button "Show Advanced" at bounding box center [679, 628] width 128 height 37
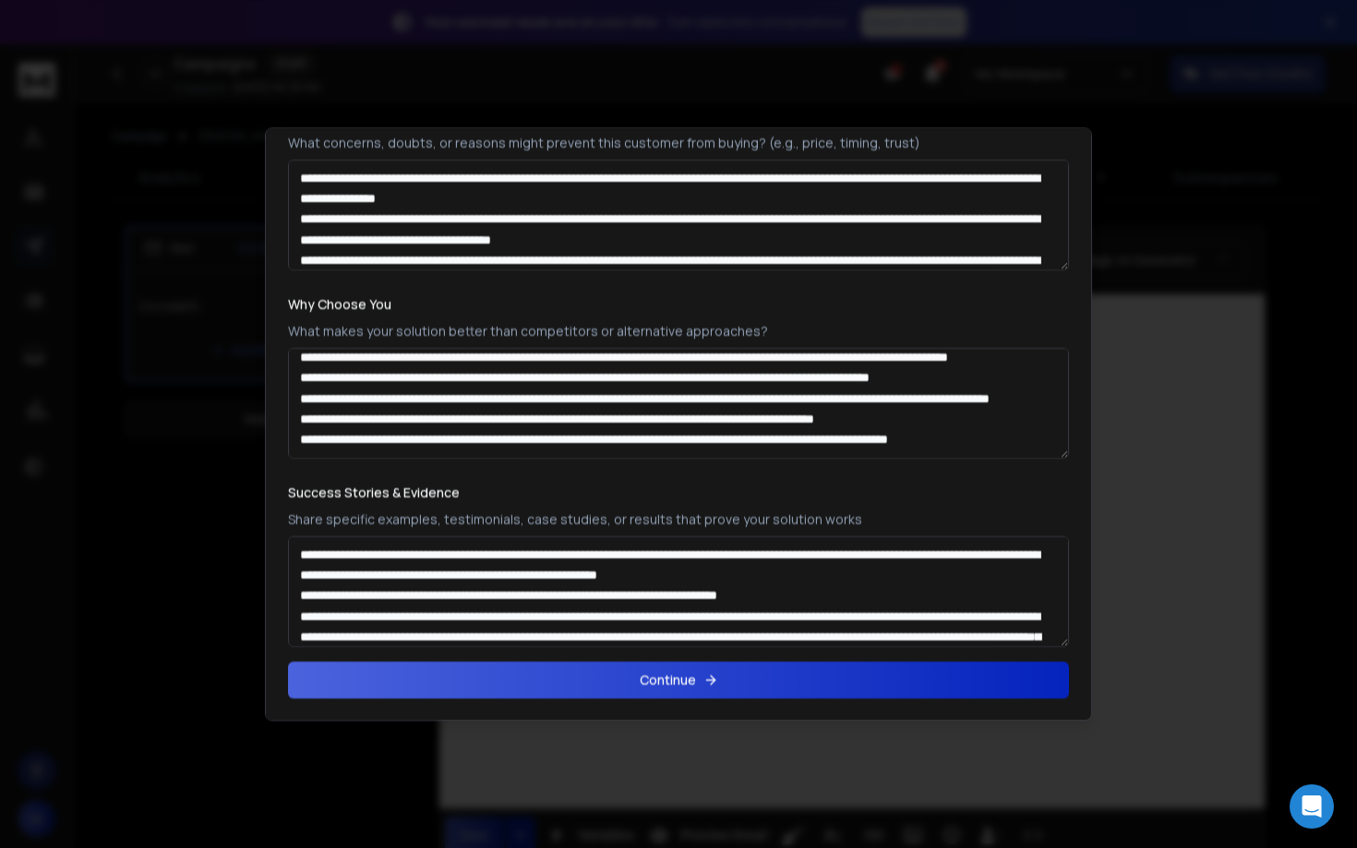
scroll to position [420, 0]
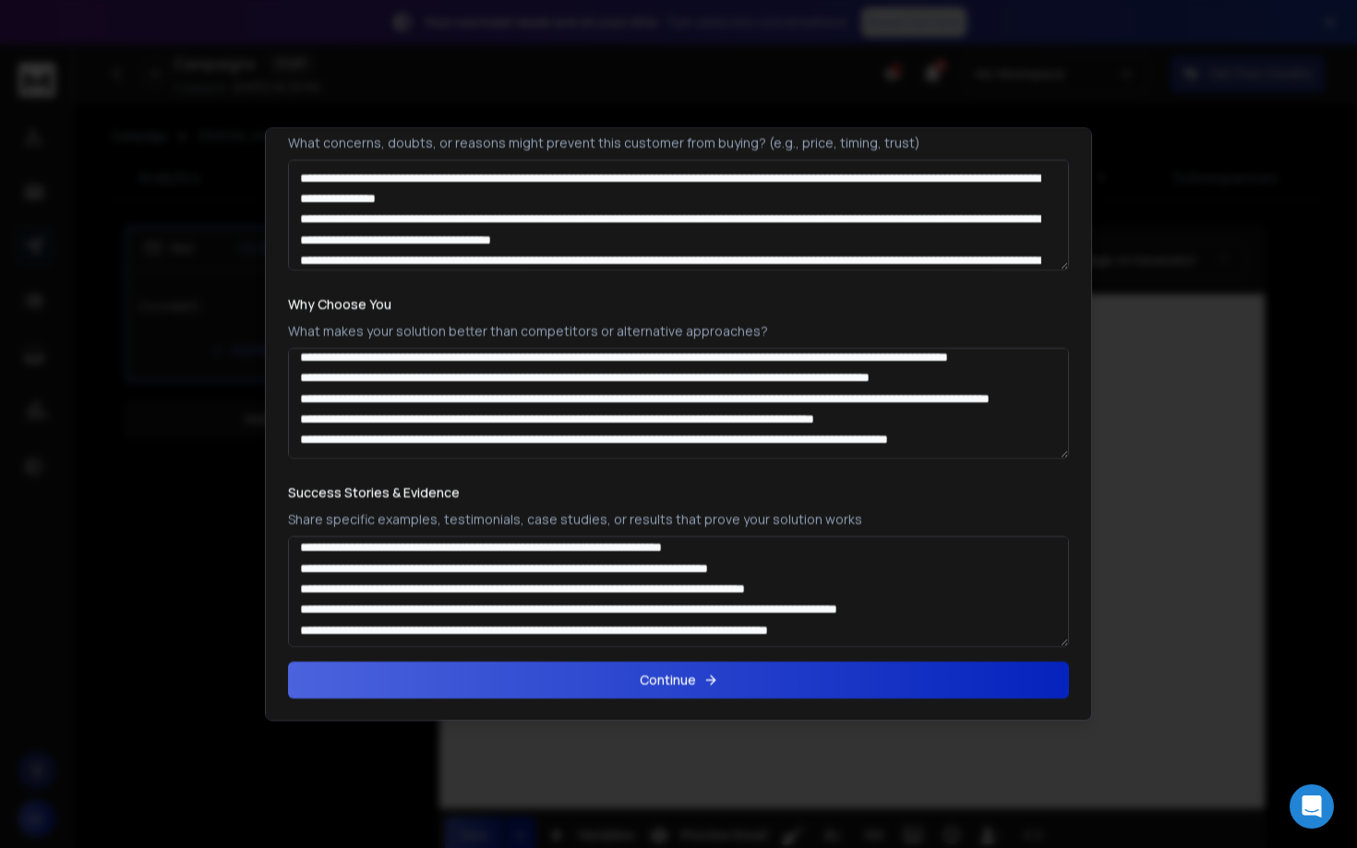
click at [687, 616] on button "Continue" at bounding box center [678, 680] width 781 height 37
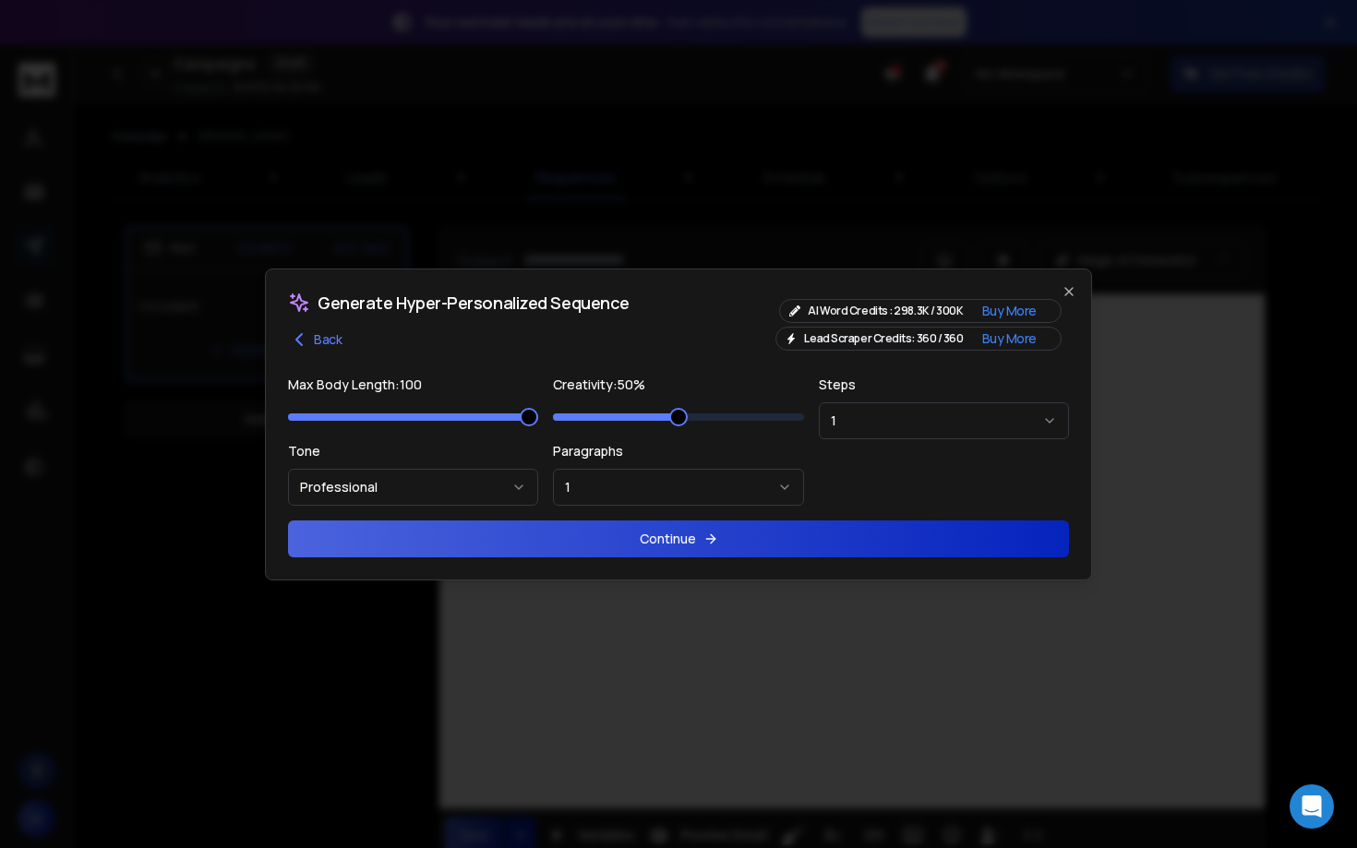
click at [868, 432] on body "Your warmest leads are on your site – Turn visits into conversations Reach Out …" at bounding box center [678, 424] width 1357 height 848
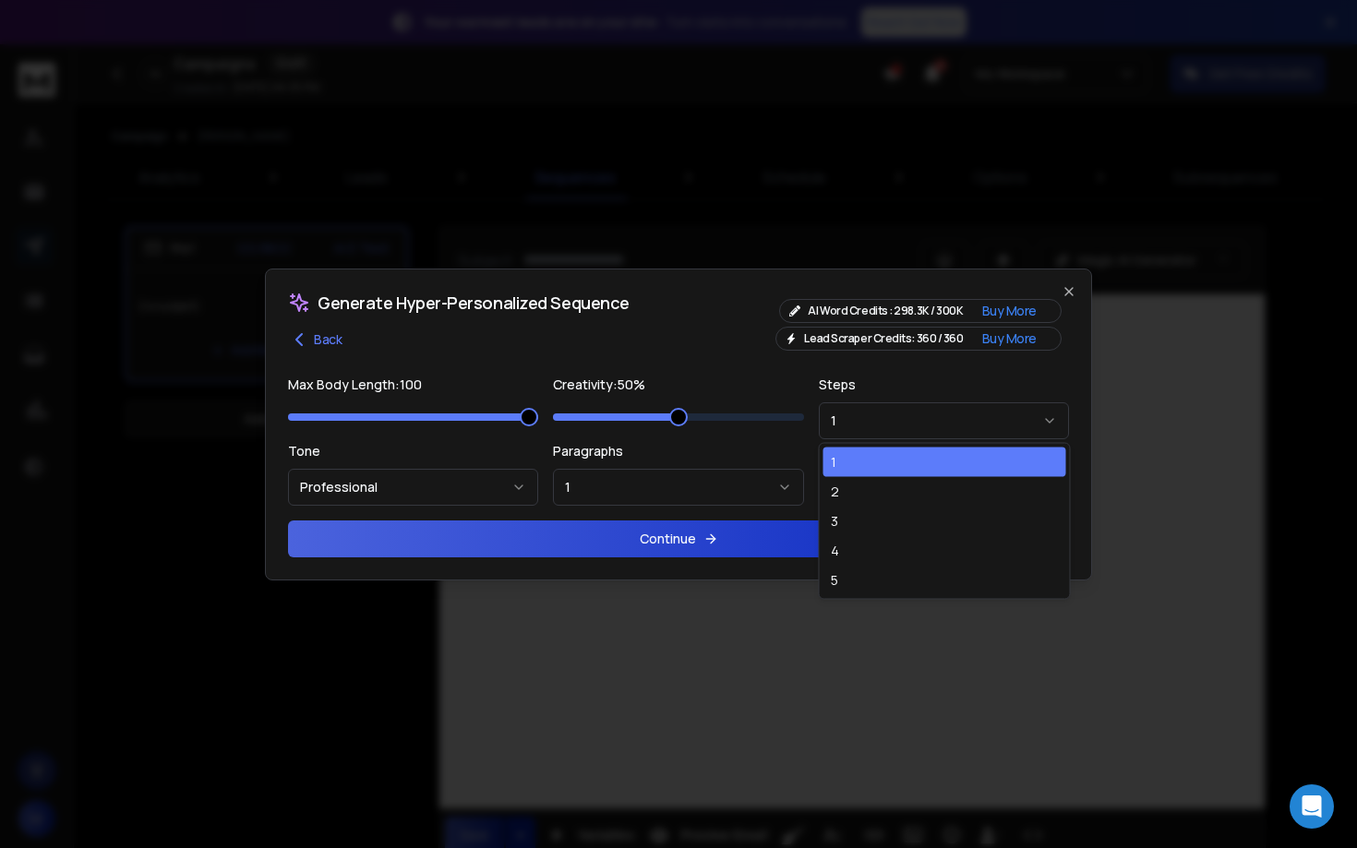
select select "*"
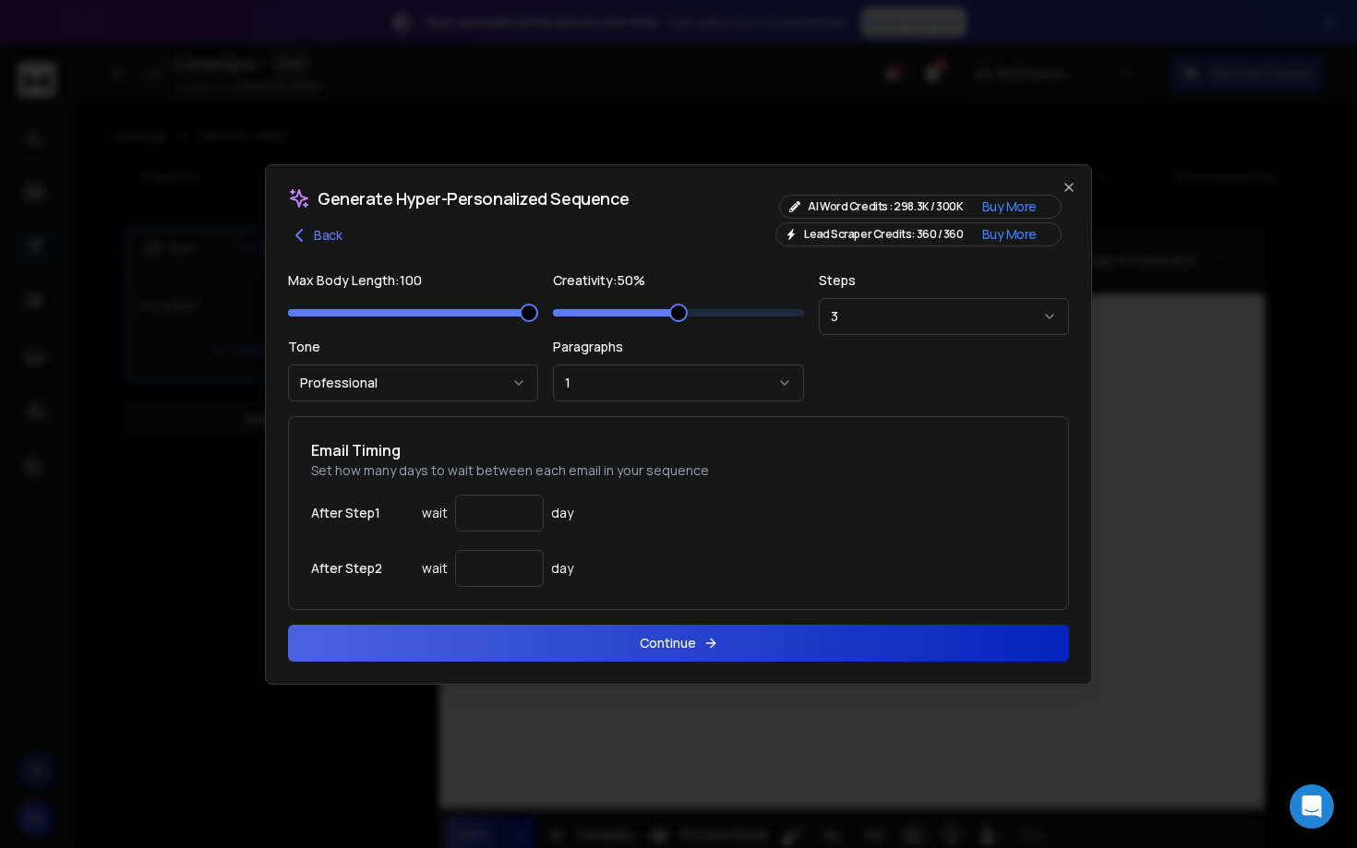
click at [488, 504] on input "After Step 1" at bounding box center [499, 513] width 89 height 37
type input "*"
click at [515, 583] on input "After Step 2" at bounding box center [499, 568] width 89 height 37
type input "*"
click at [441, 383] on body "Your warmest leads are on your site – Turn visits into conversations Reach Out …" at bounding box center [678, 424] width 1357 height 848
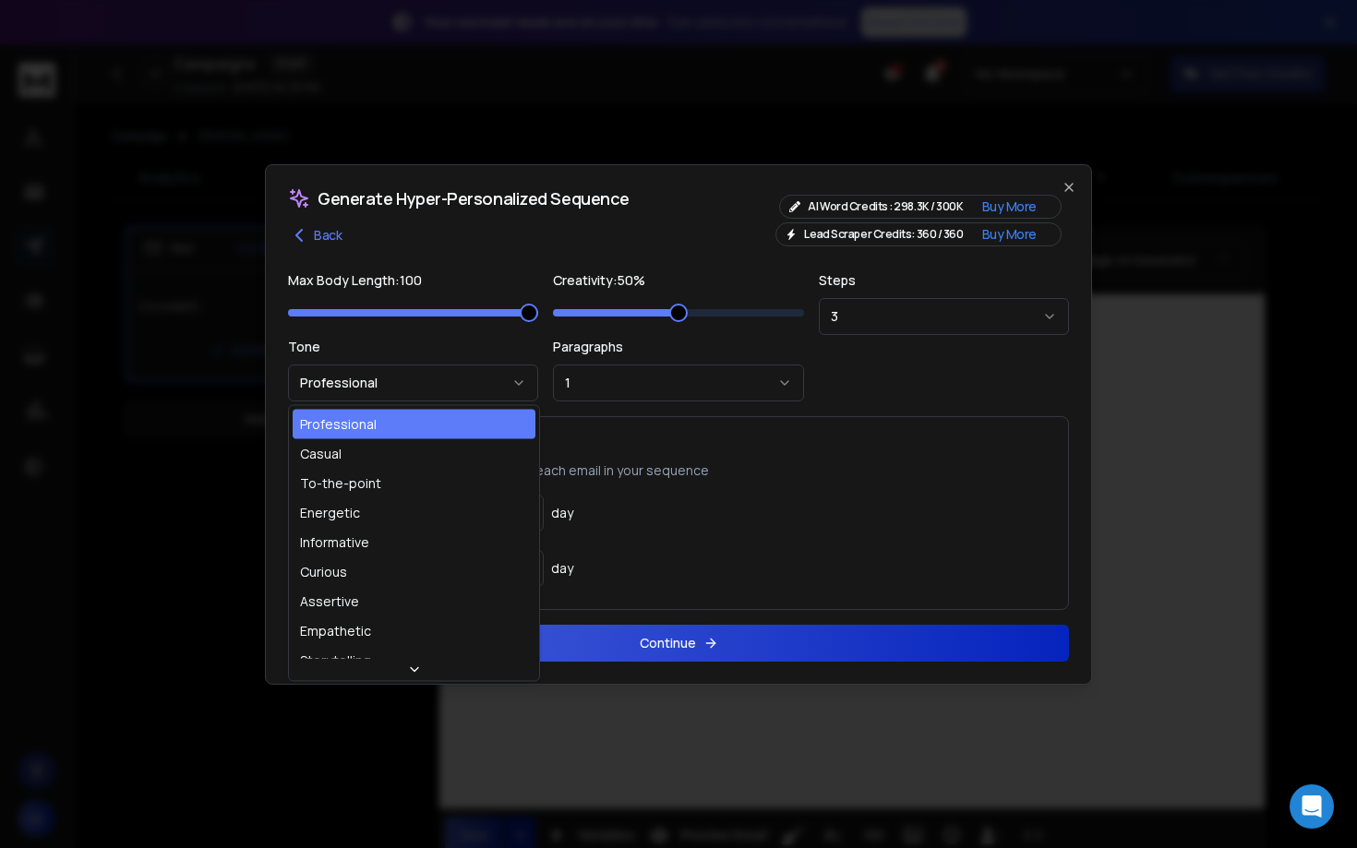
select select "**********"
drag, startPoint x: 412, startPoint y: 490, endPoint x: 453, endPoint y: 482, distance: 42.4
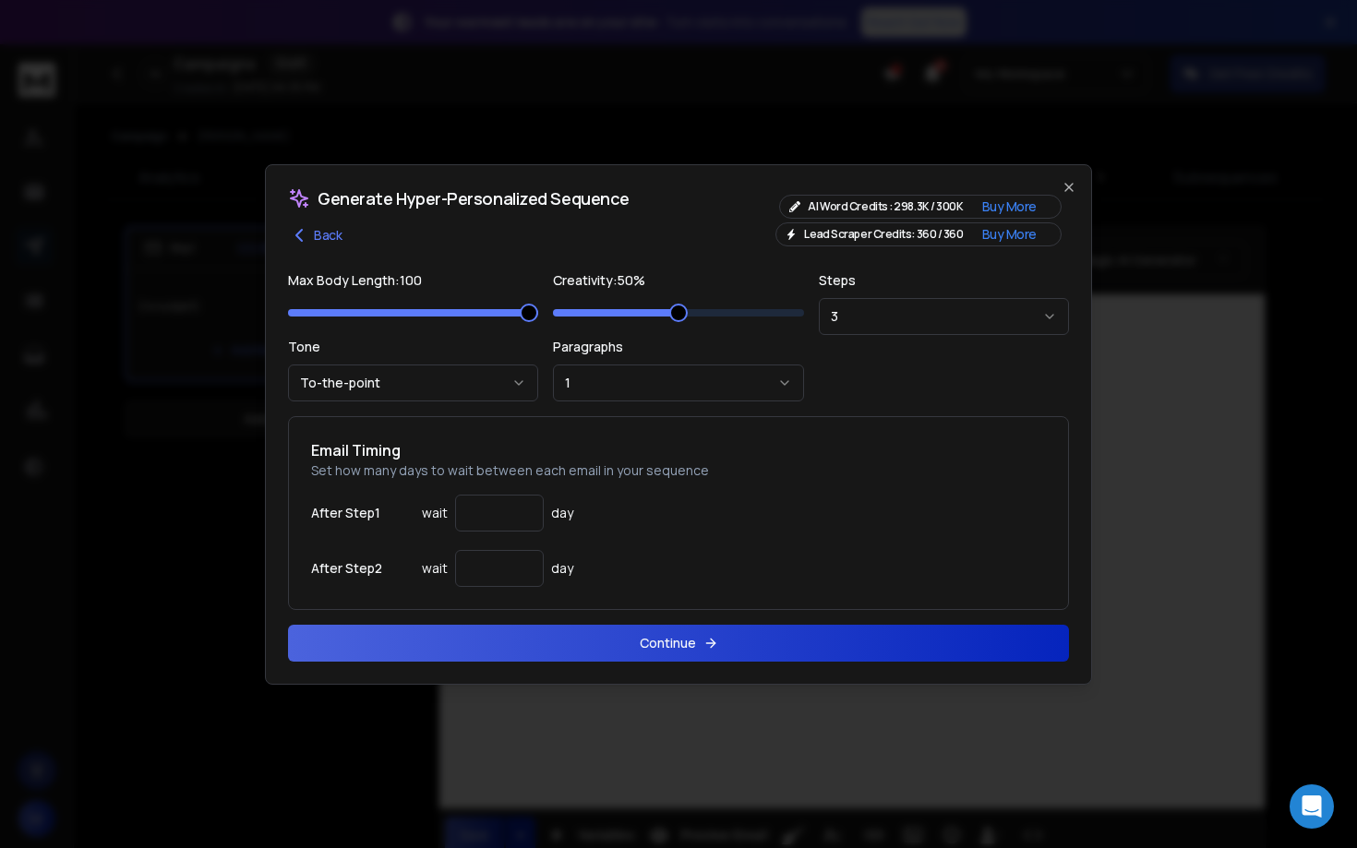
click at [648, 378] on body "Your warmest leads are on your site – Turn visits into conversations Reach Out …" at bounding box center [678, 424] width 1357 height 848
click at [586, 379] on body "Your warmest leads are on your site – Turn visits into conversations Reach Out …" at bounding box center [678, 424] width 1357 height 848
select select "*"
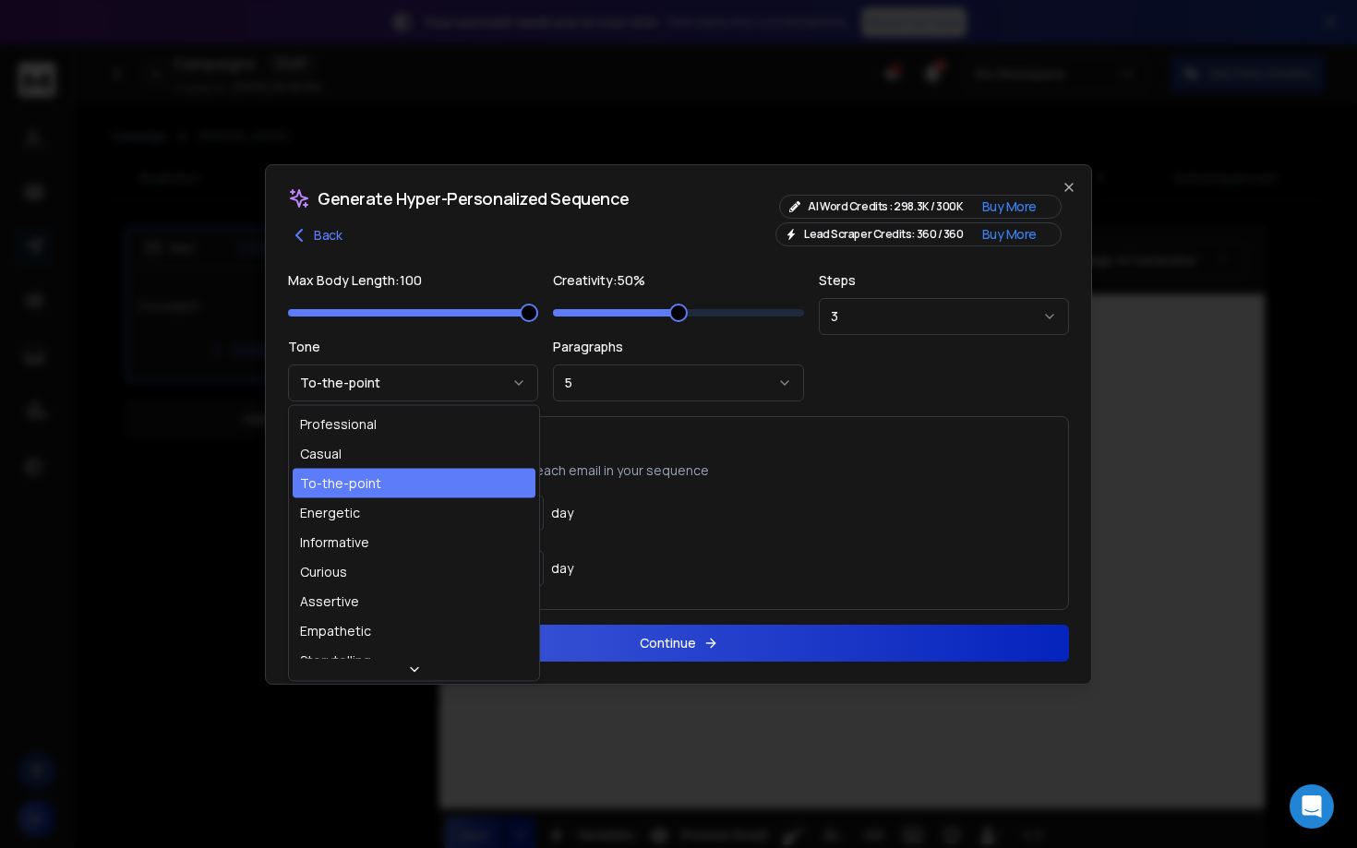
click at [432, 387] on body "Your warmest leads are on your site – Turn visits into conversations Reach Out …" at bounding box center [678, 424] width 1357 height 848
click at [453, 384] on body "Your warmest leads are on your site – Turn visits into conversations Reach Out …" at bounding box center [678, 424] width 1357 height 848
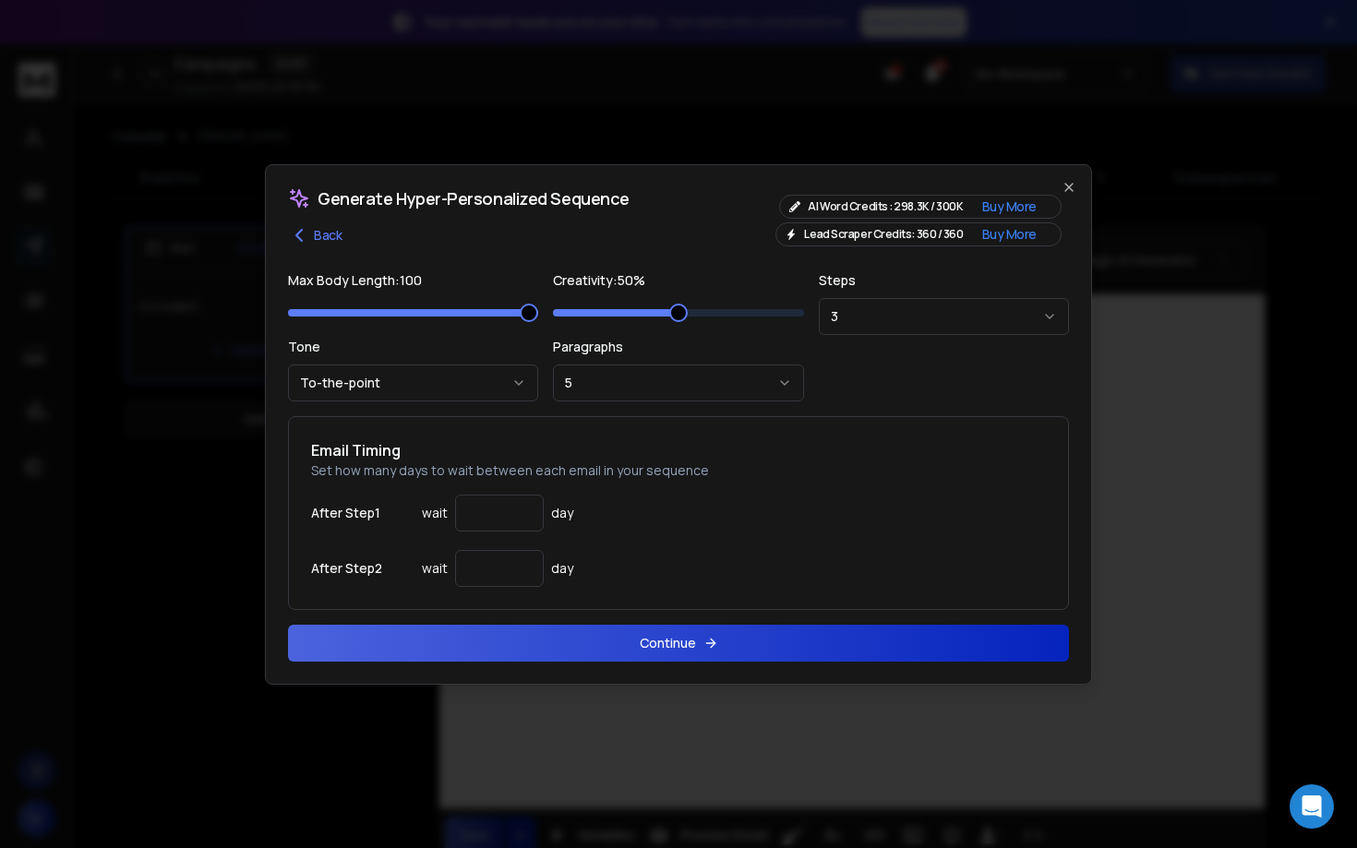
click at [688, 313] on span at bounding box center [678, 313] width 18 height 18
click at [538, 308] on span at bounding box center [529, 313] width 18 height 18
click at [700, 616] on button "Continue" at bounding box center [678, 643] width 781 height 37
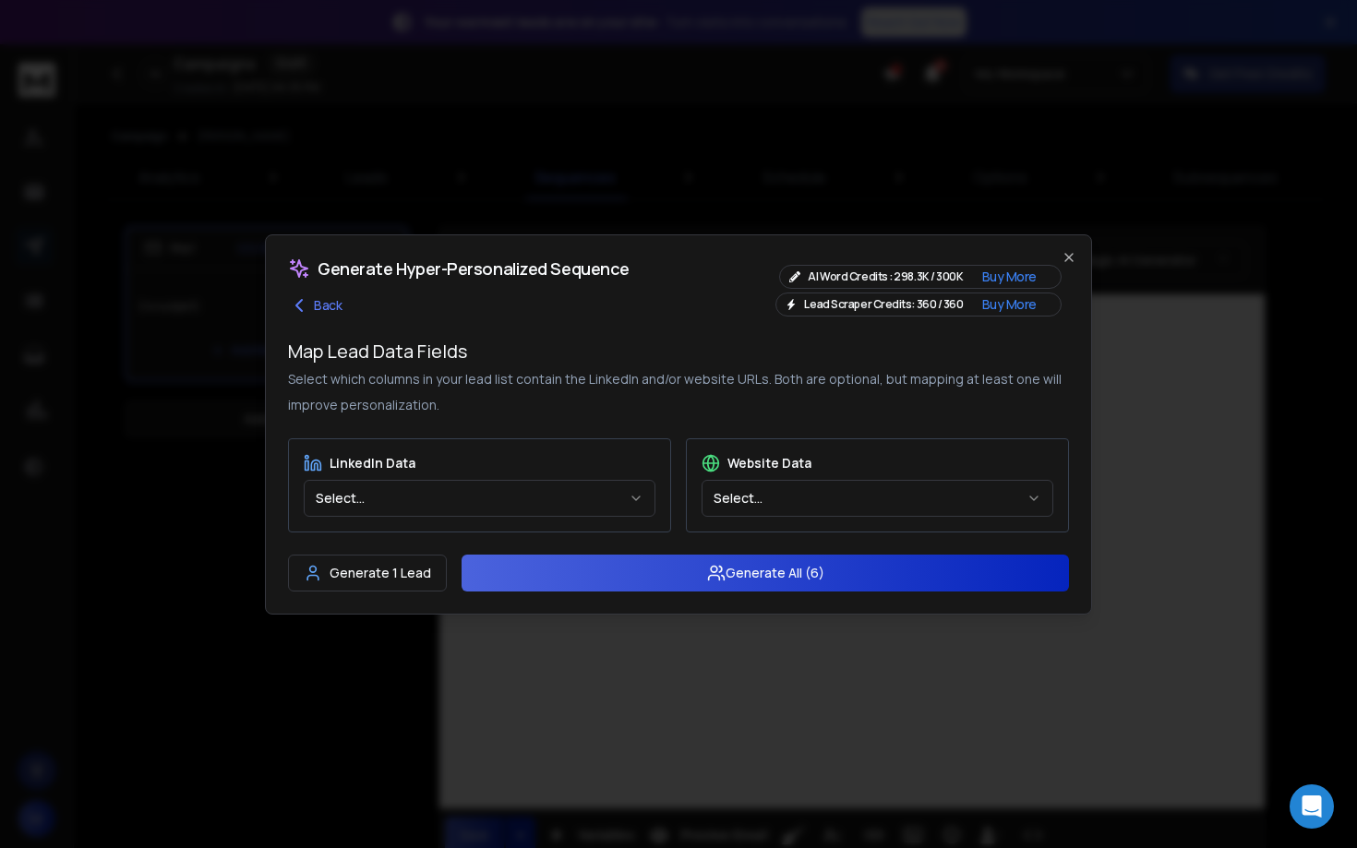
click at [660, 576] on button "Generate All ( 6 )" at bounding box center [765, 573] width 607 height 37
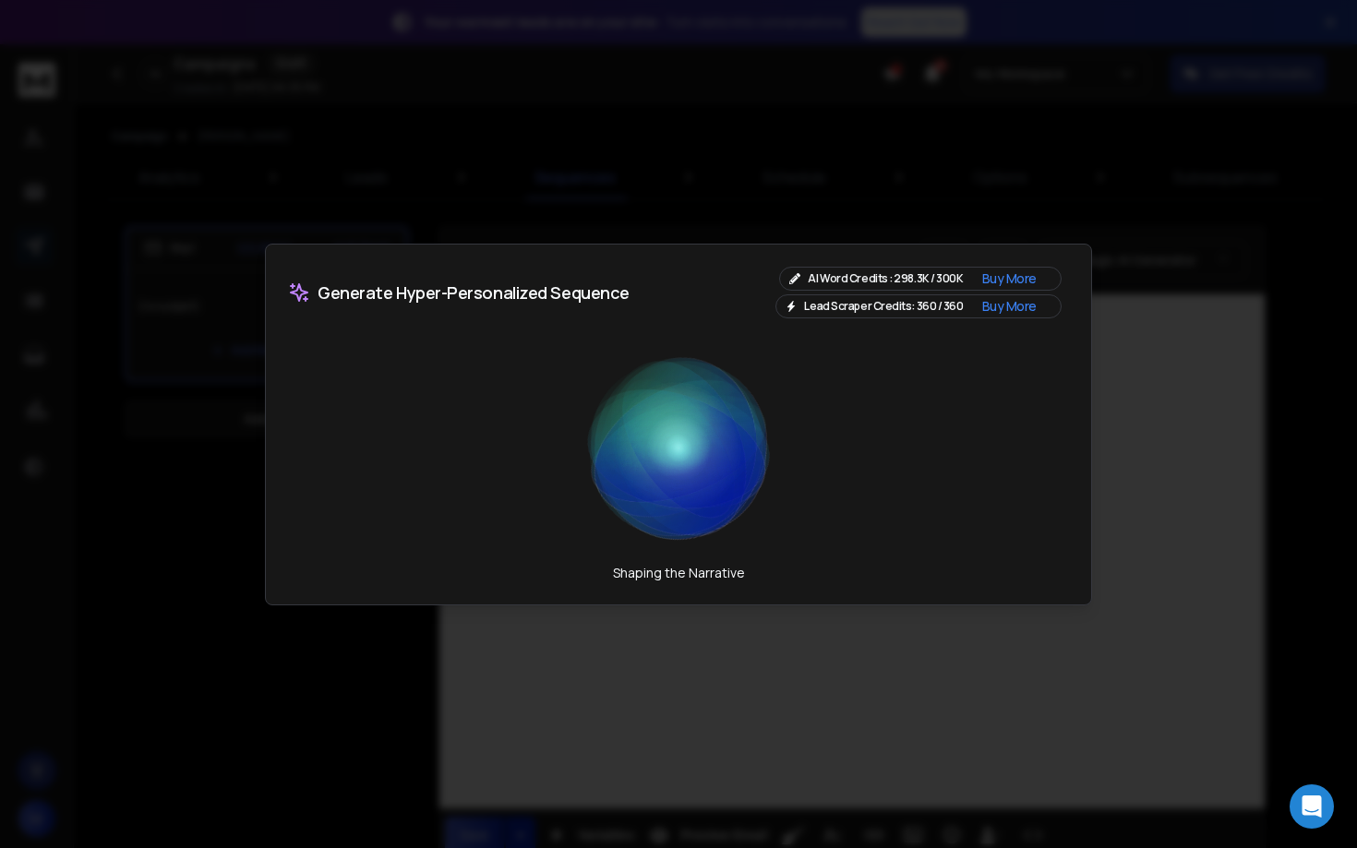
click at [706, 485] on icon at bounding box center [678, 448] width 132 height 183
click at [706, 485] on icon at bounding box center [679, 448] width 96 height 204
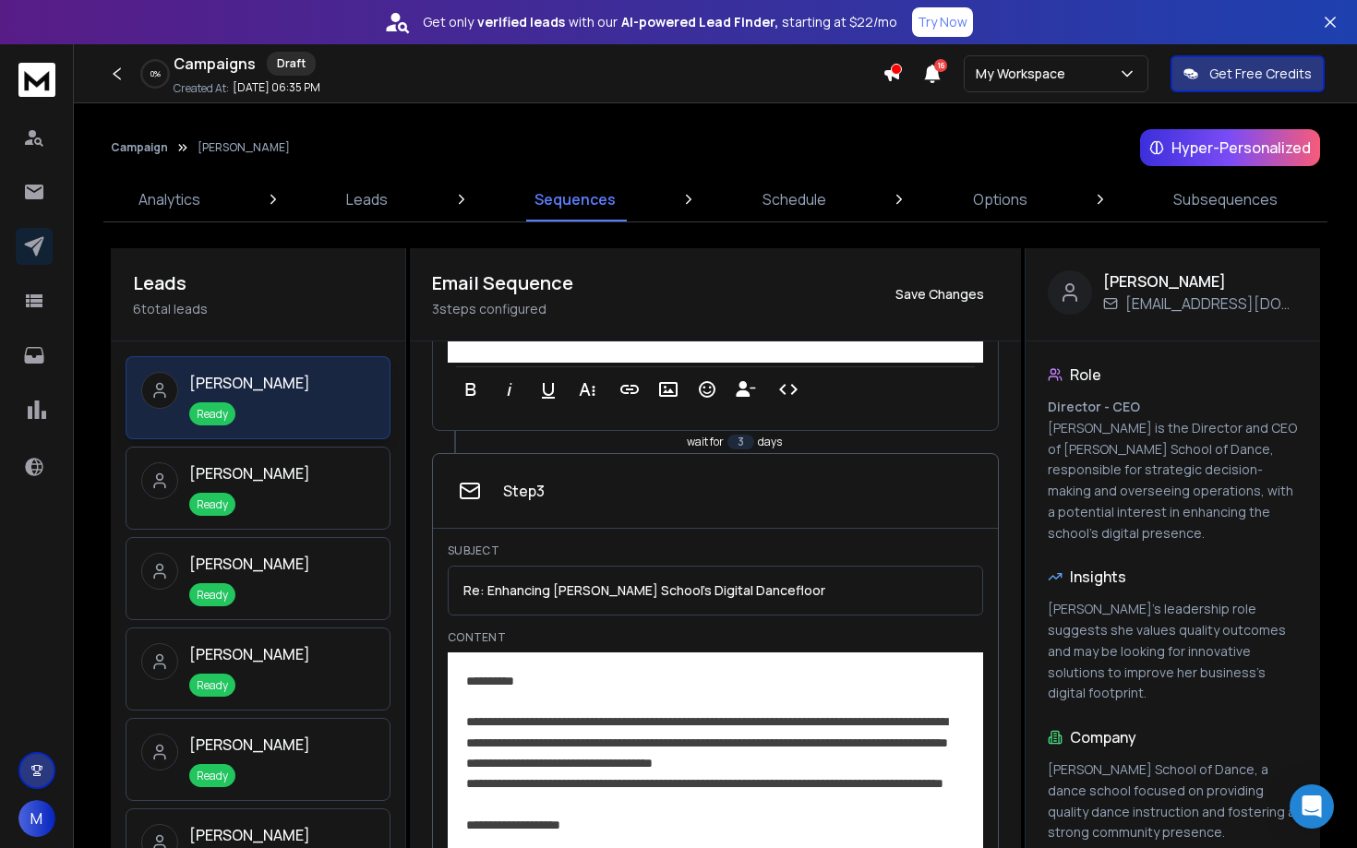
scroll to position [121, 0]
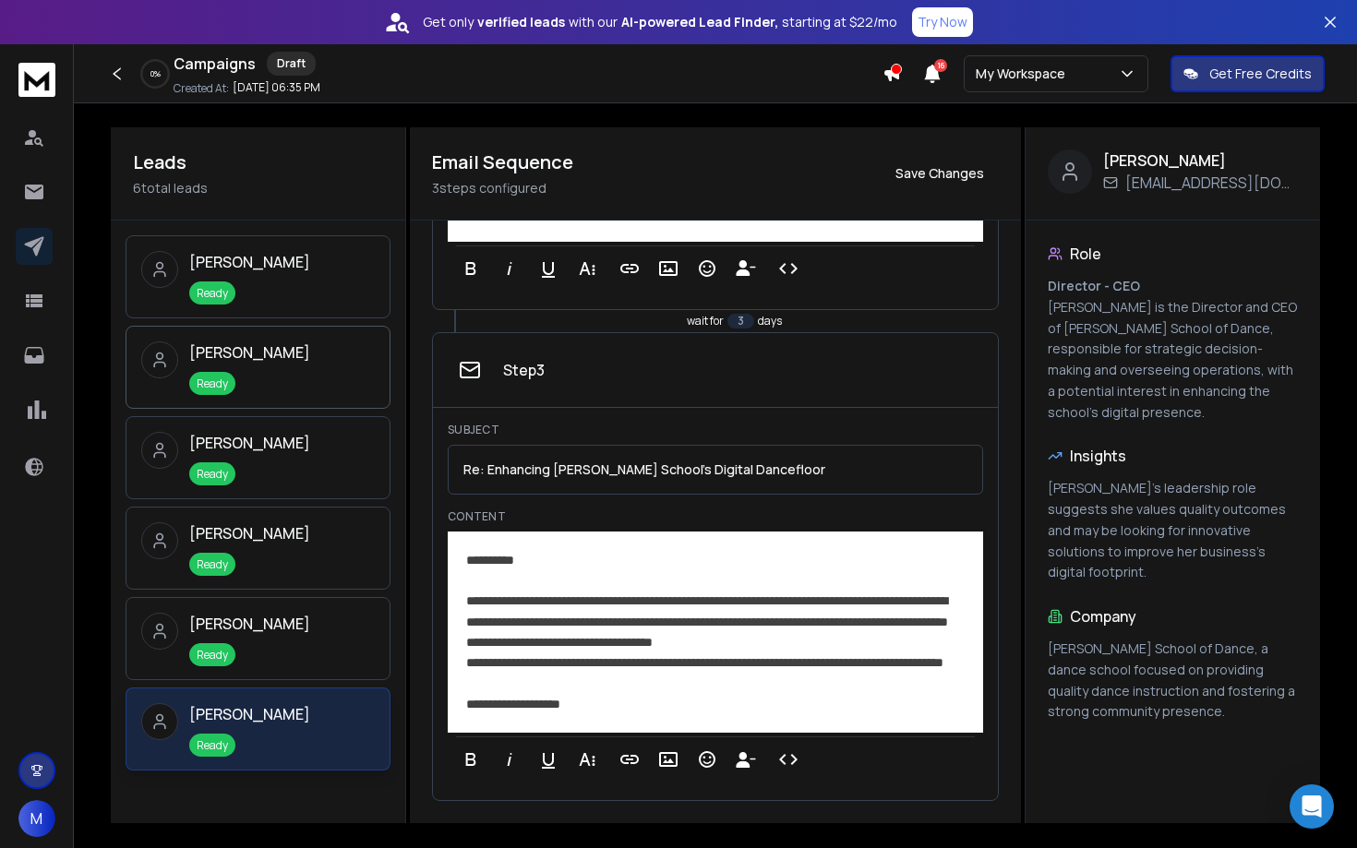
click at [308, 354] on div "[PERSON_NAME] [PERSON_NAME] Ready [PERSON_NAME] [PERSON_NAME] [PERSON_NAME] Rea…" at bounding box center [258, 475] width 294 height 509
click at [348, 422] on div "[PERSON_NAME] Ready" at bounding box center [258, 457] width 265 height 83
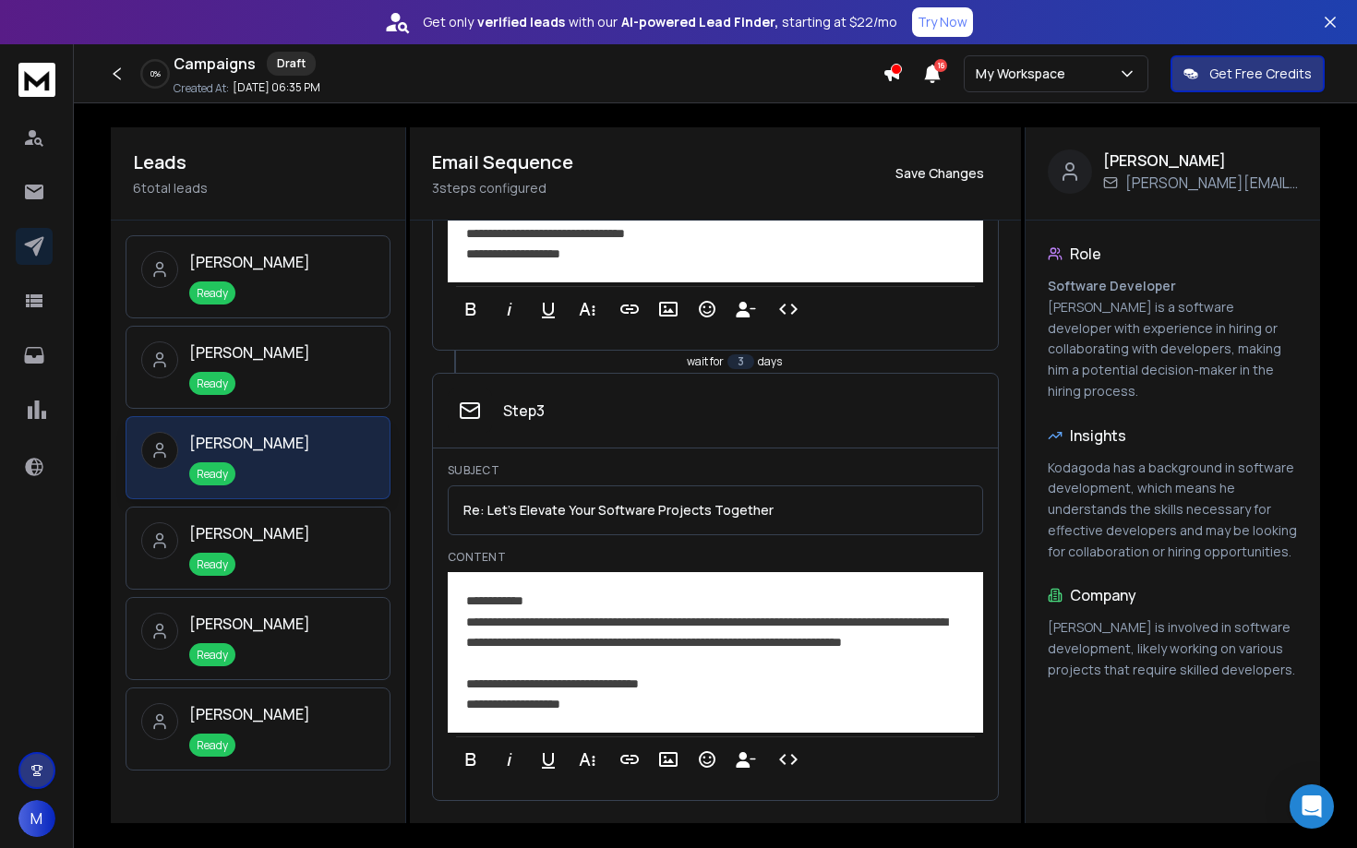
scroll to position [793, 0]
click at [293, 585] on div "[PERSON_NAME]" at bounding box center [258, 548] width 265 height 83
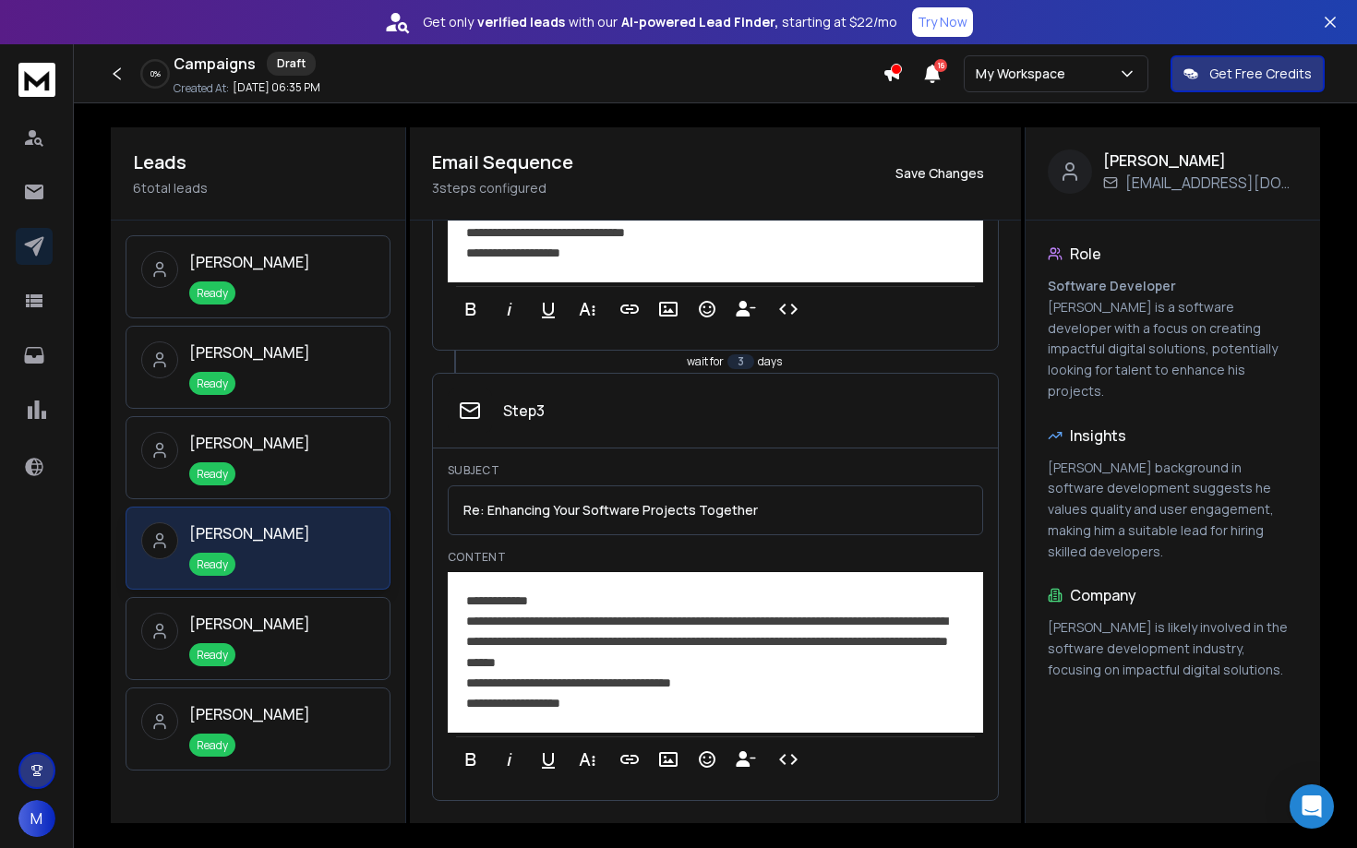
click at [310, 540] on h3 "[PERSON_NAME]" at bounding box center [249, 534] width 121 height 22
click at [316, 471] on div "Ready" at bounding box center [282, 473] width 186 height 22
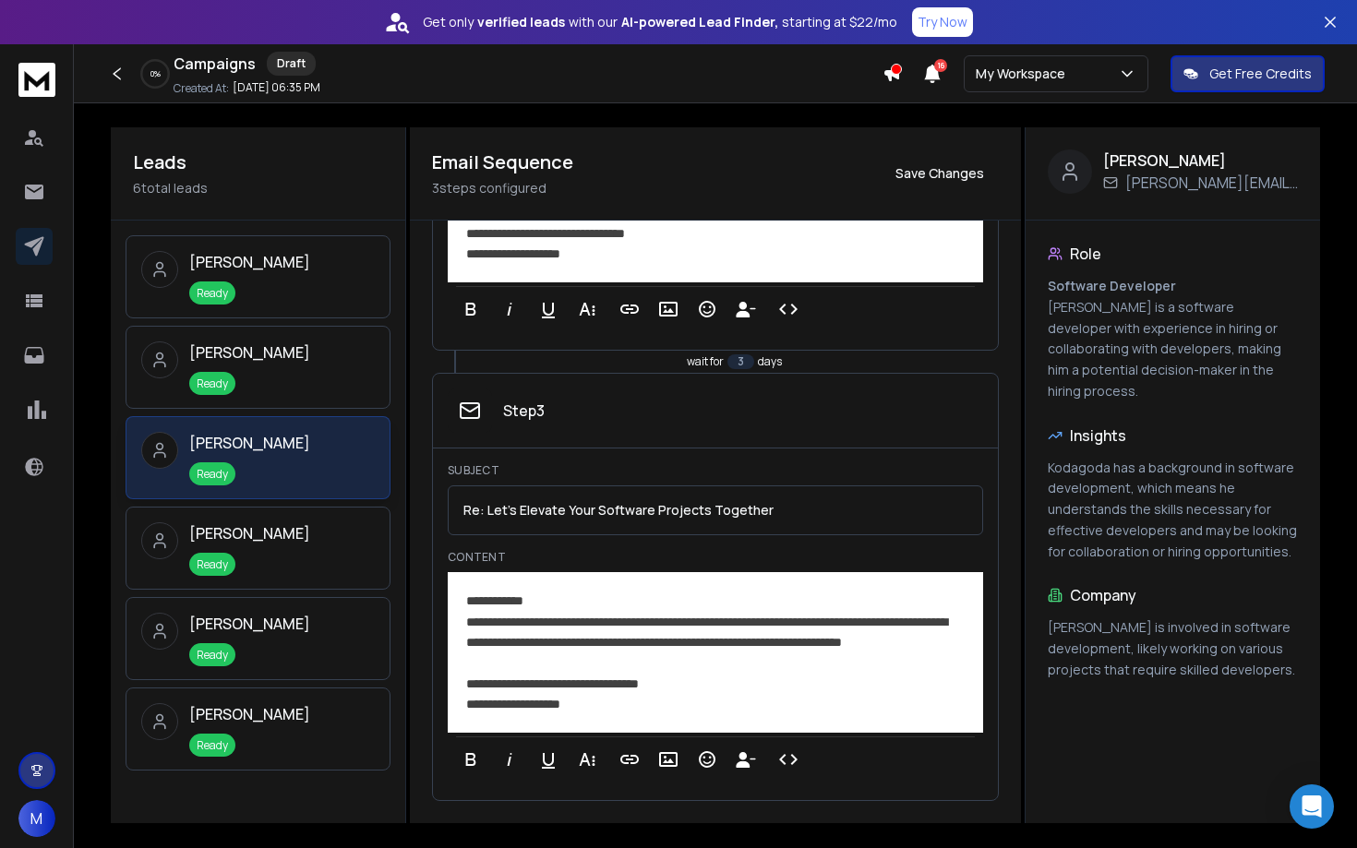
scroll to position [0, 0]
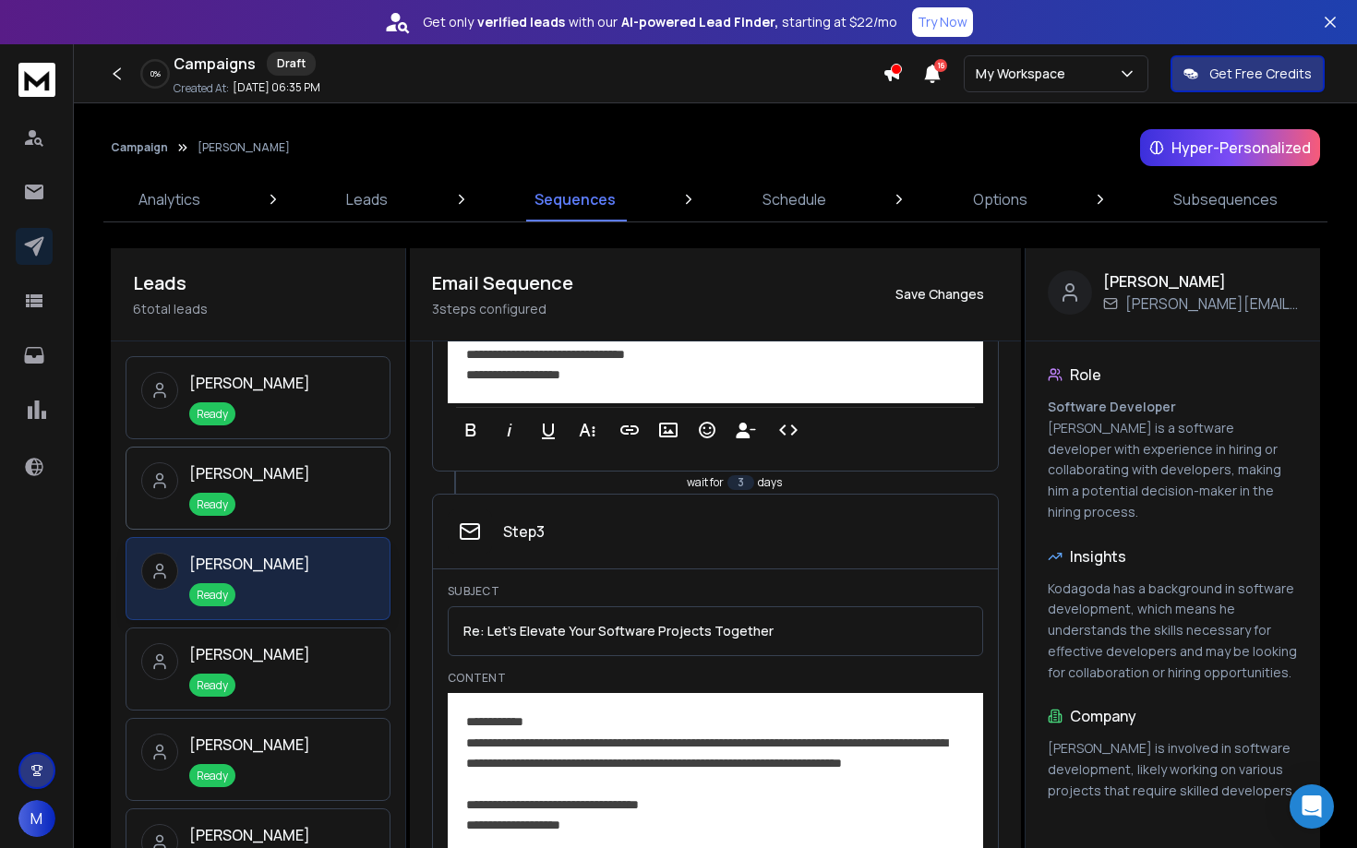
click at [299, 461] on div "[PERSON_NAME]" at bounding box center [258, 488] width 265 height 83
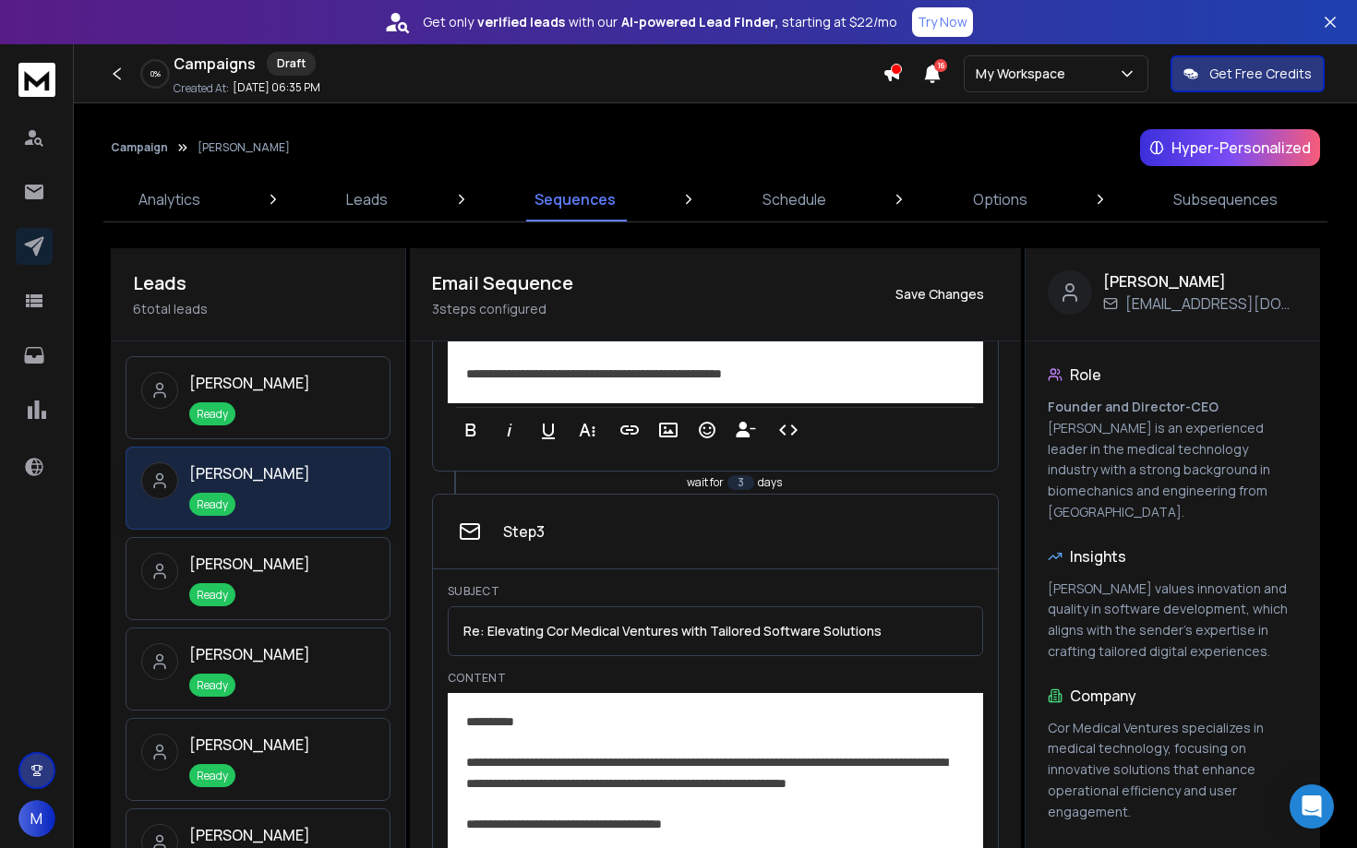
click at [310, 447] on div "[PERSON_NAME]" at bounding box center [258, 488] width 265 height 83
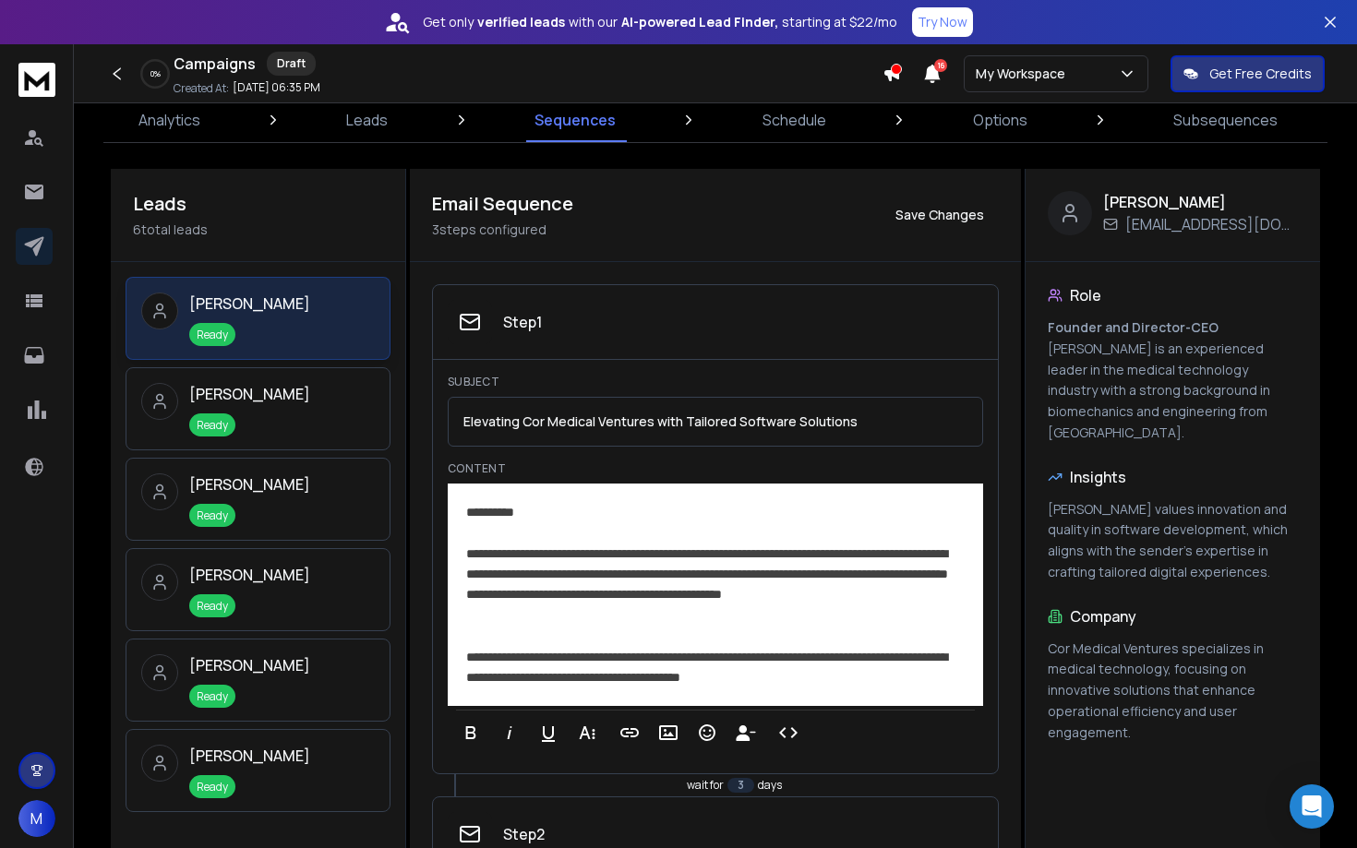
scroll to position [78, 0]
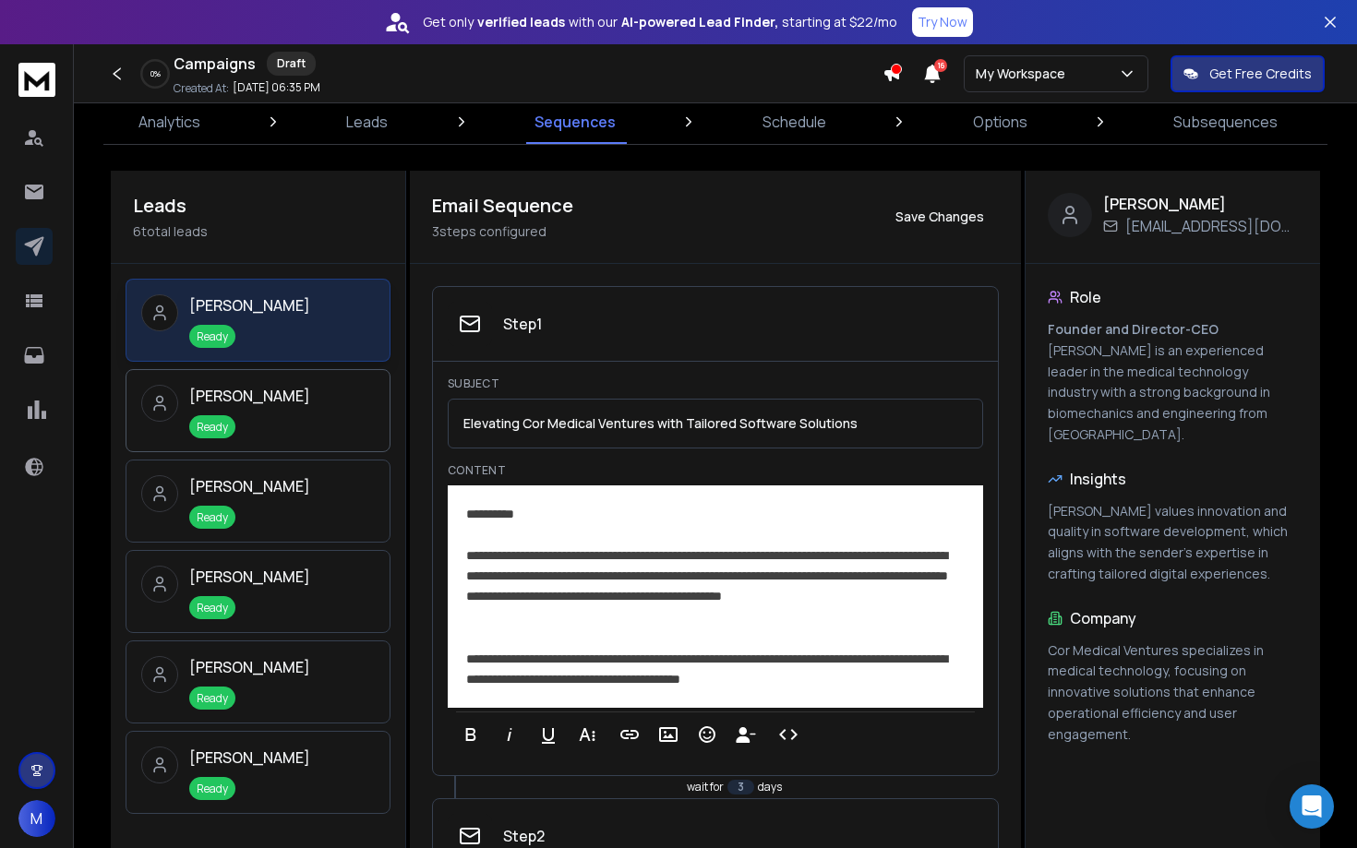
click at [367, 390] on div "[PERSON_NAME]" at bounding box center [282, 396] width 186 height 22
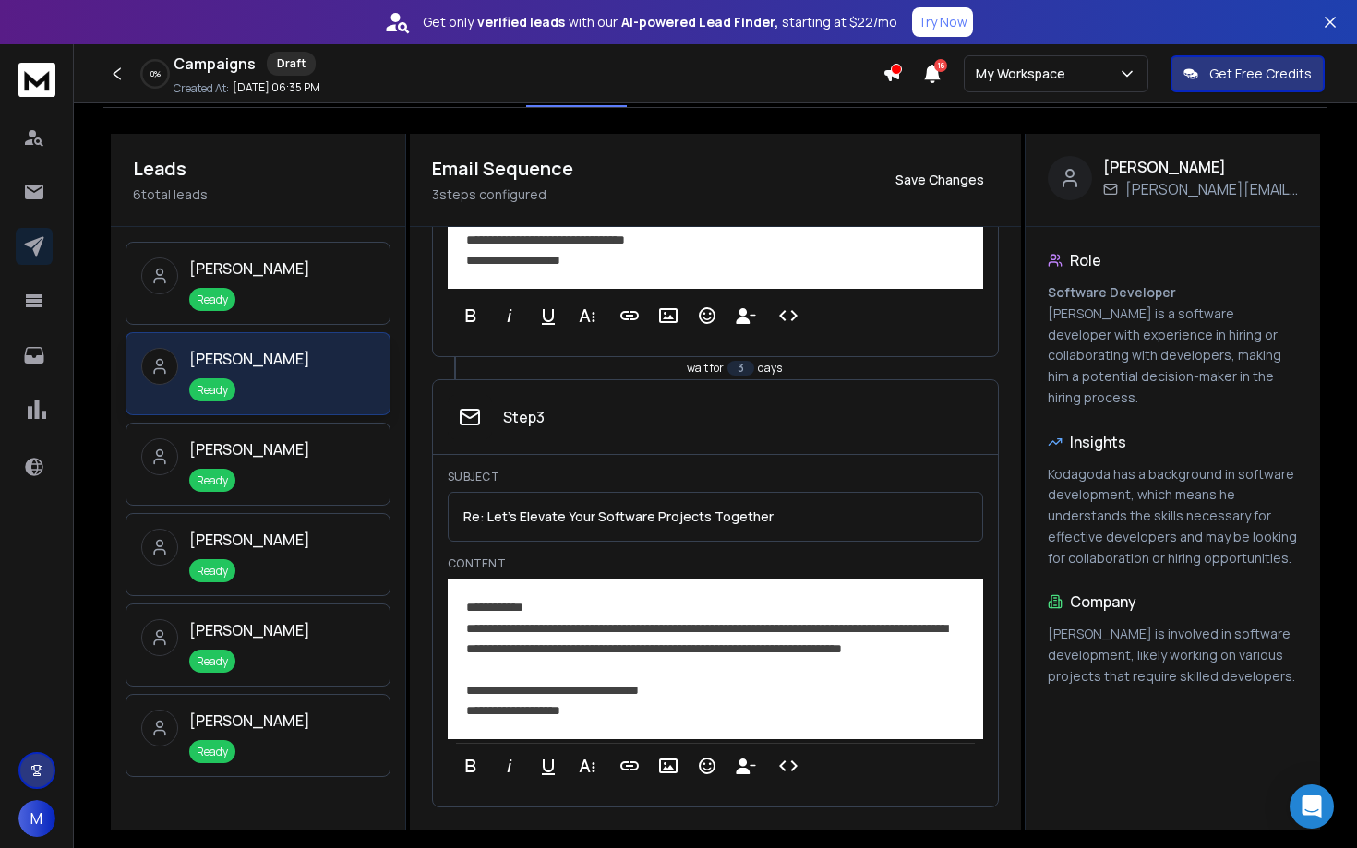
scroll to position [121, 0]
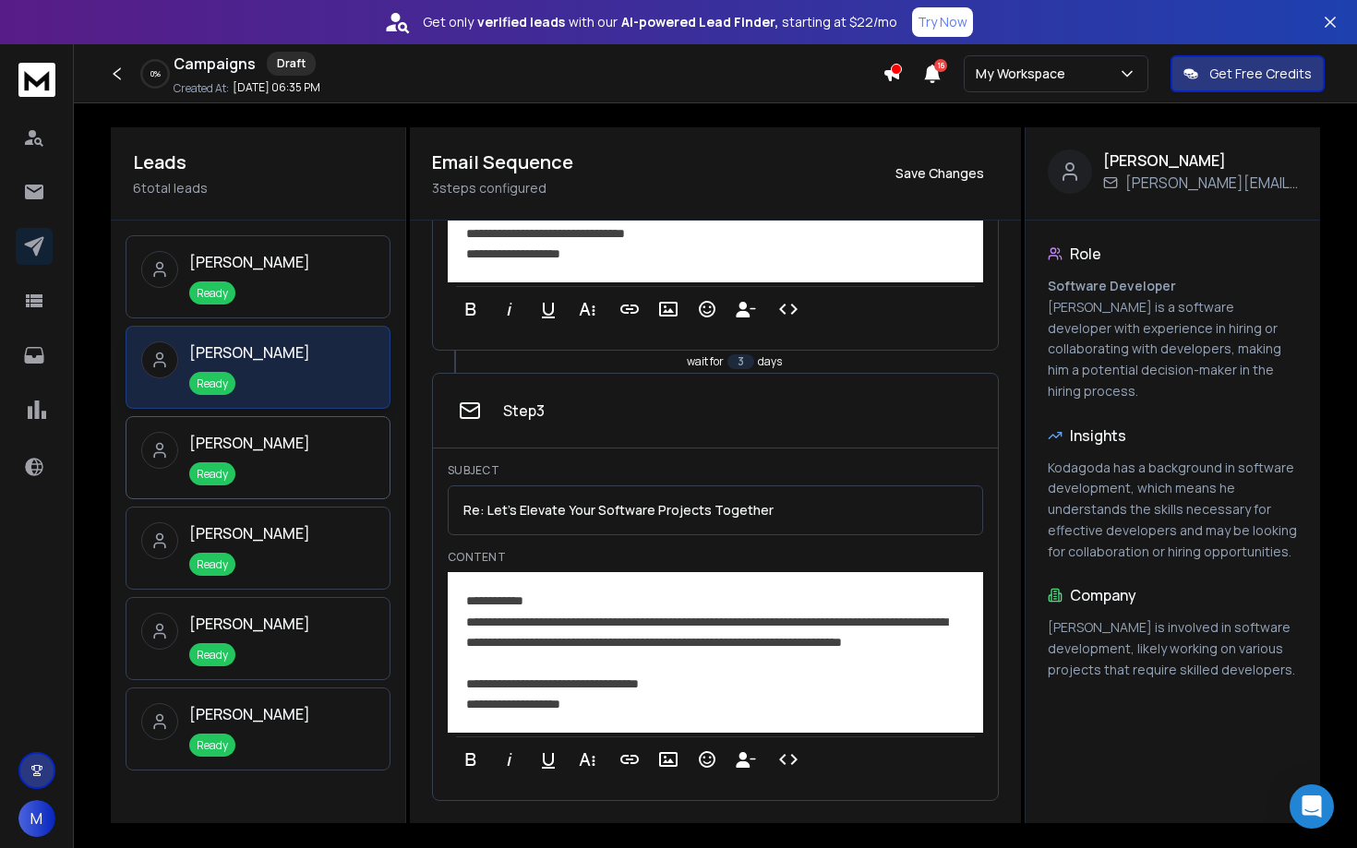
click at [294, 475] on div "Ready" at bounding box center [282, 473] width 186 height 22
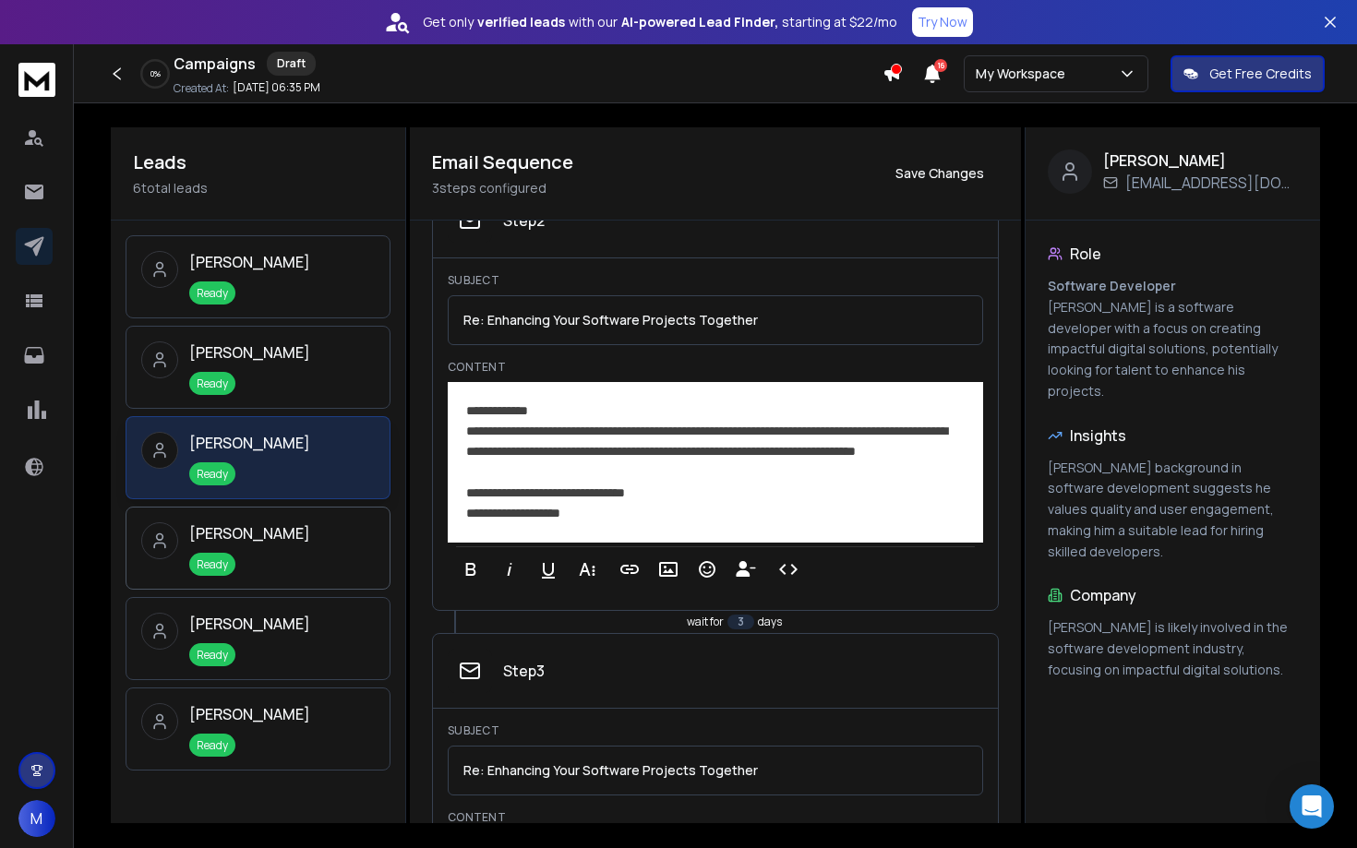
click at [304, 583] on div "[PERSON_NAME]" at bounding box center [258, 548] width 265 height 83
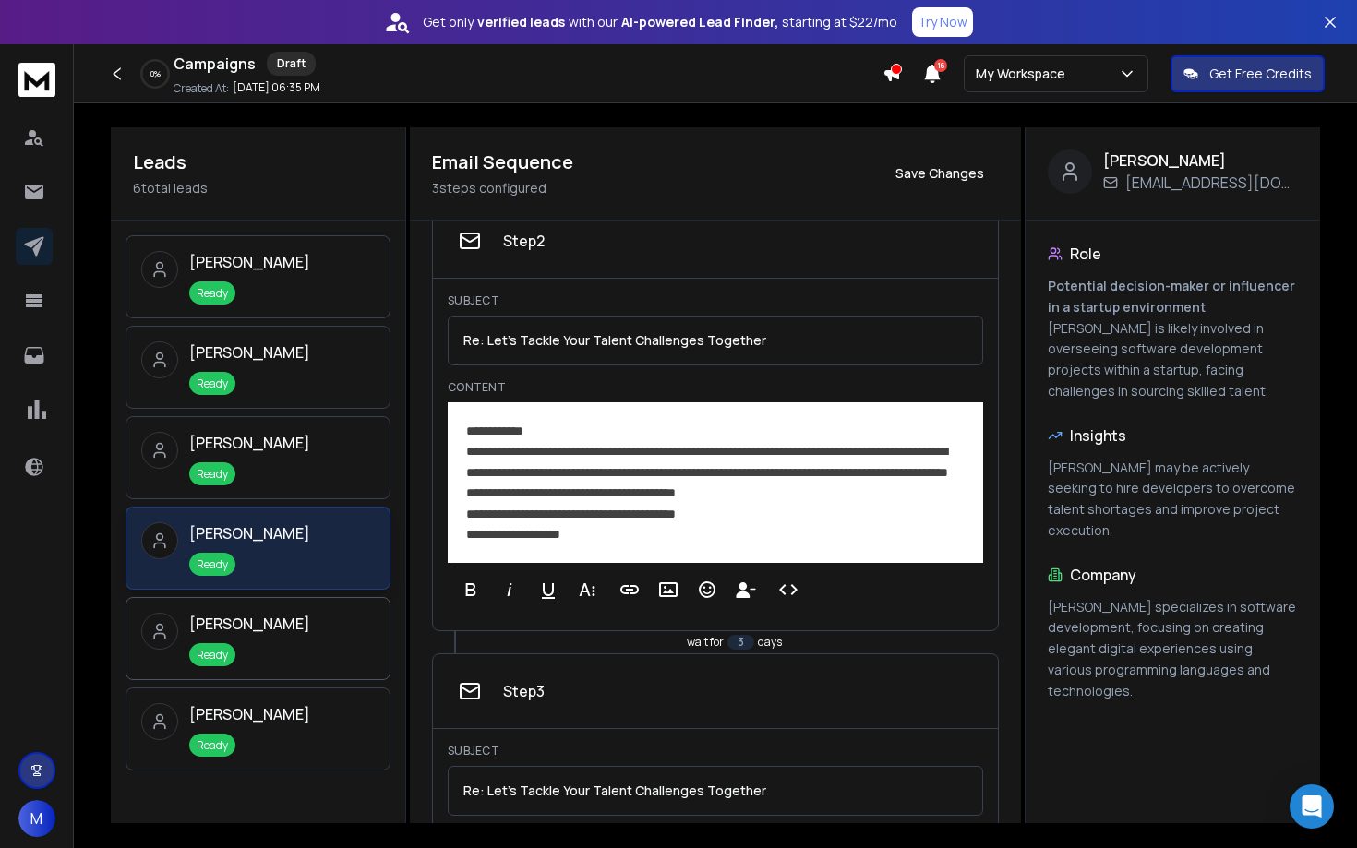
scroll to position [573, 0]
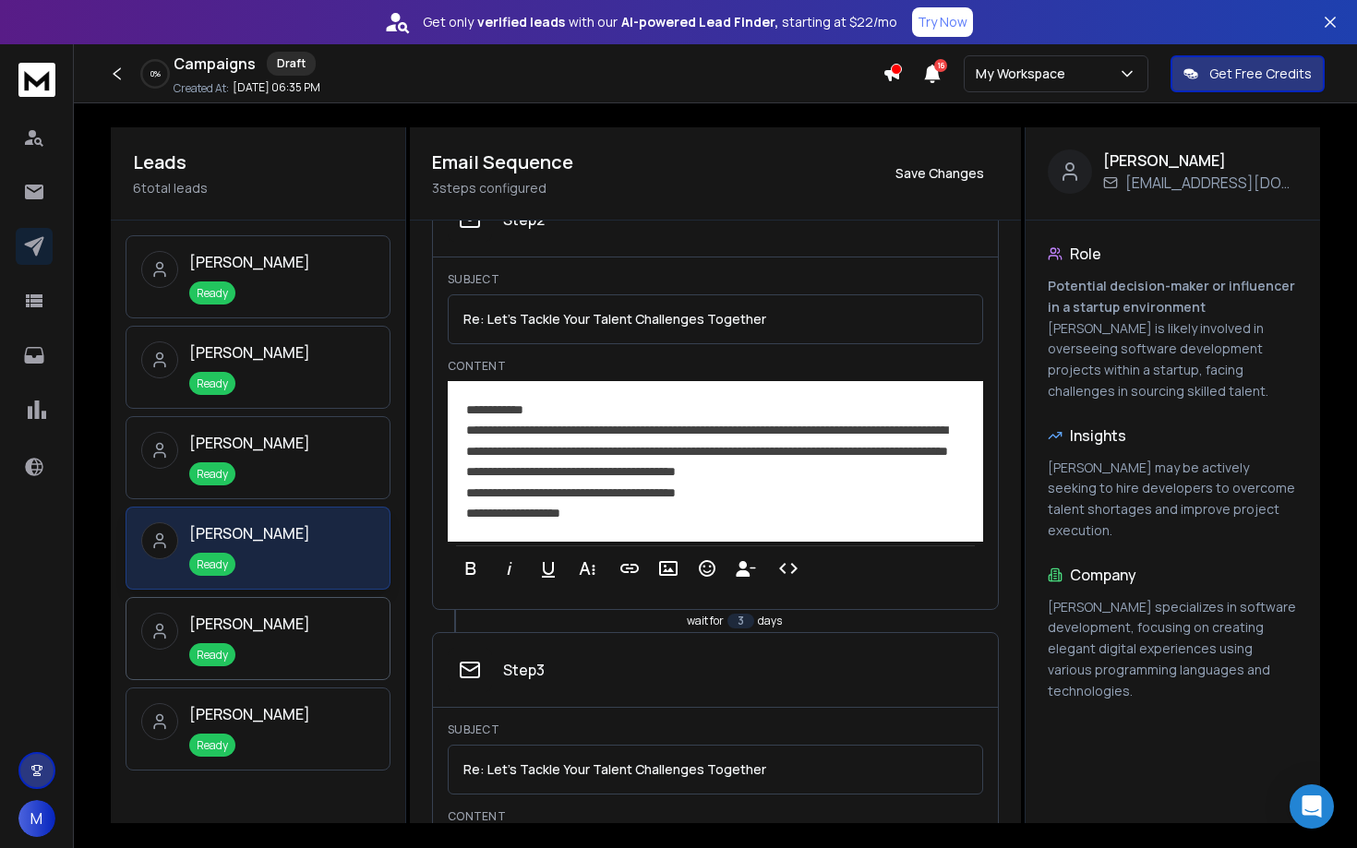
click at [316, 623] on div "[PERSON_NAME]" at bounding box center [282, 624] width 186 height 22
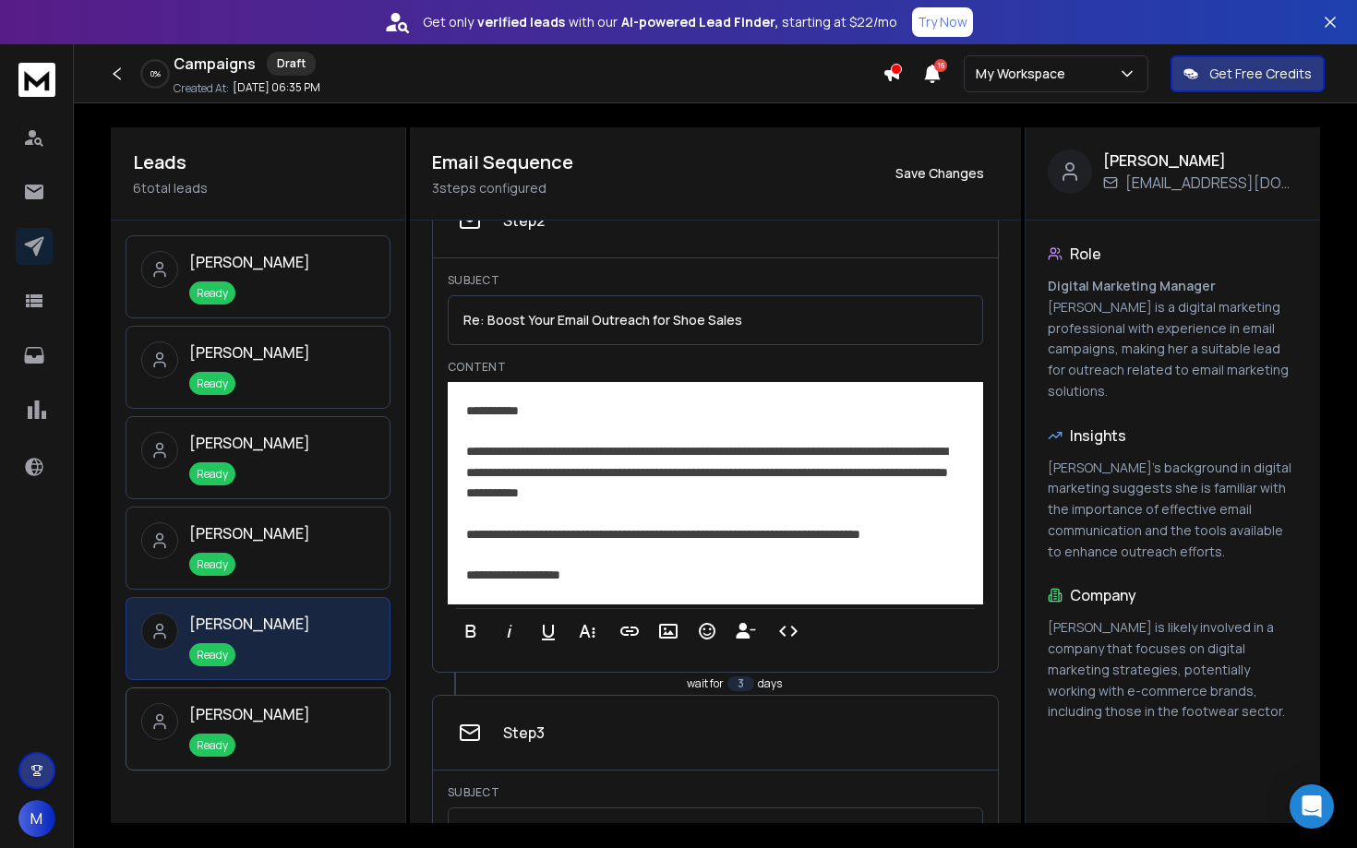
click at [323, 728] on div "[PERSON_NAME]" at bounding box center [282, 729] width 186 height 52
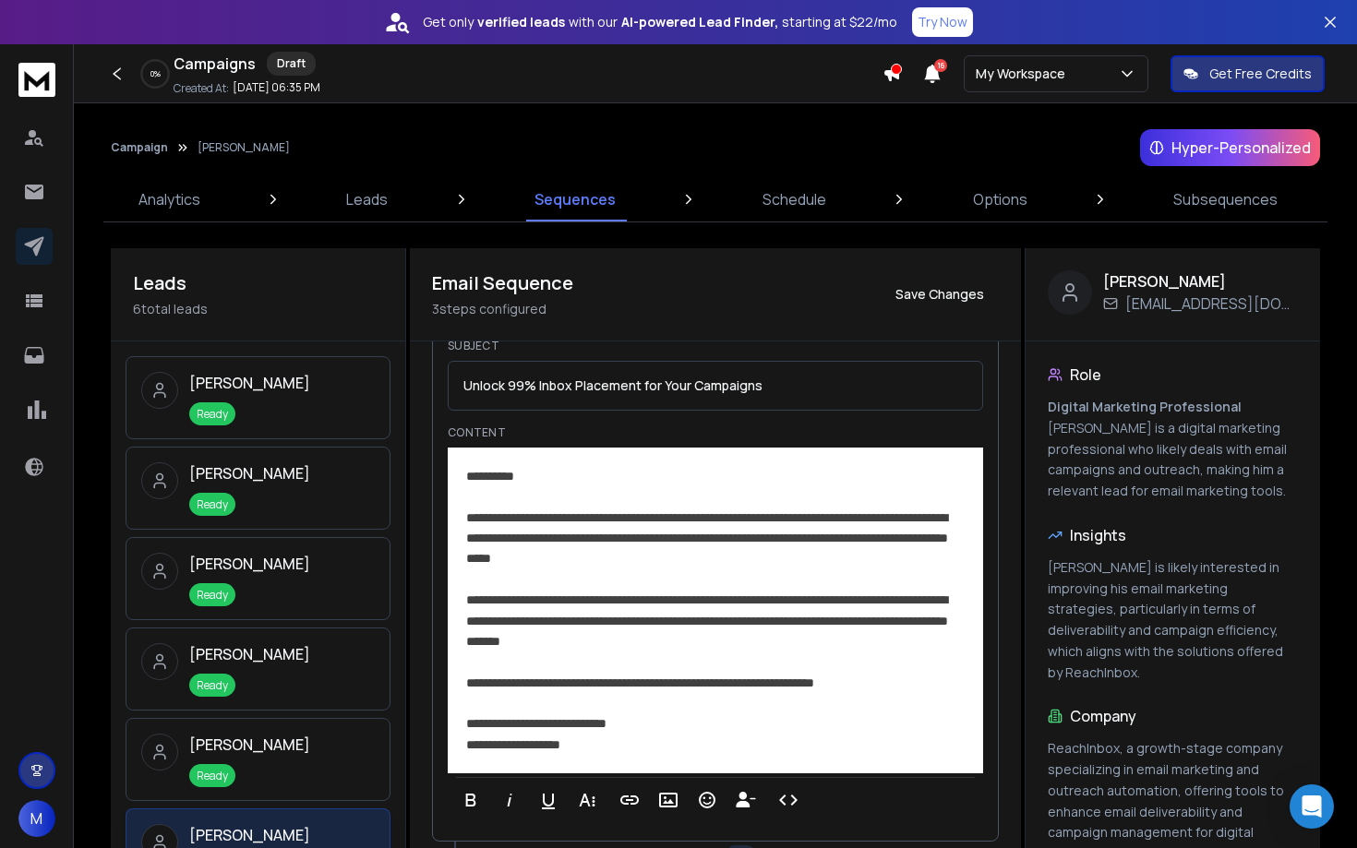
scroll to position [107, 0]
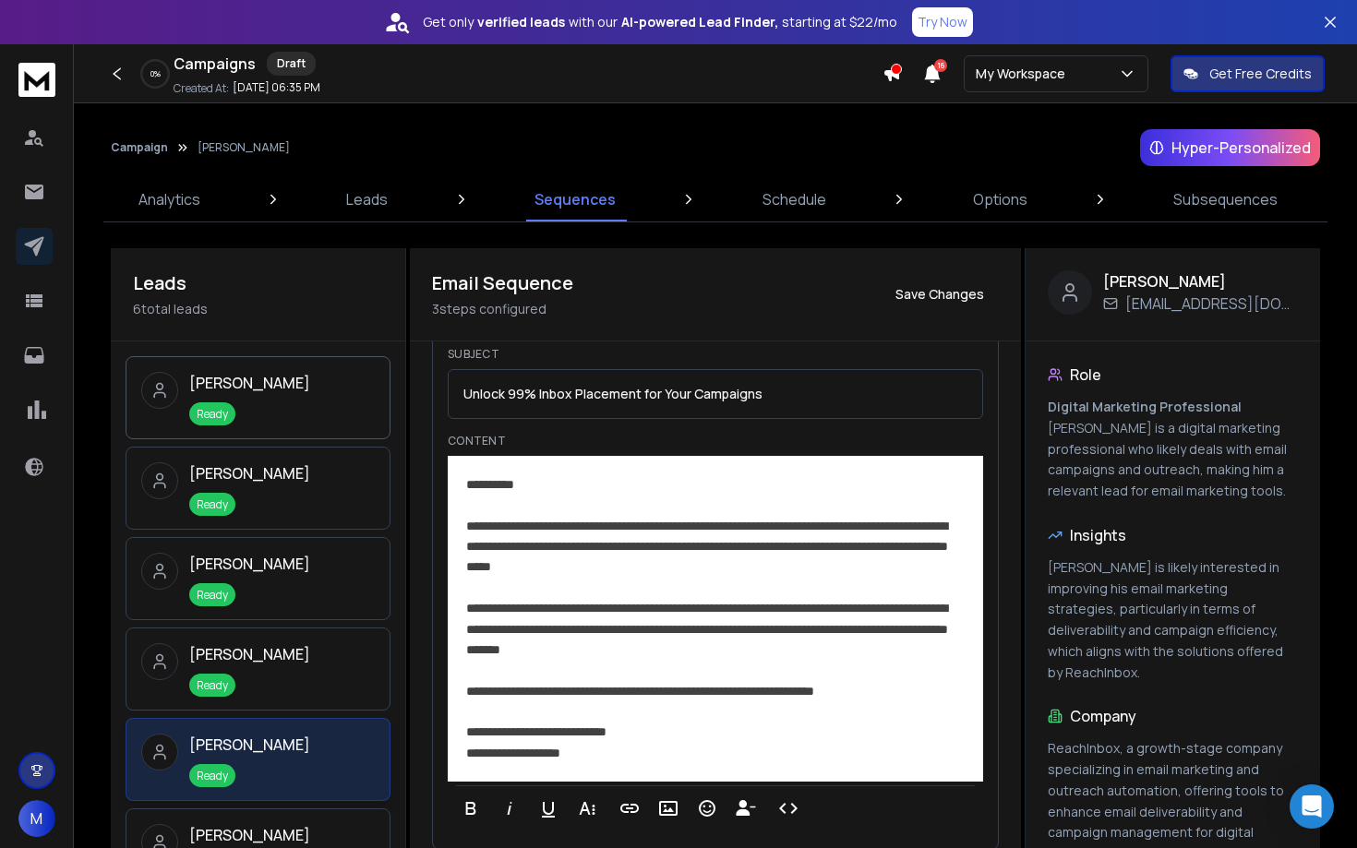
click at [294, 438] on div "[PERSON_NAME] Ready" at bounding box center [258, 397] width 265 height 83
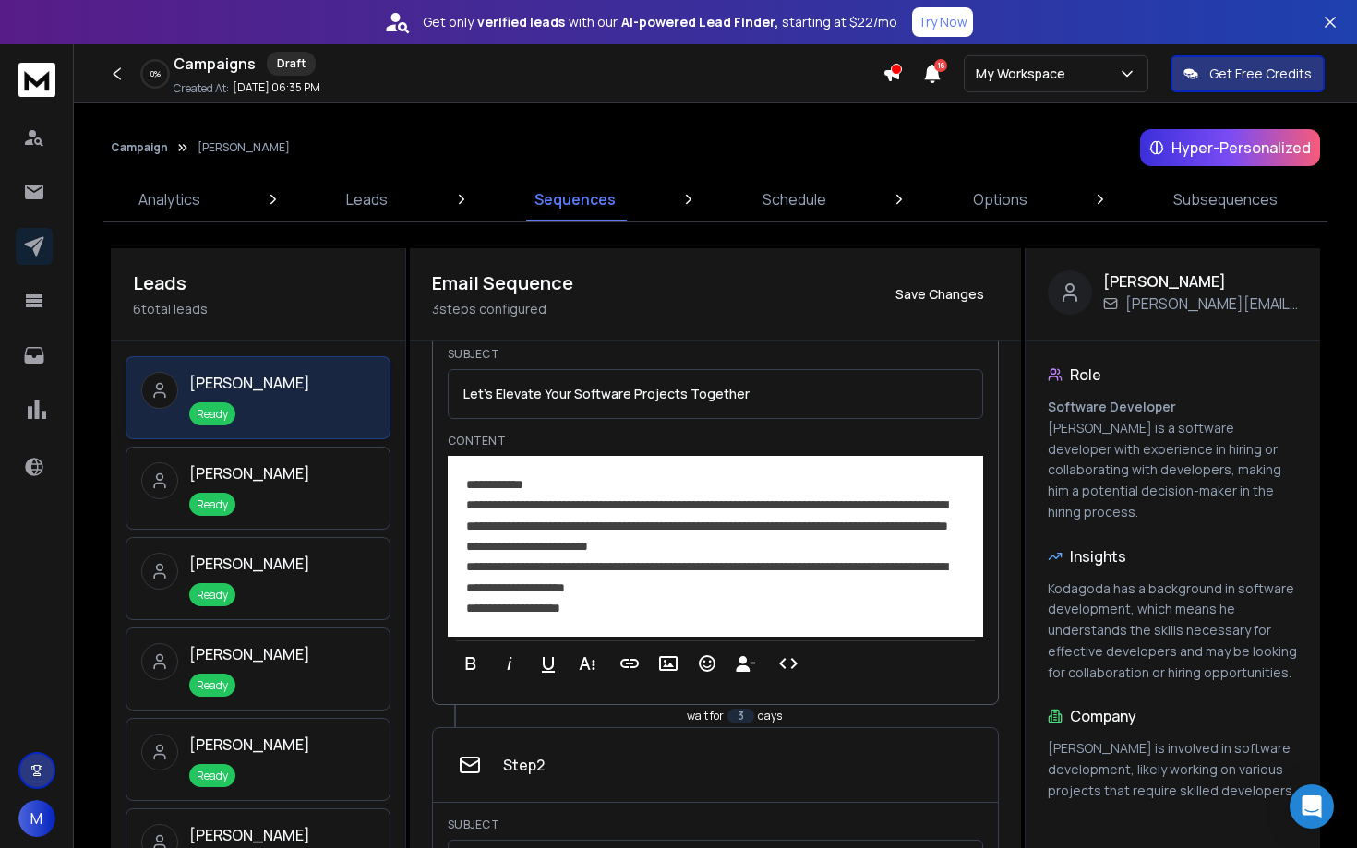
drag, startPoint x: 853, startPoint y: 545, endPoint x: 812, endPoint y: 568, distance: 46.7
click at [853, 545] on p "**********" at bounding box center [715, 526] width 499 height 62
click at [727, 580] on p "**********" at bounding box center [715, 578] width 499 height 42
click at [226, 468] on h3 "[PERSON_NAME]" at bounding box center [249, 474] width 121 height 22
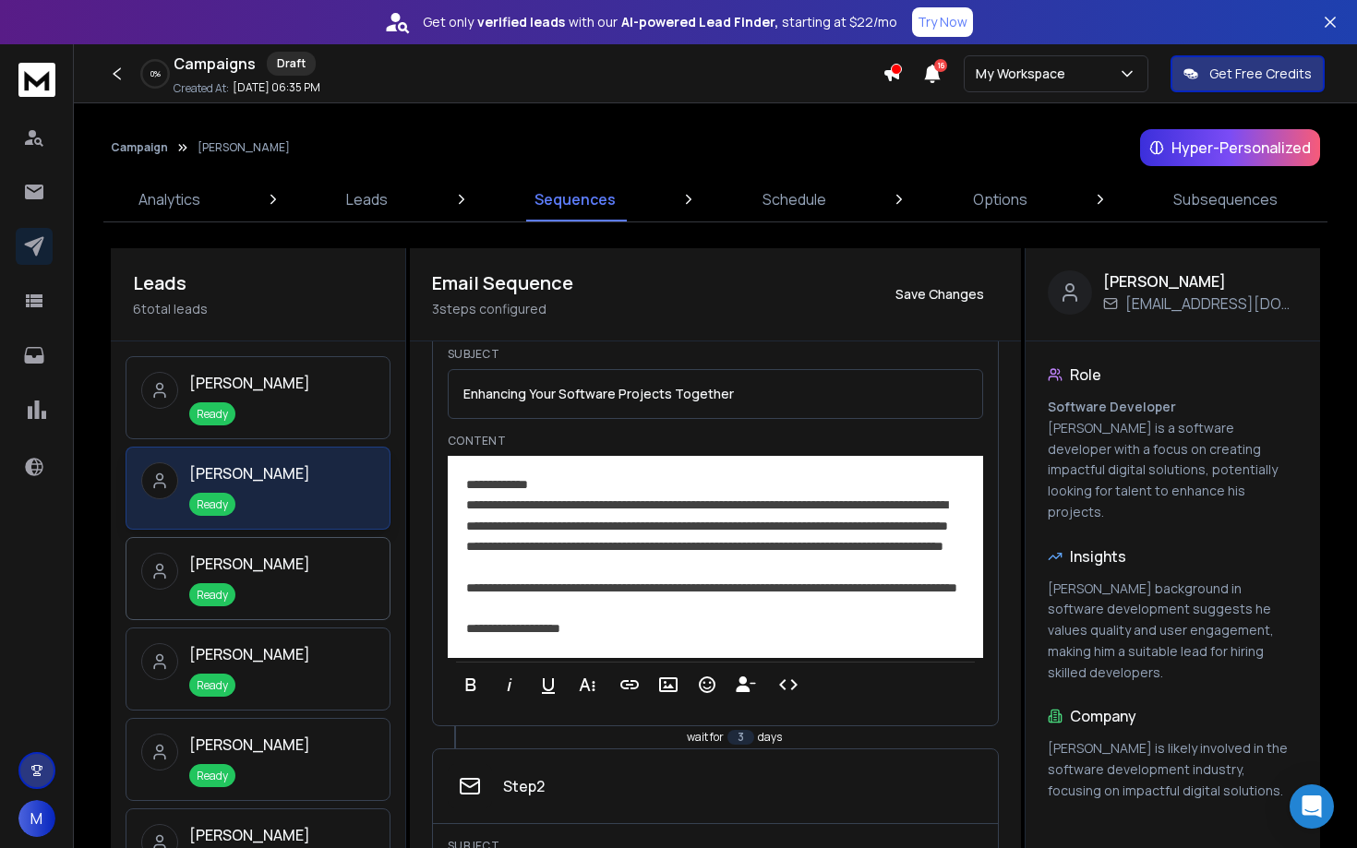
click at [308, 598] on div "Ready" at bounding box center [282, 594] width 186 height 22
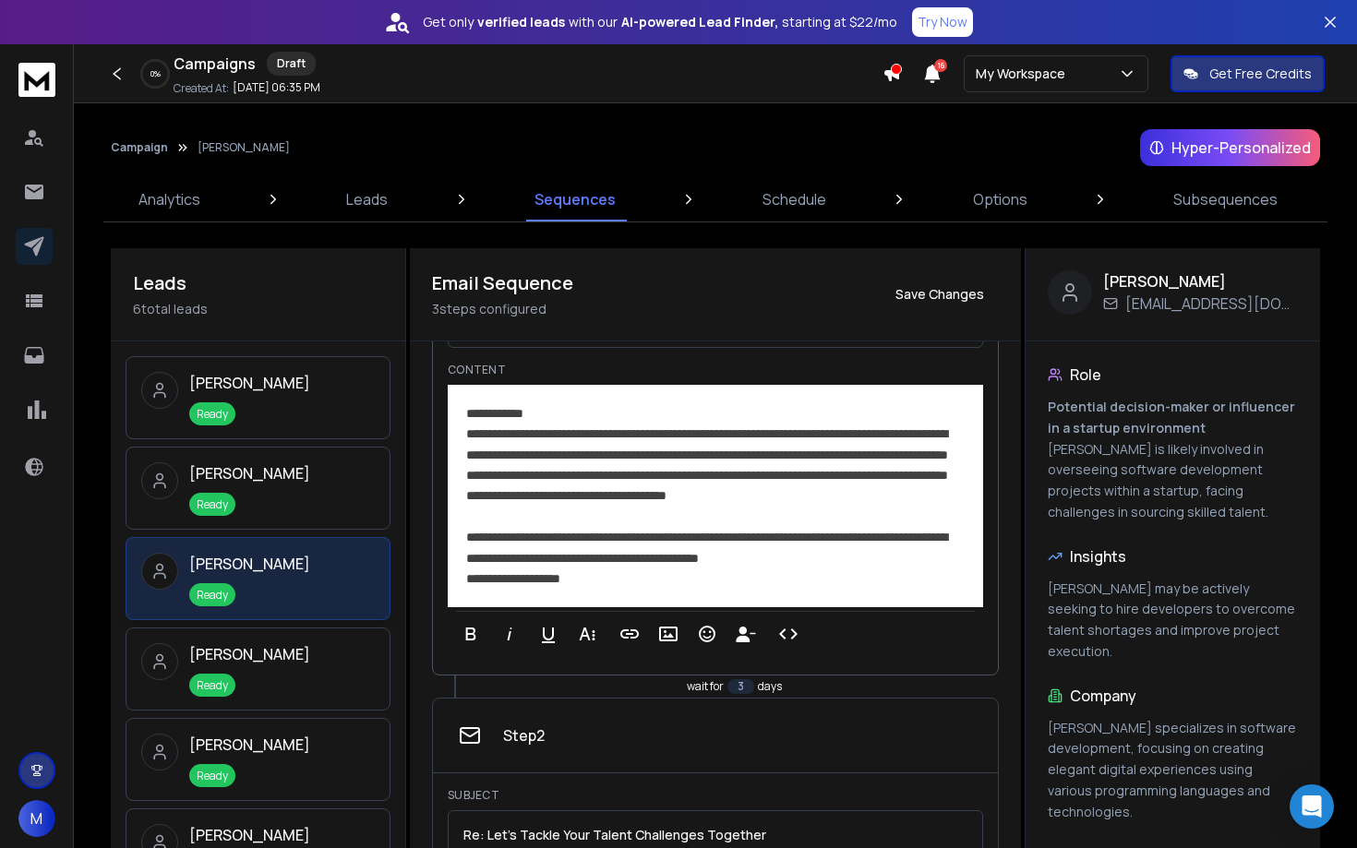
scroll to position [183, 0]
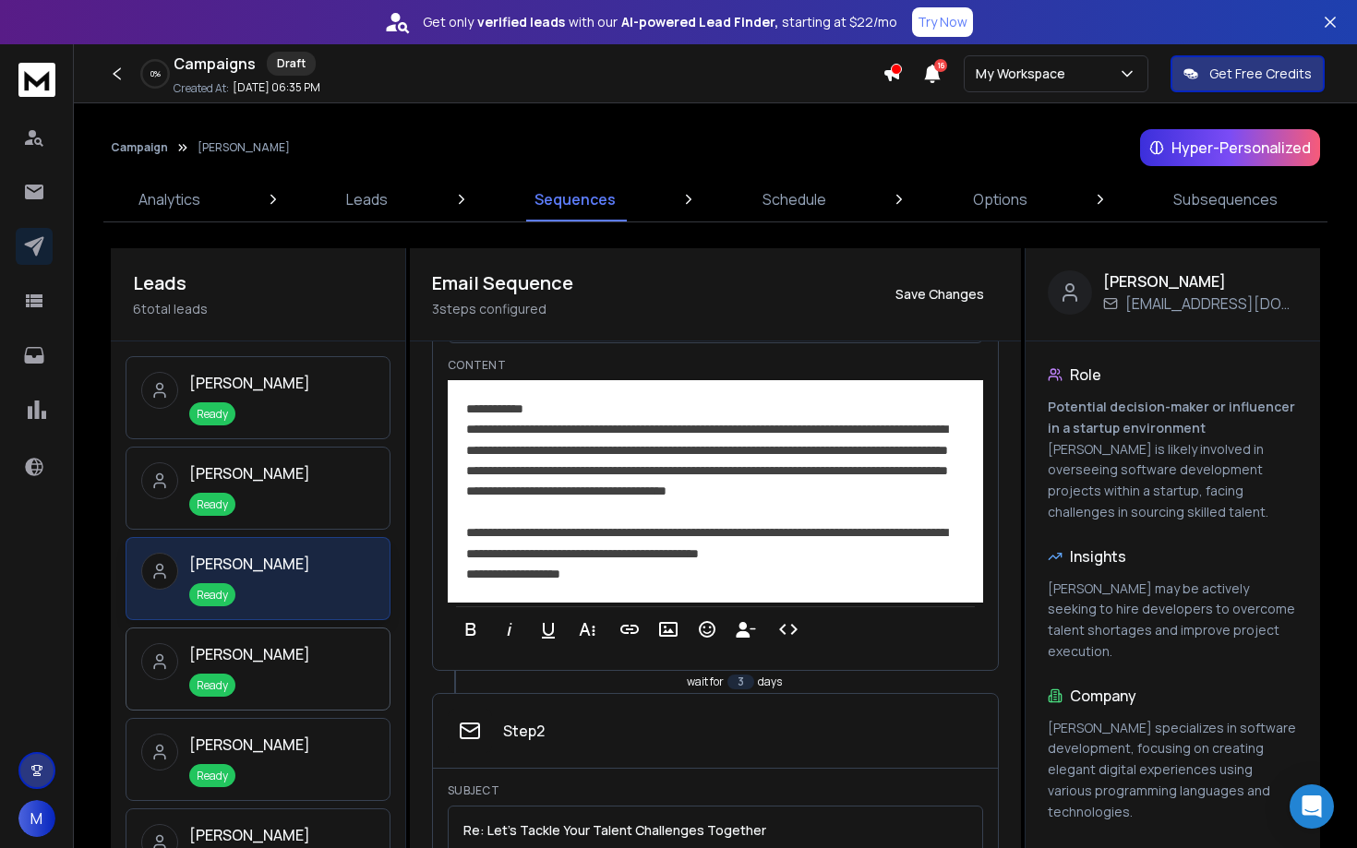
click at [332, 666] on div "[PERSON_NAME]" at bounding box center [282, 669] width 186 height 52
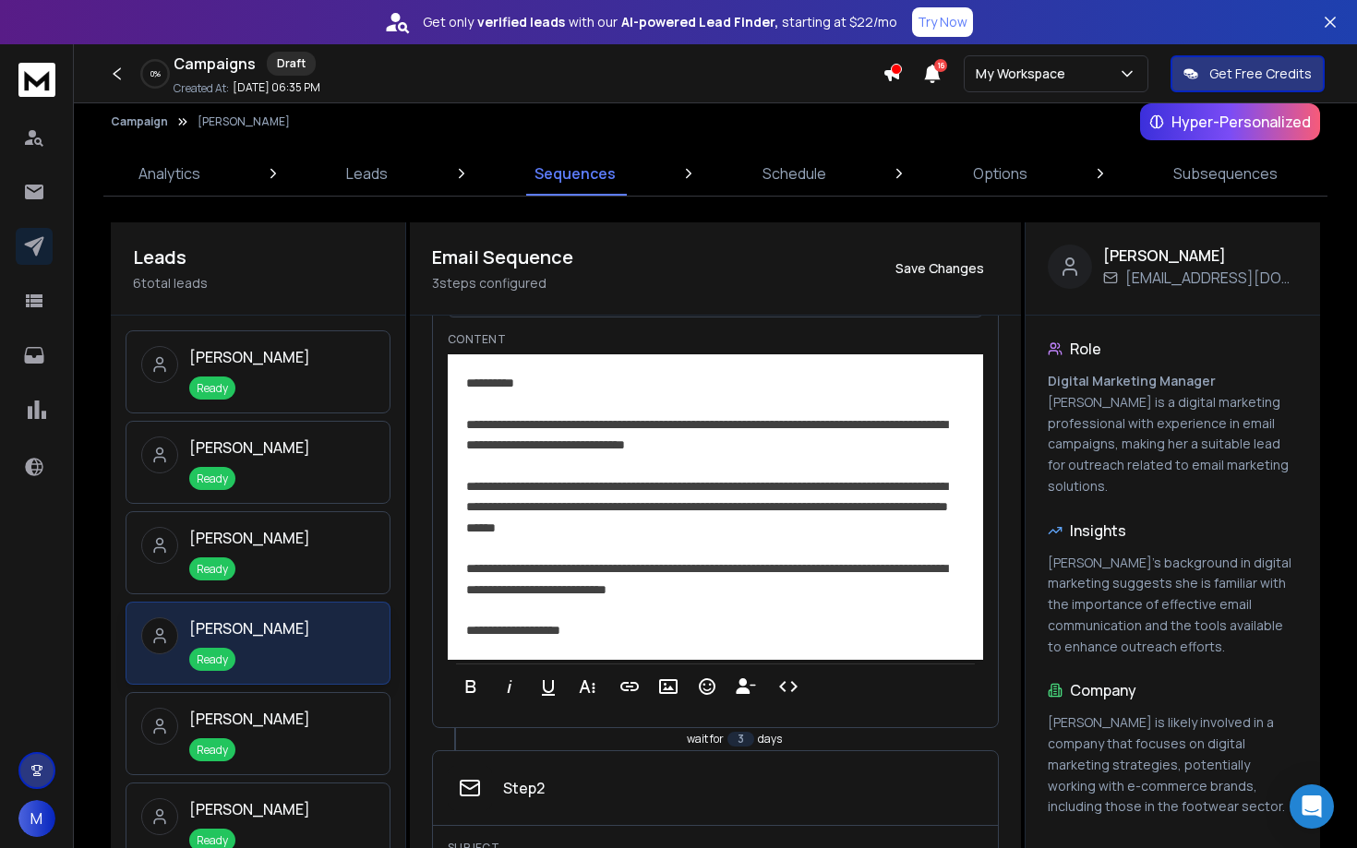
scroll to position [28, 0]
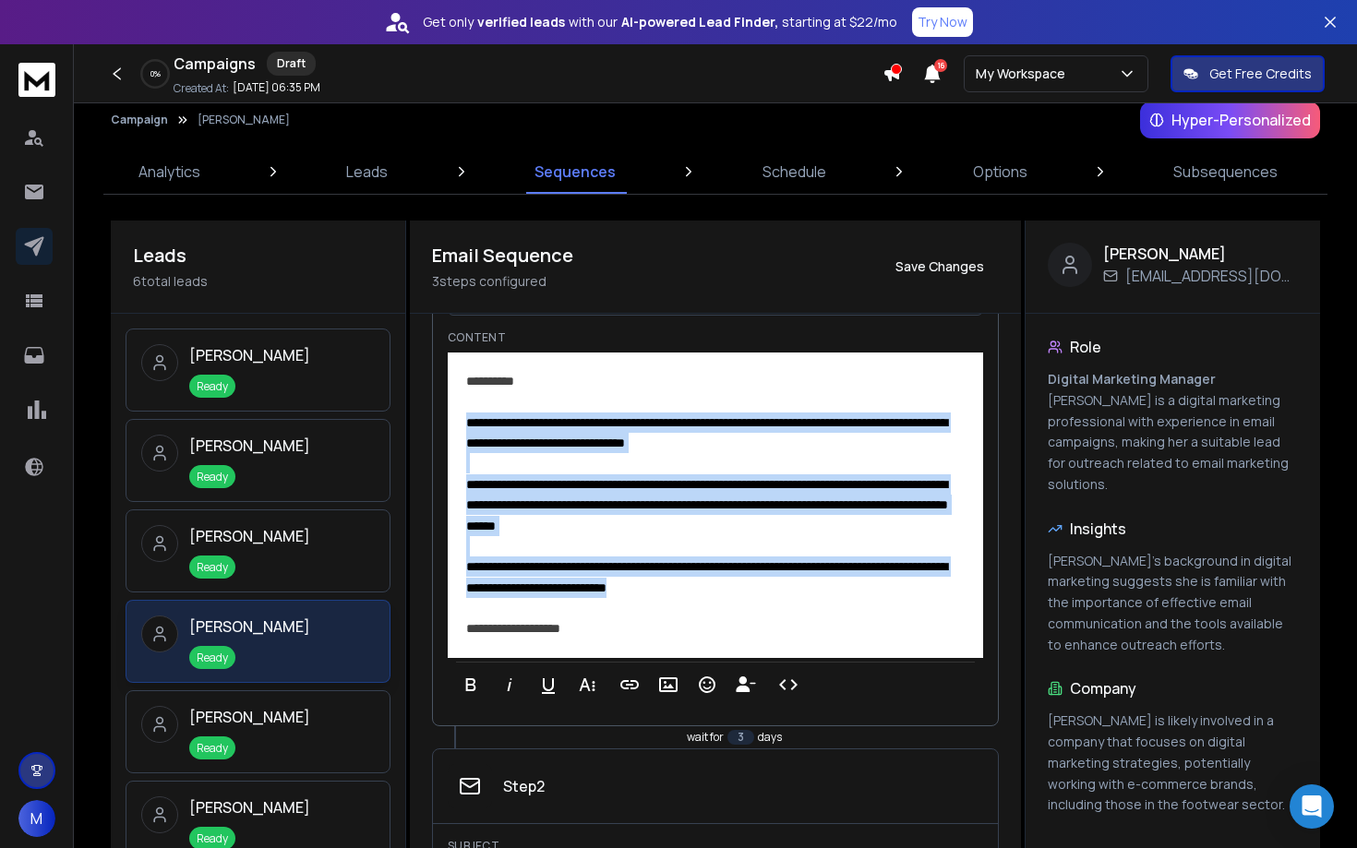
drag, startPoint x: 748, startPoint y: 587, endPoint x: 467, endPoint y: 426, distance: 323.8
click at [467, 426] on div "**********" at bounding box center [715, 506] width 535 height 306
click at [727, 537] on div at bounding box center [715, 546] width 499 height 20
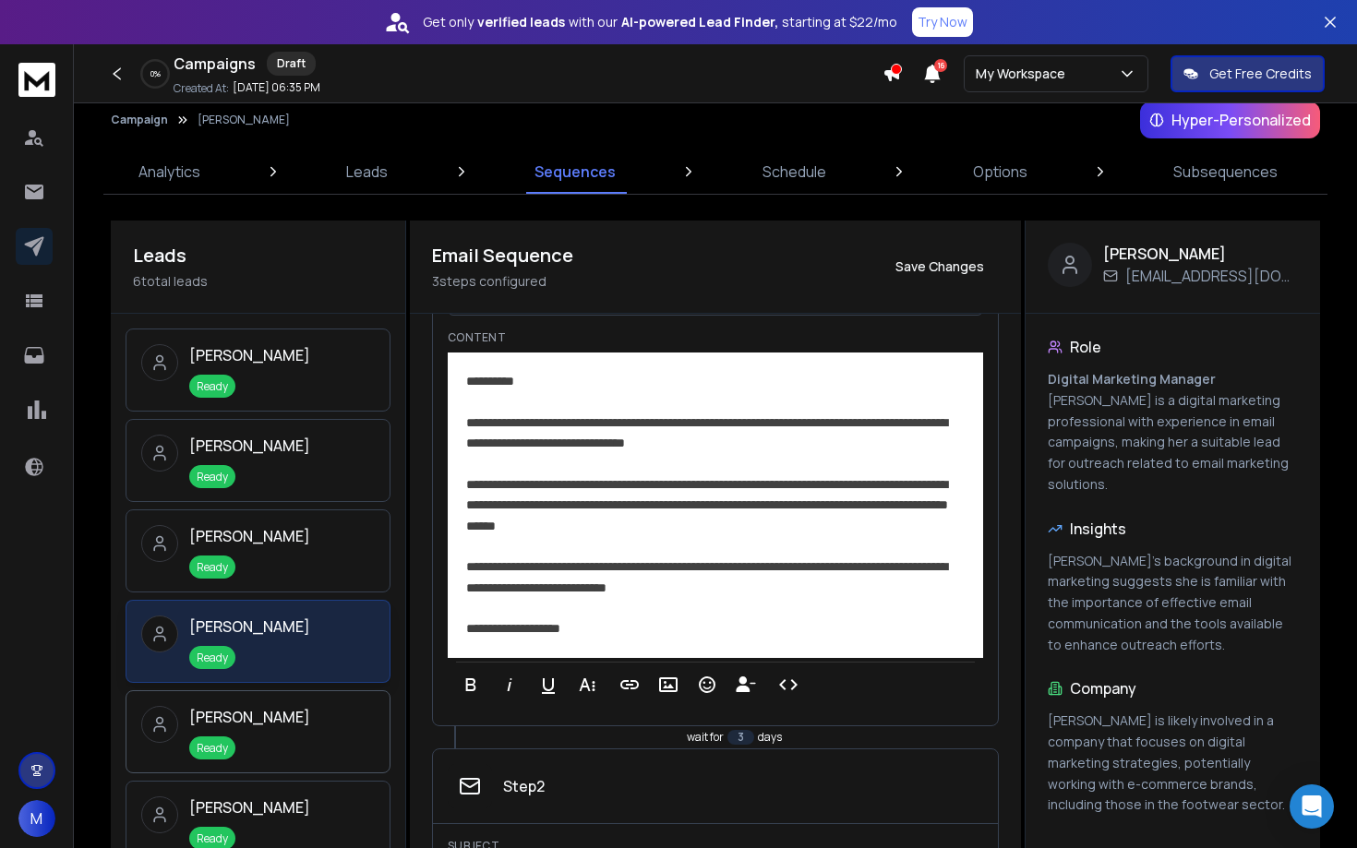
click at [318, 699] on div "[PERSON_NAME]" at bounding box center [258, 732] width 265 height 83
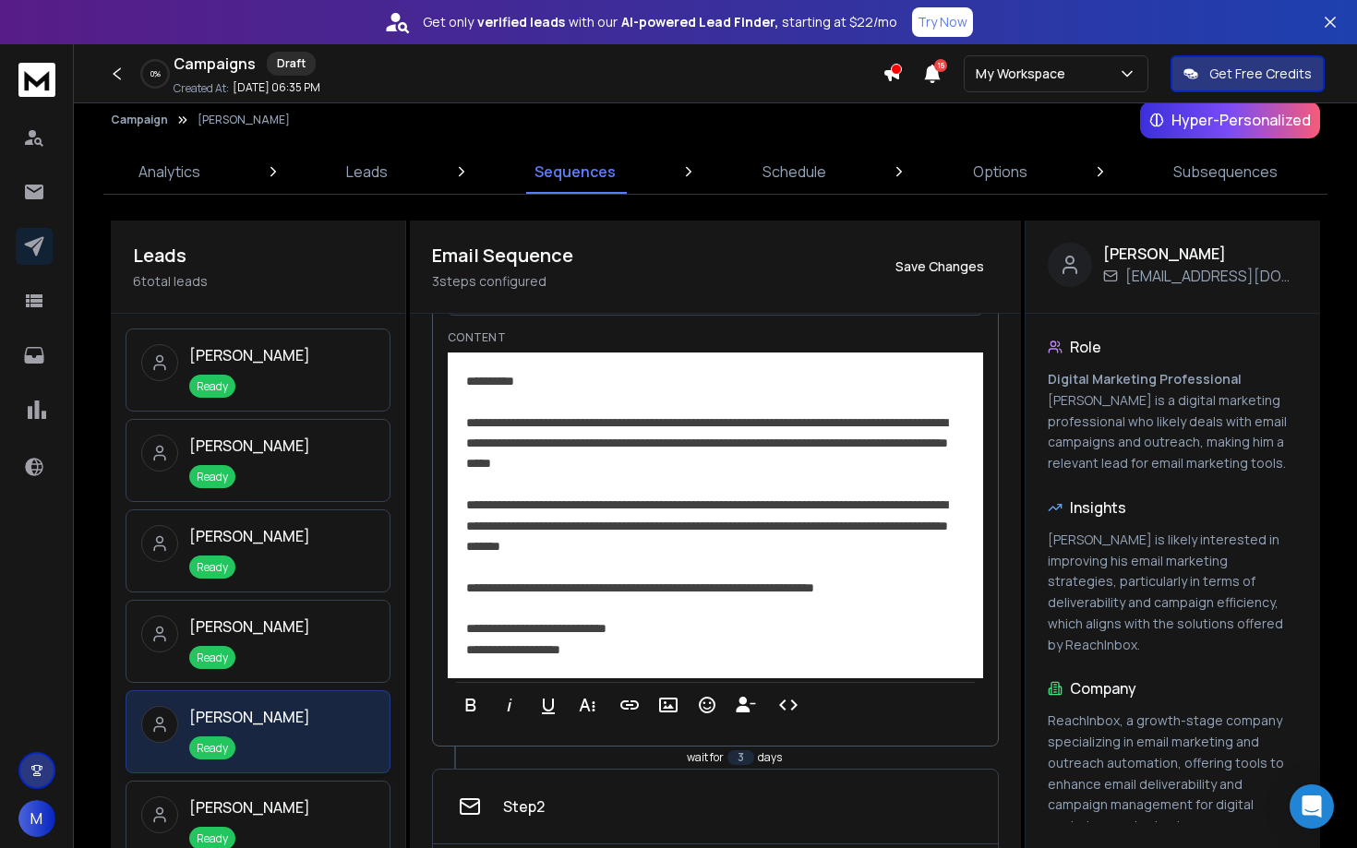
scroll to position [254, 0]
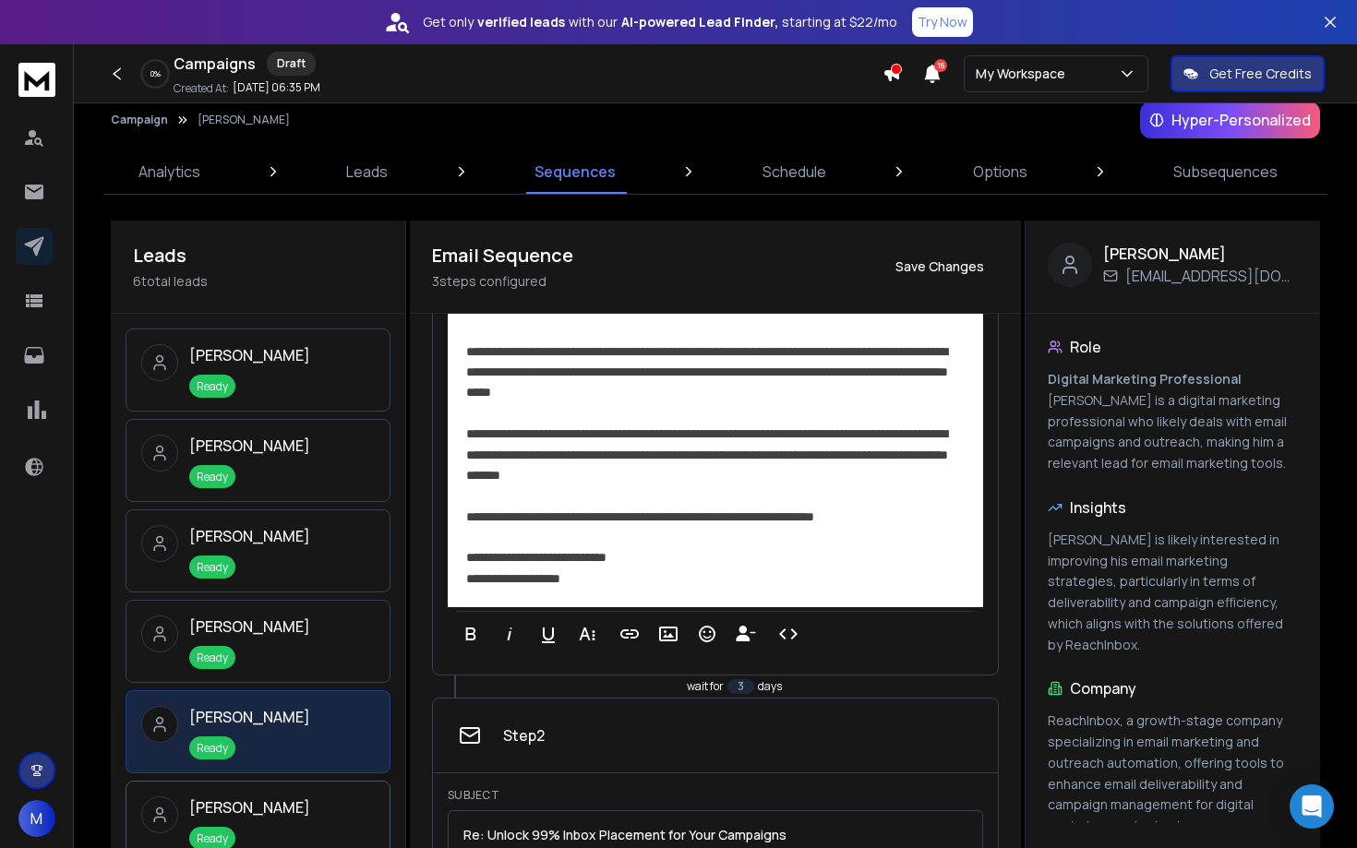
click at [295, 789] on div "[PERSON_NAME]" at bounding box center [258, 822] width 265 height 83
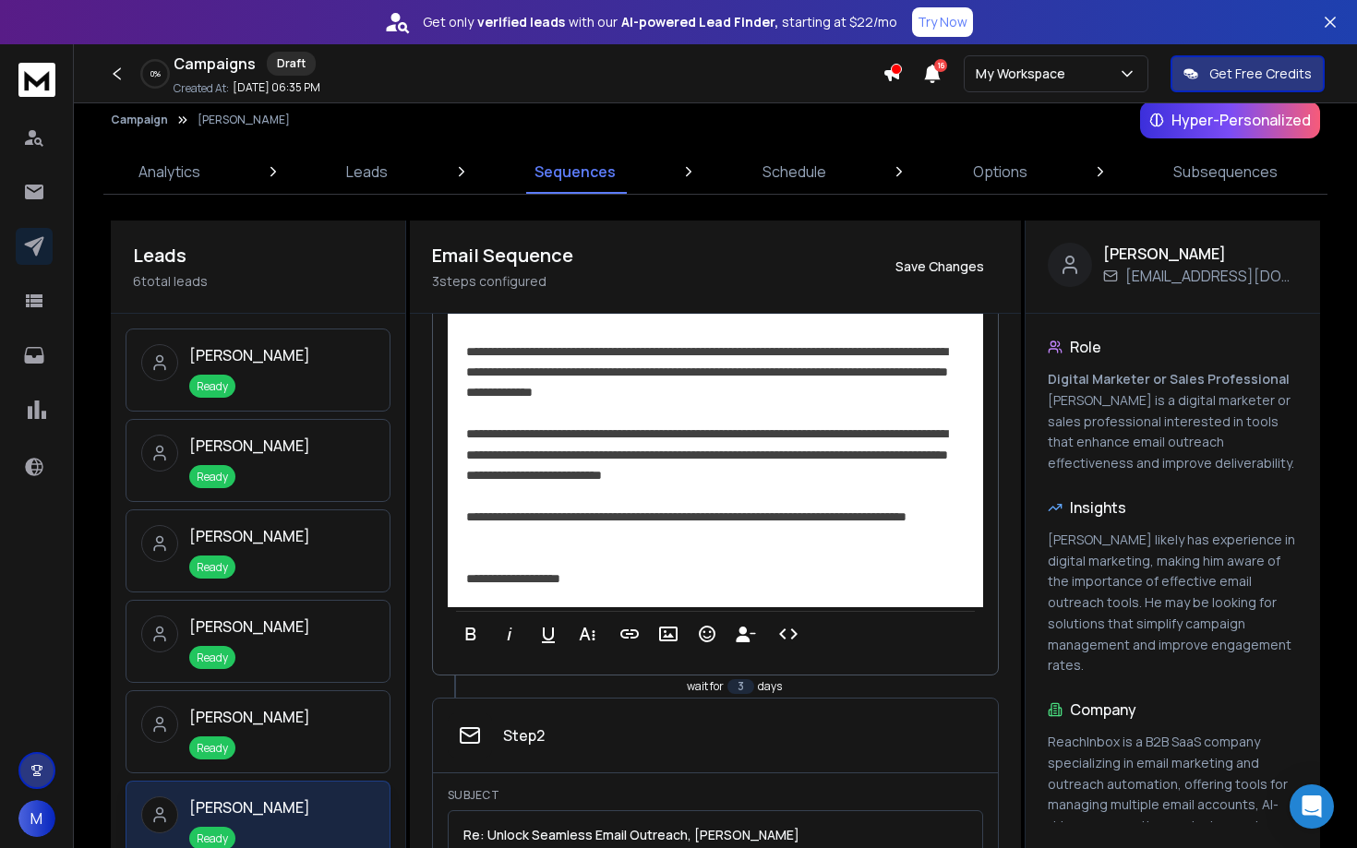
drag, startPoint x: 465, startPoint y: 437, endPoint x: 581, endPoint y: 437, distance: 115.4
click at [517, 437] on div "**********" at bounding box center [715, 455] width 499 height 62
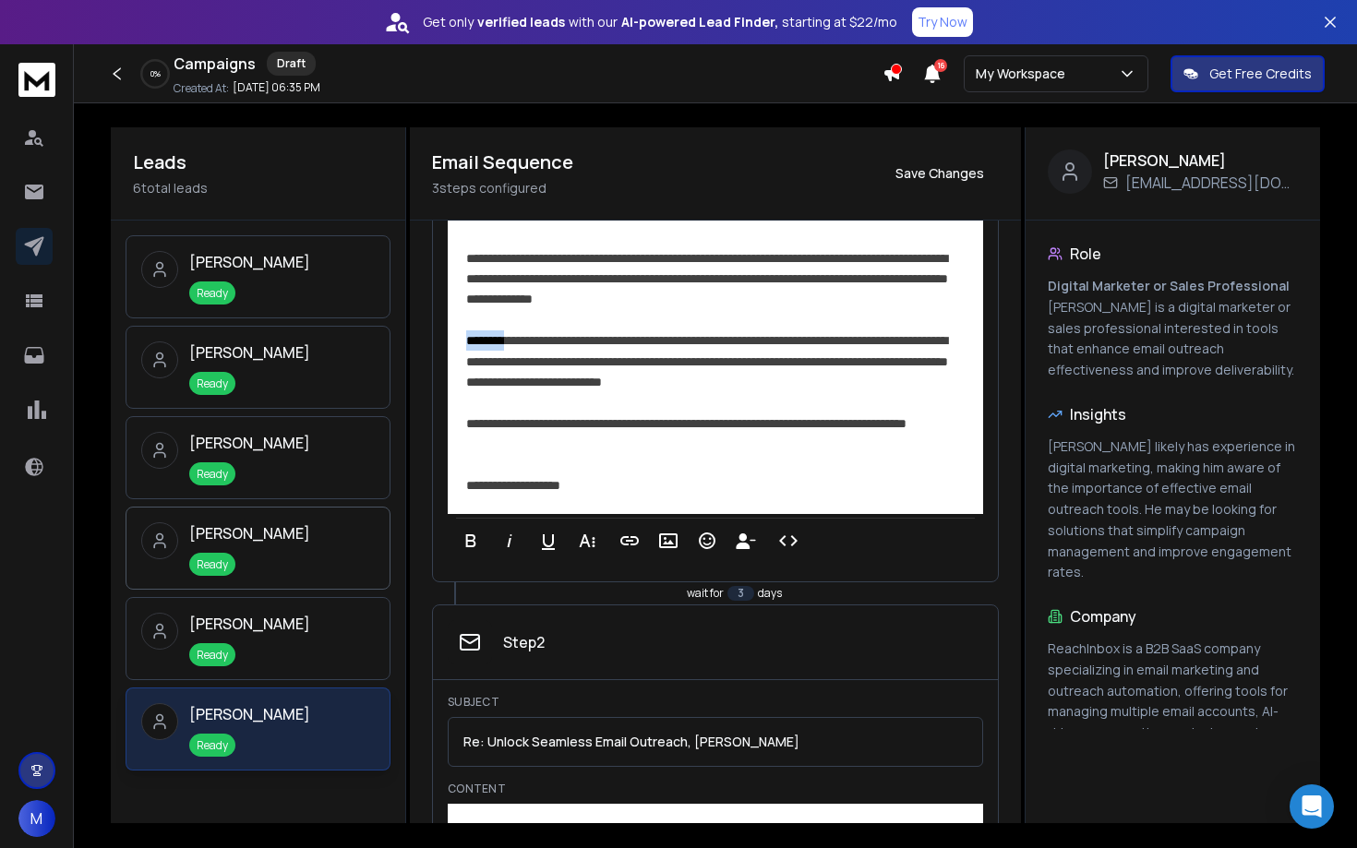
scroll to position [0, 0]
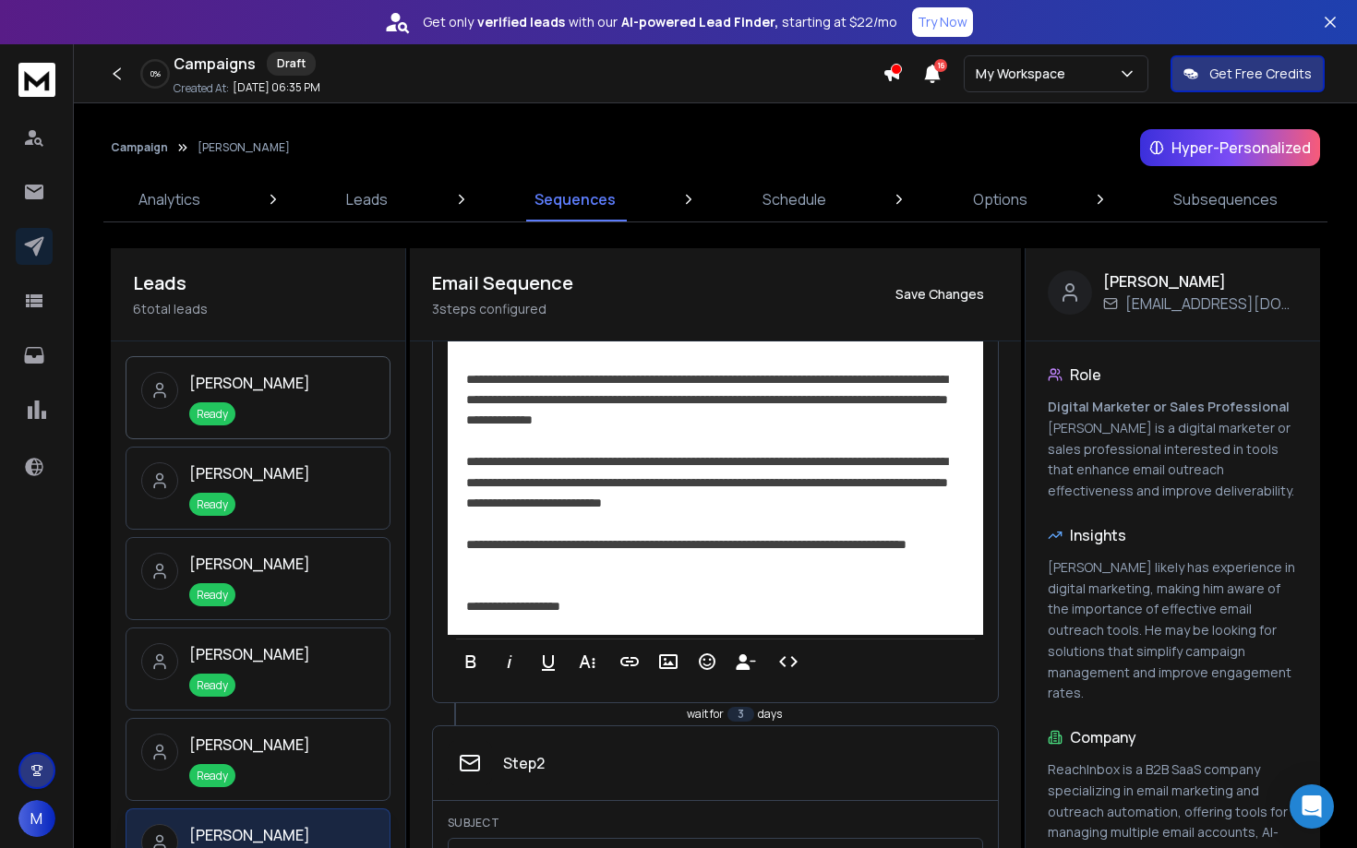
click at [303, 404] on div "Ready" at bounding box center [282, 413] width 186 height 22
